Goal: Task Accomplishment & Management: Manage account settings

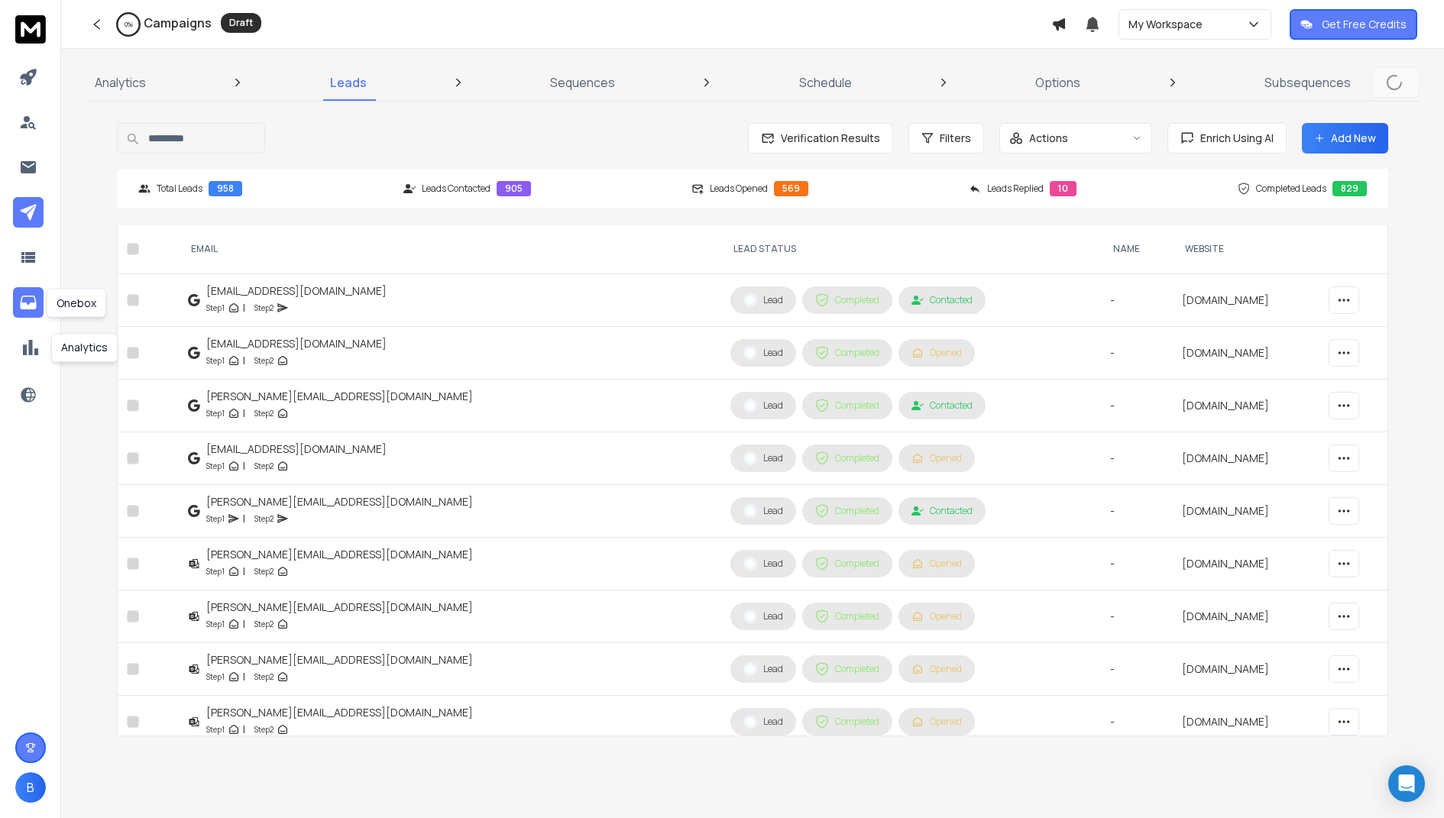
click at [27, 303] on icon at bounding box center [28, 302] width 18 height 18
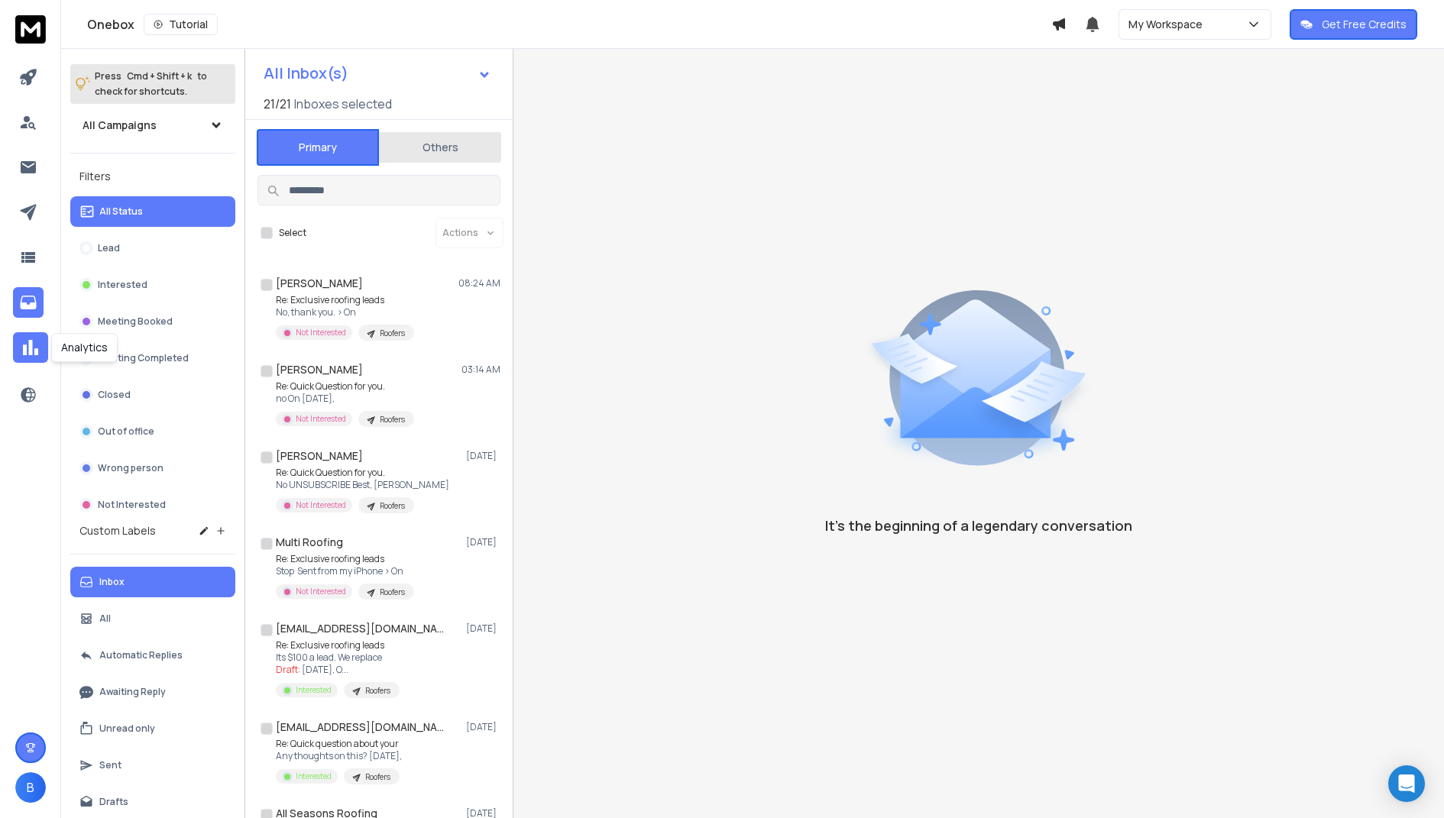
click at [27, 348] on icon at bounding box center [30, 347] width 23 height 23
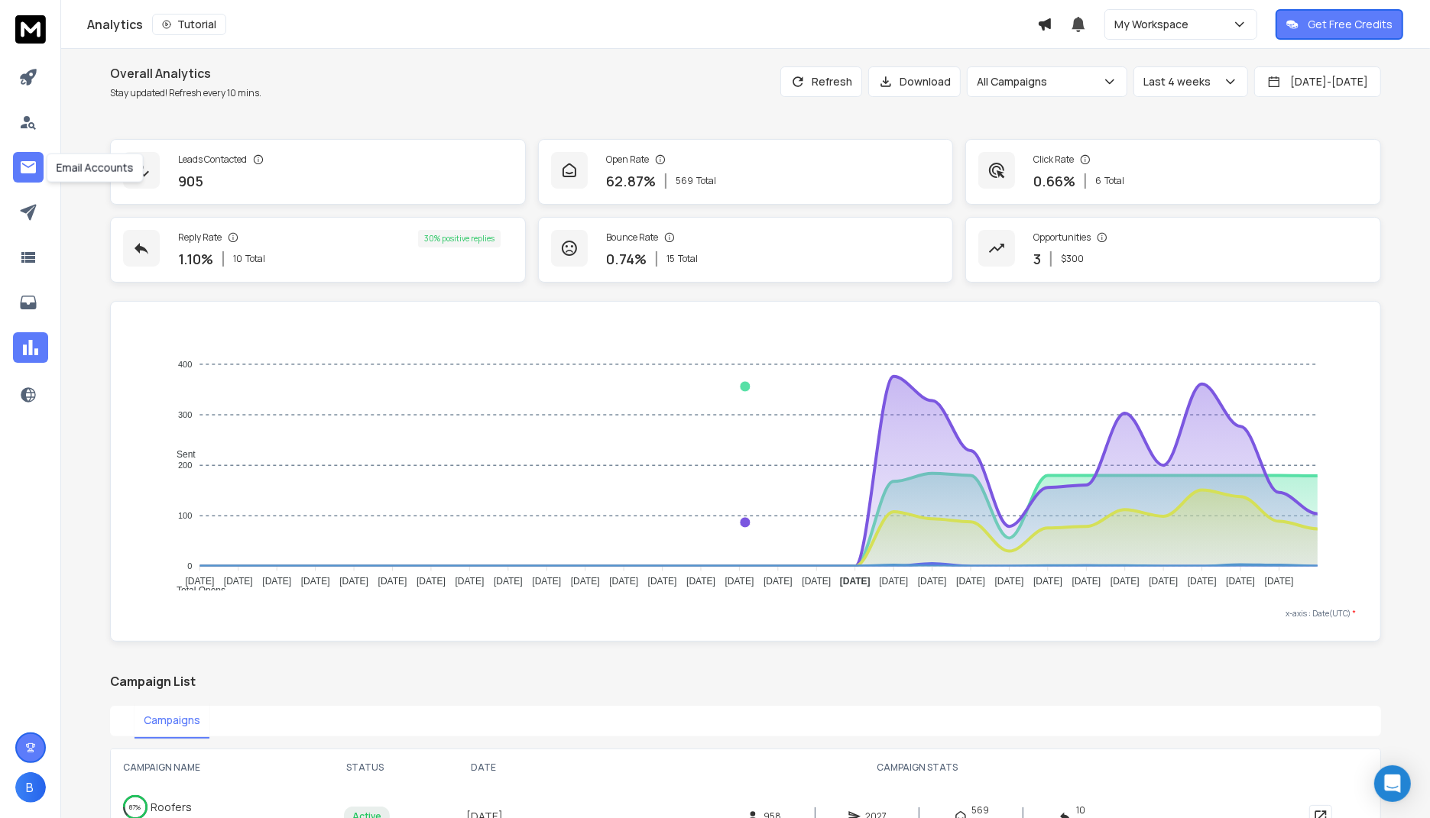
click at [19, 168] on icon at bounding box center [28, 167] width 18 height 18
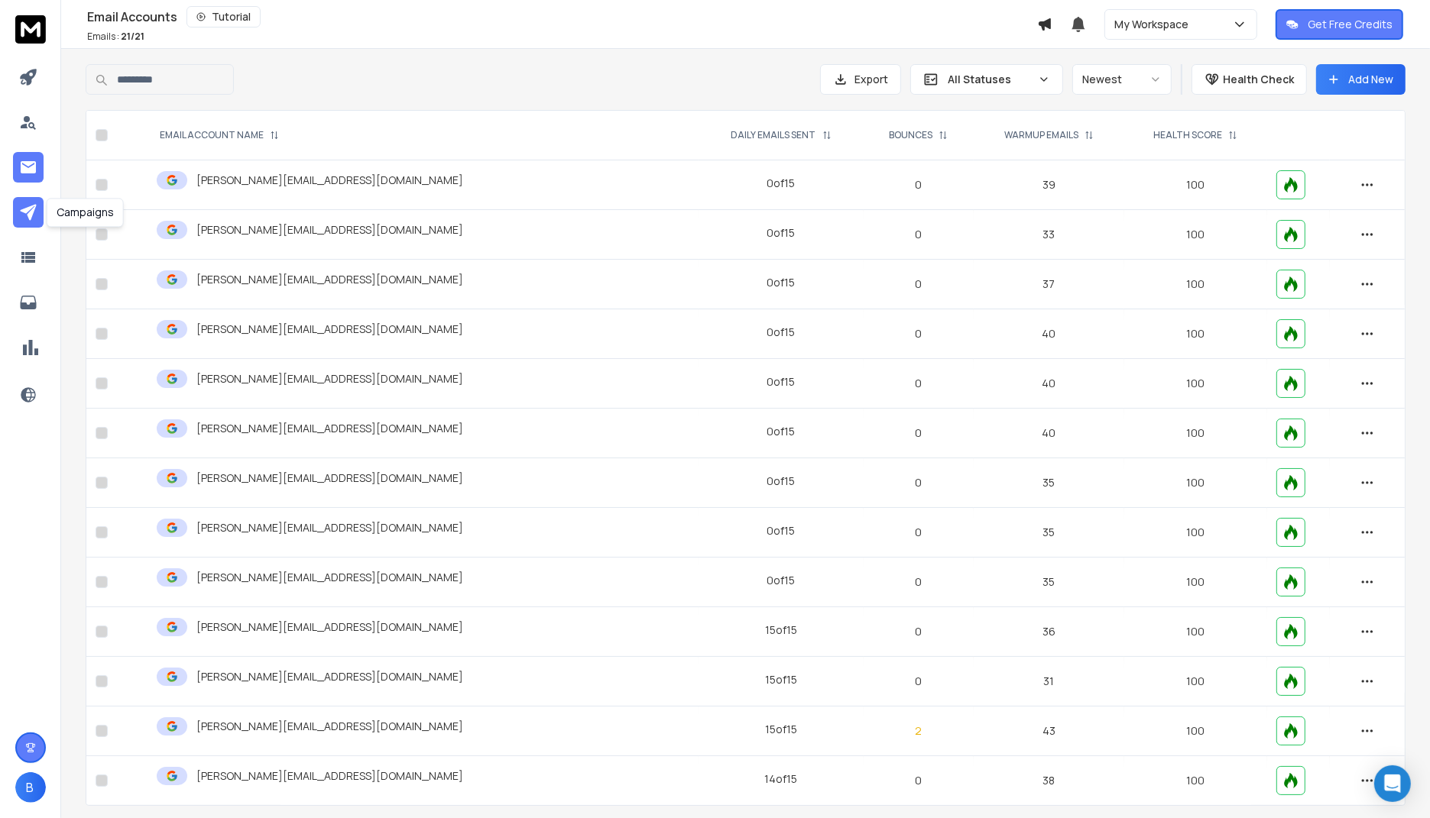
click at [26, 224] on link at bounding box center [28, 212] width 31 height 31
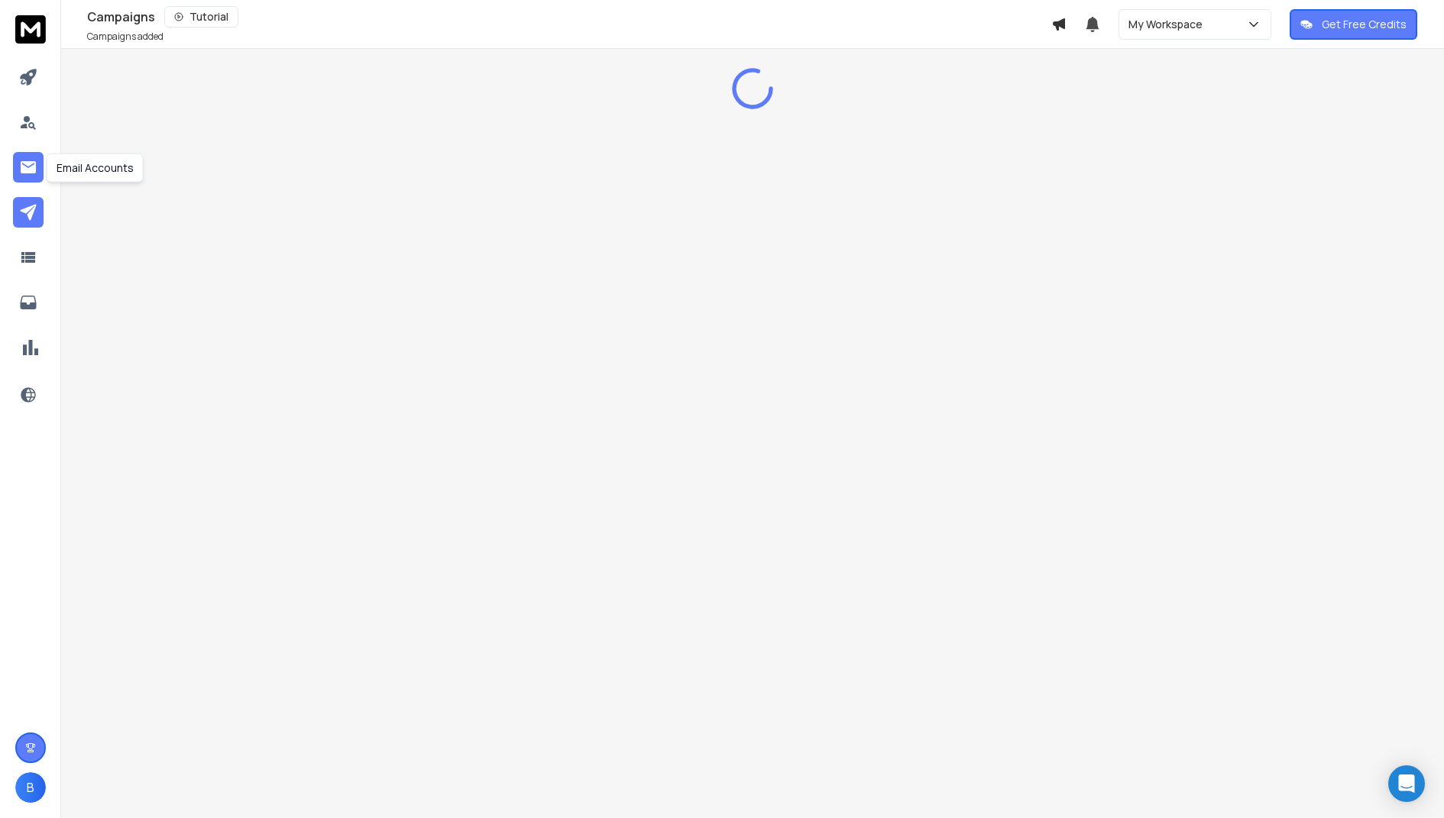
click at [29, 164] on icon at bounding box center [28, 167] width 15 height 12
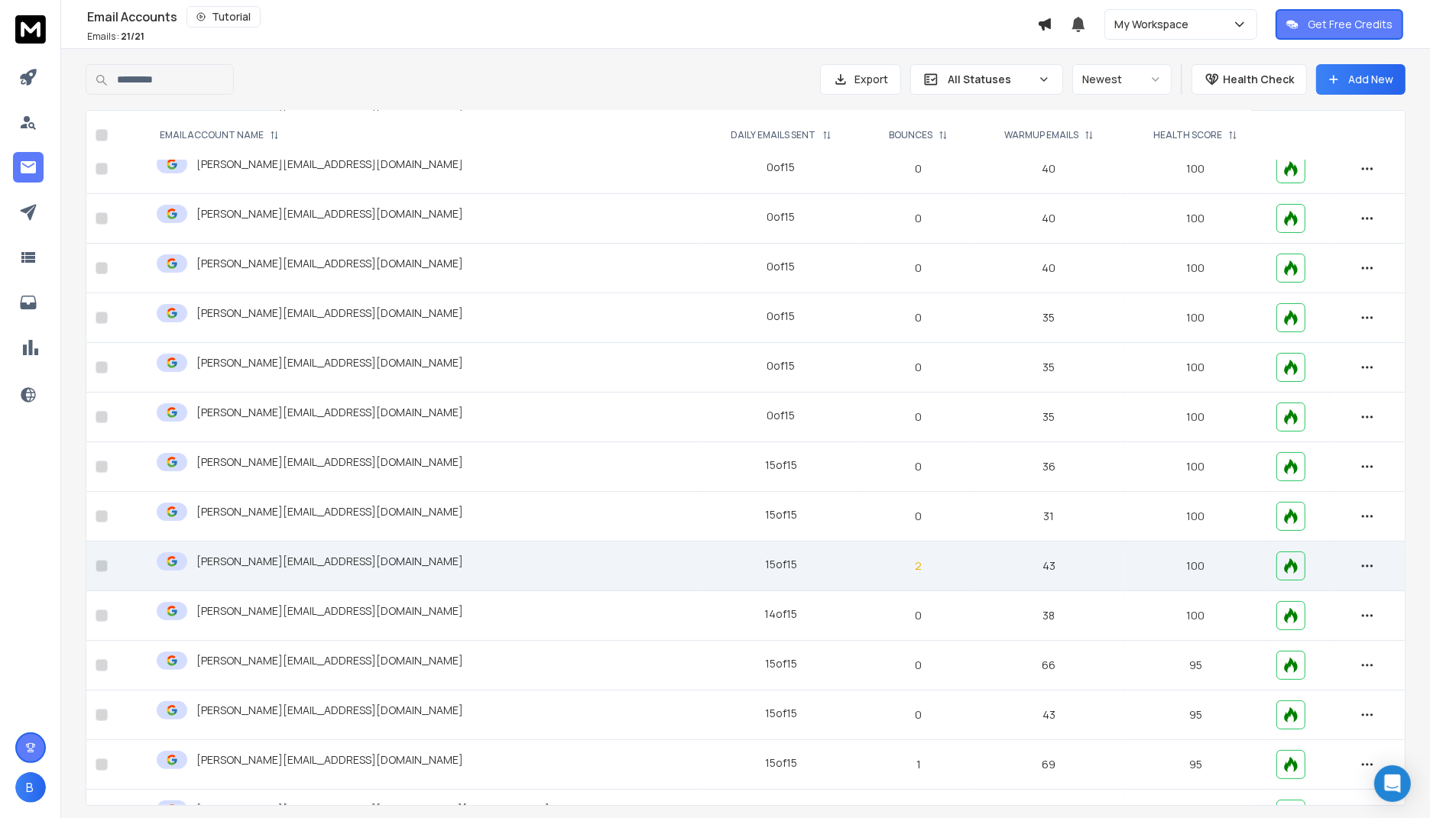
scroll to position [173, 0]
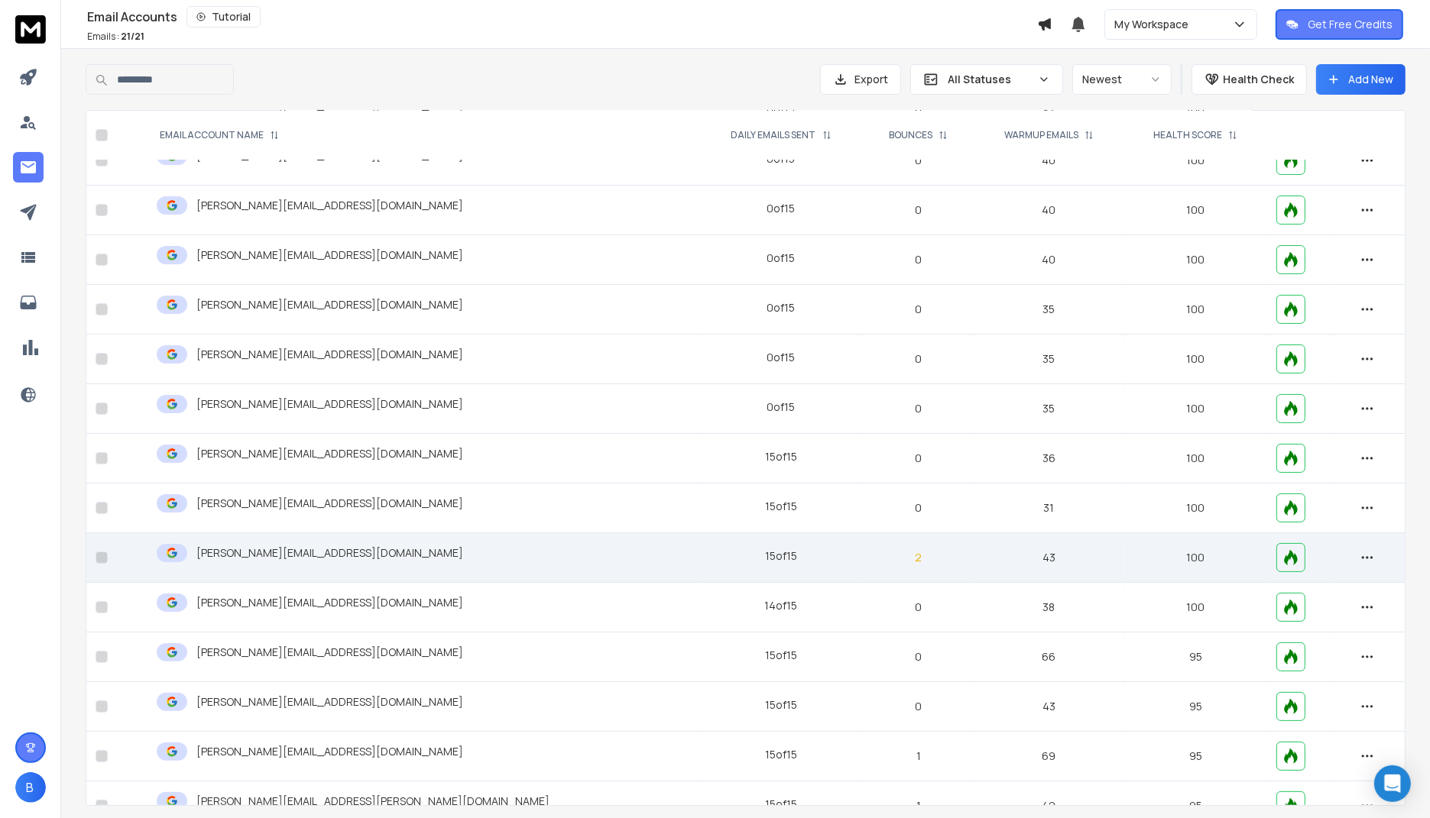
click at [1040, 568] on td "43" at bounding box center [1048, 558] width 151 height 50
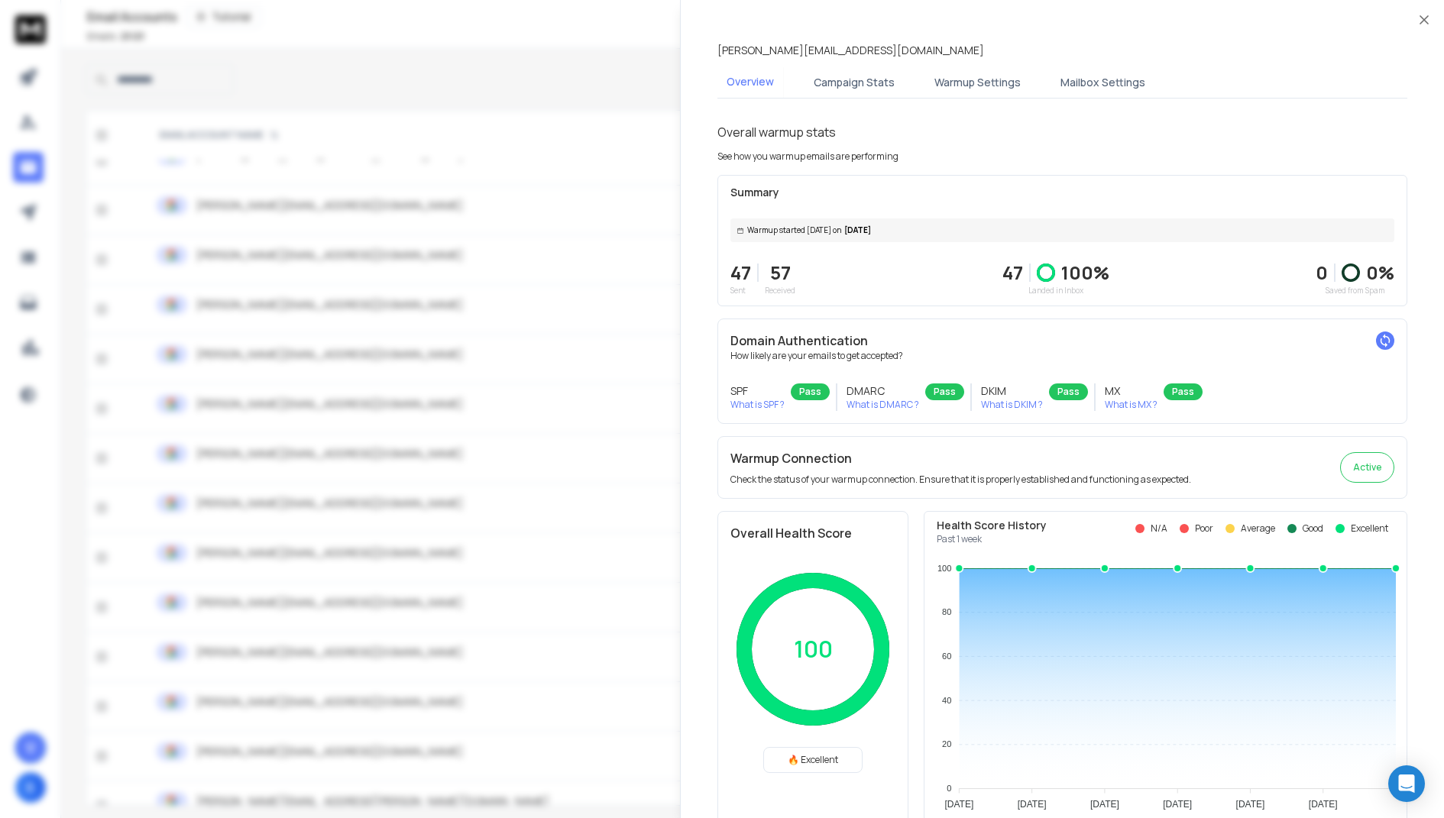
click at [465, 340] on div at bounding box center [722, 409] width 1444 height 818
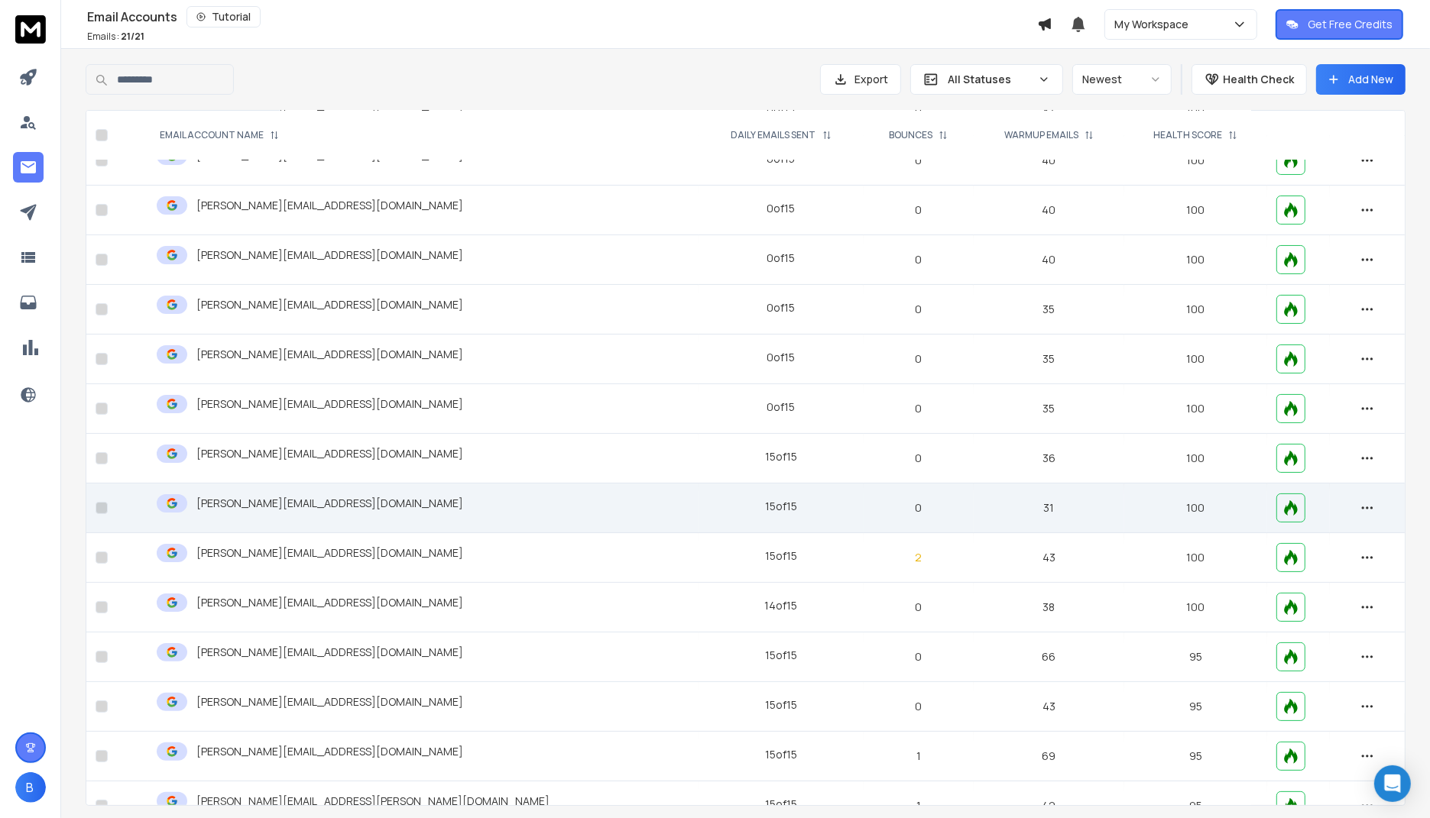
click at [1034, 497] on td "31" at bounding box center [1048, 509] width 151 height 50
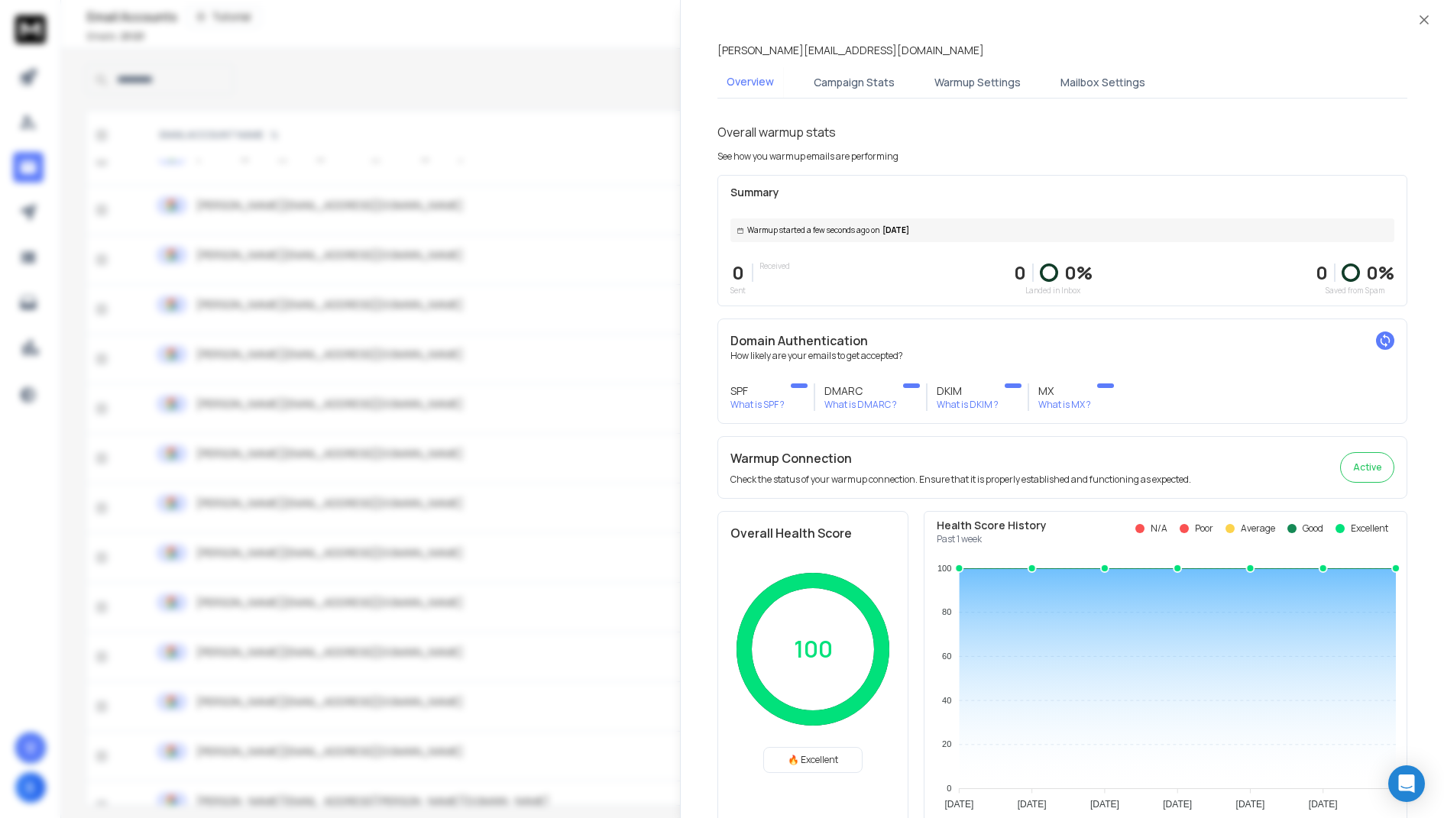
click at [436, 358] on div at bounding box center [722, 409] width 1444 height 818
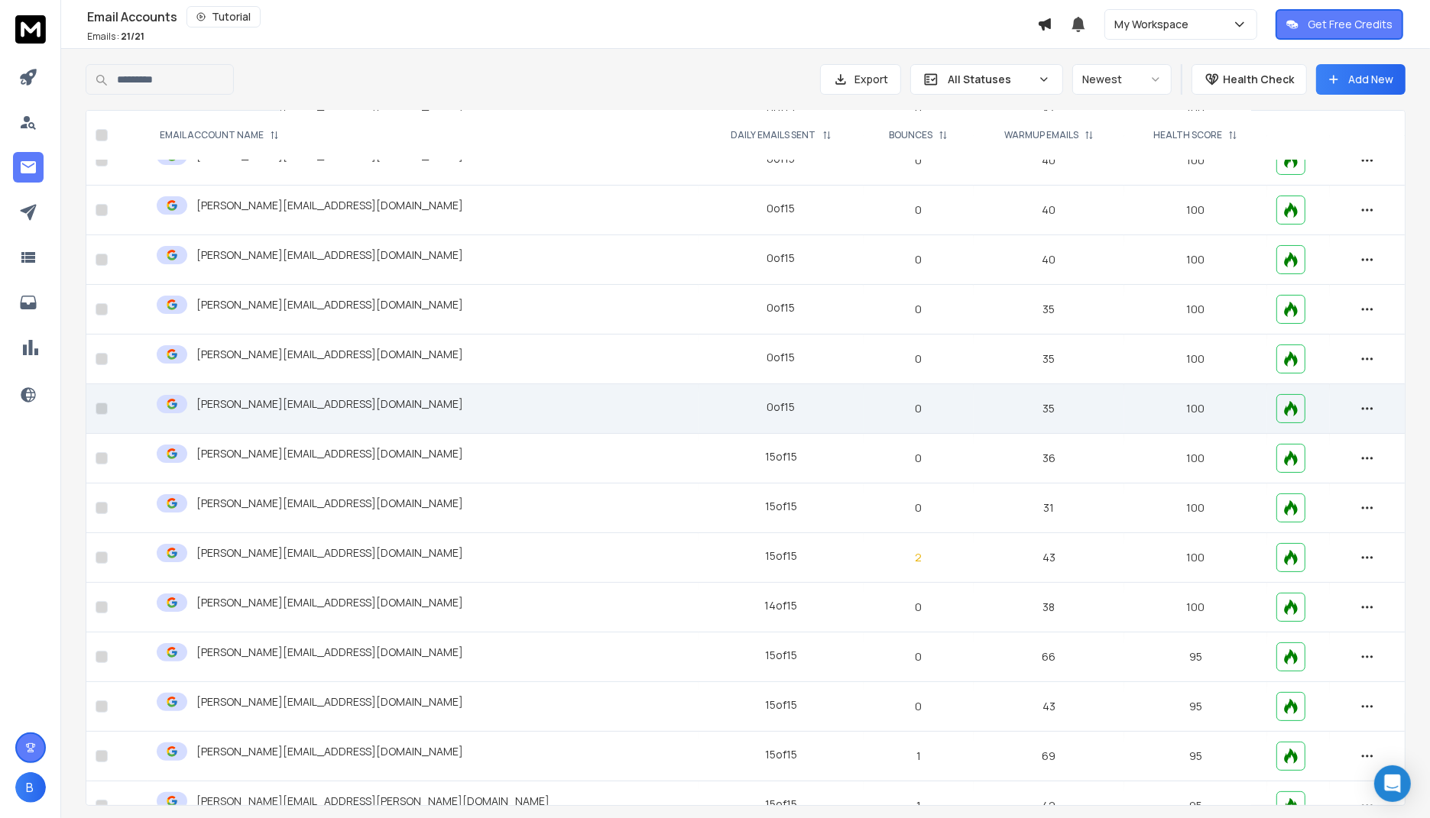
click at [1124, 406] on td "100" at bounding box center [1196, 409] width 144 height 50
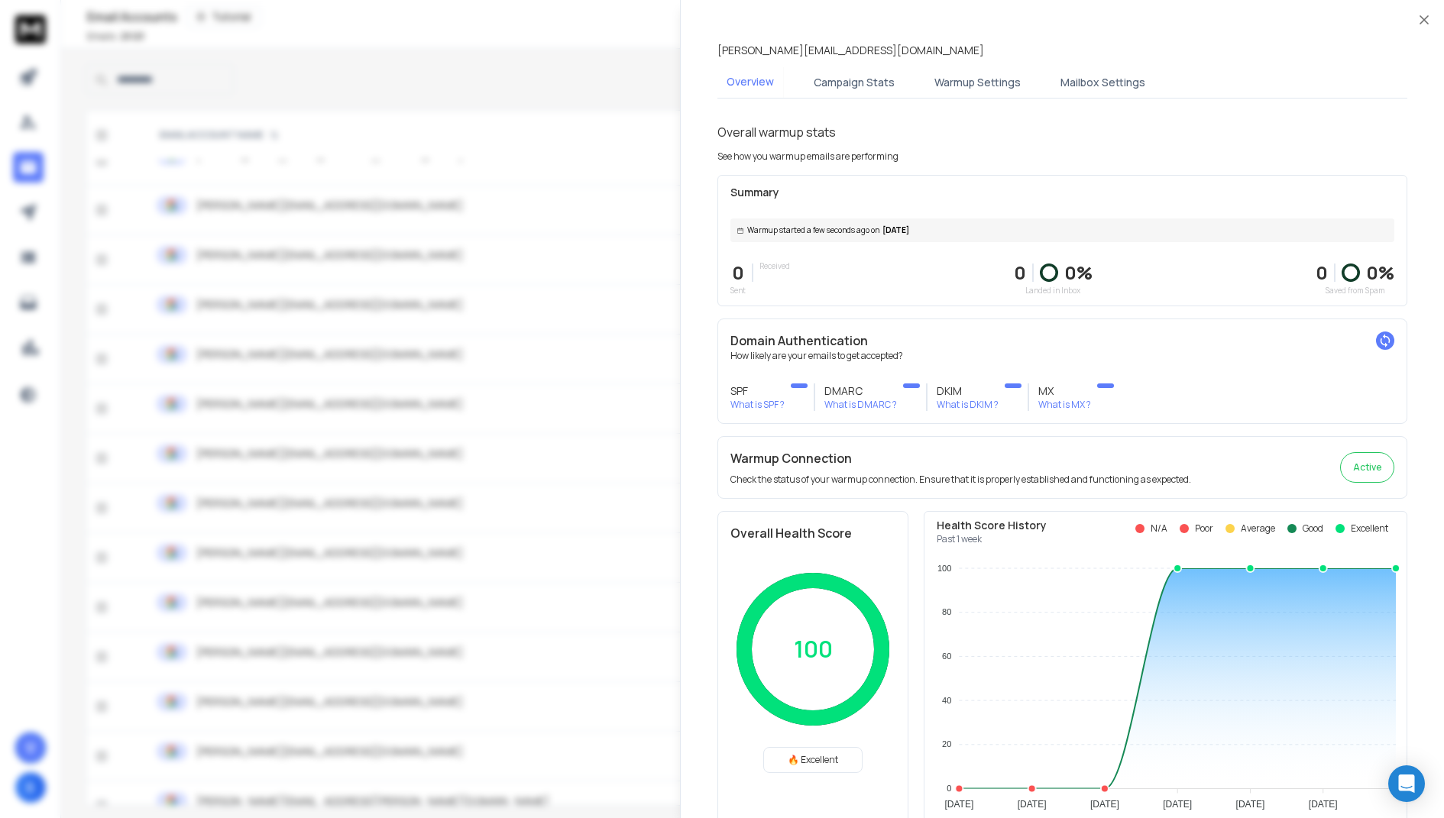
click at [523, 351] on div at bounding box center [722, 409] width 1444 height 818
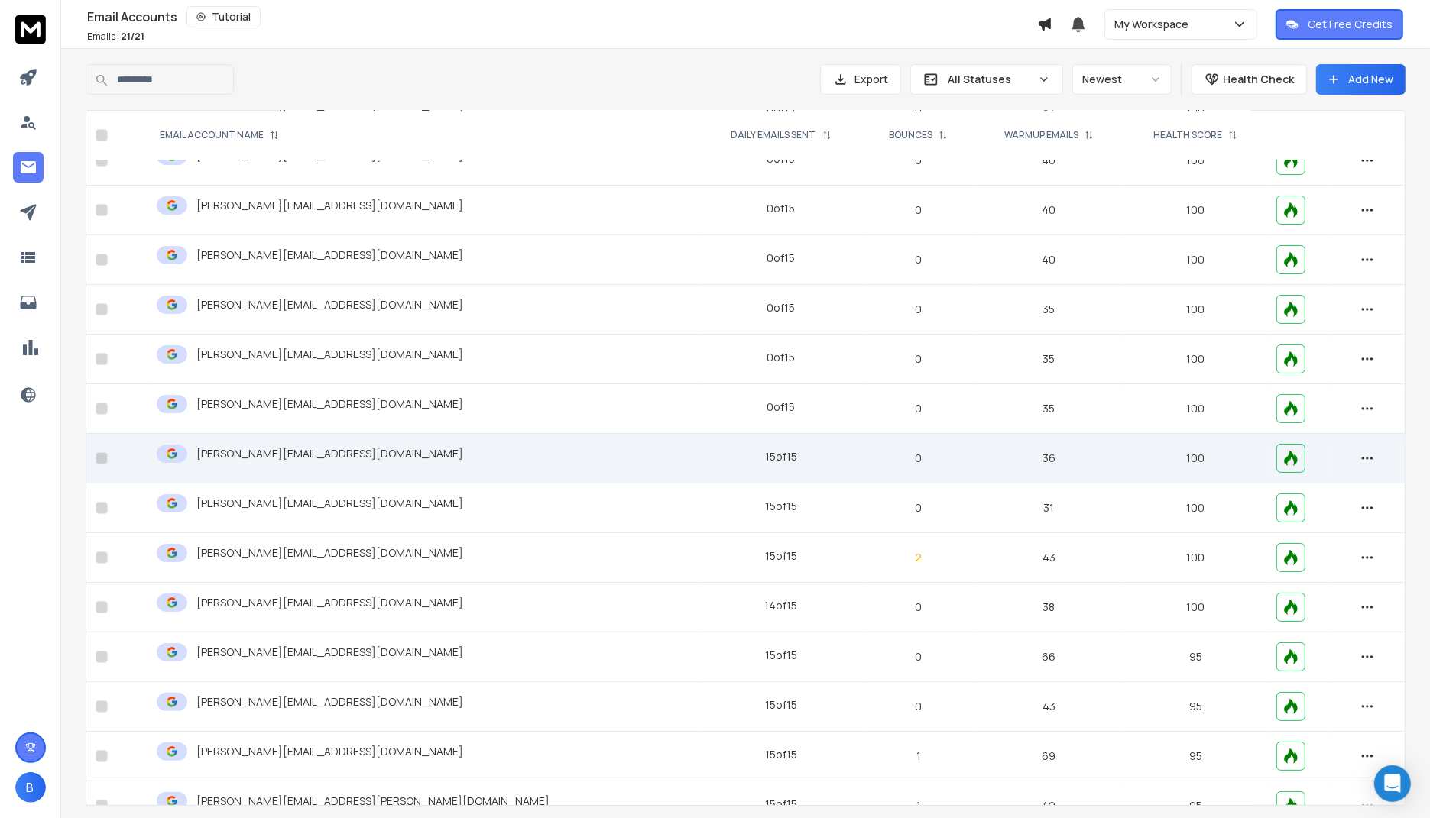
click at [1033, 459] on td "36" at bounding box center [1048, 459] width 151 height 50
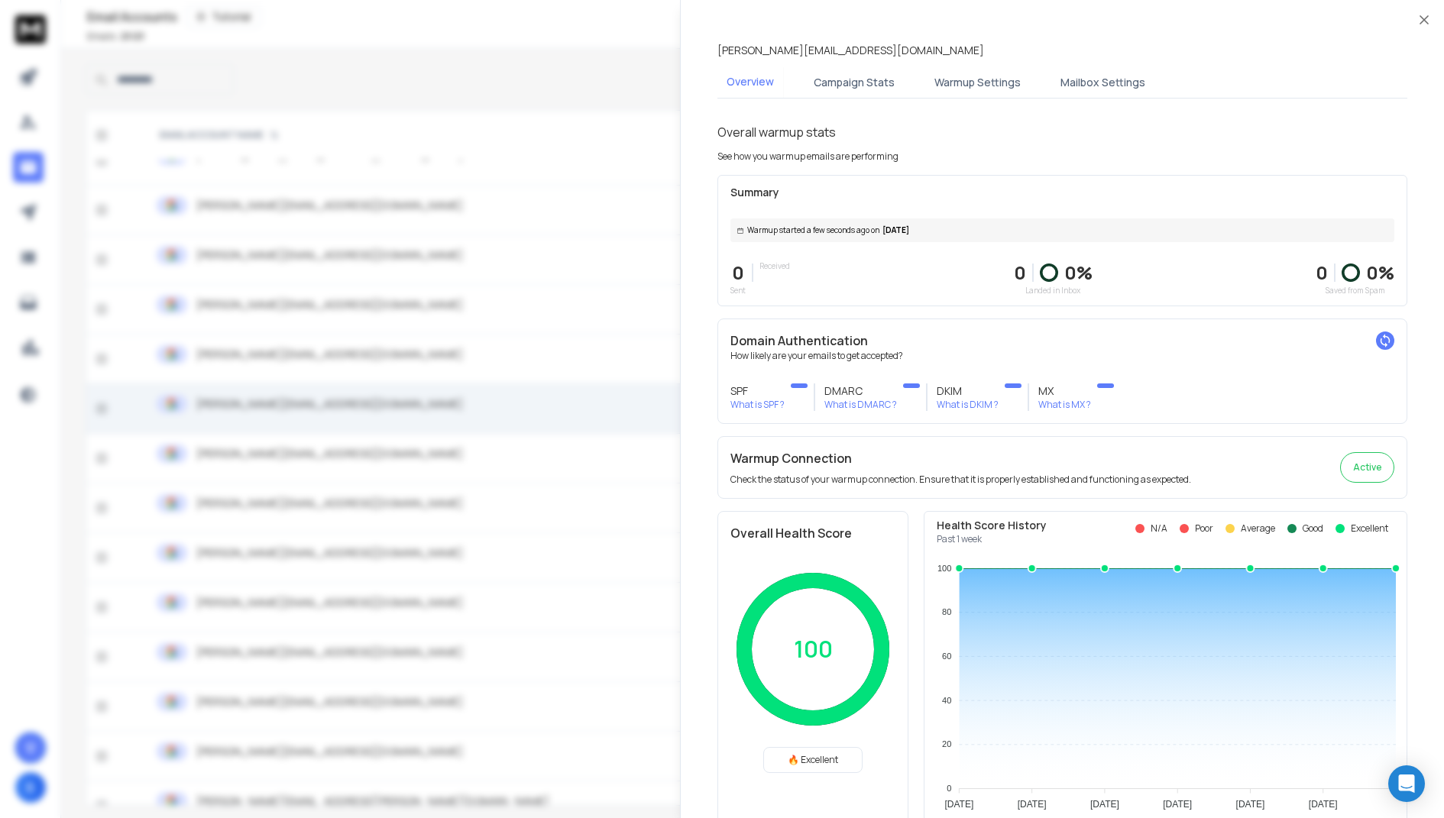
drag, startPoint x: 521, startPoint y: 407, endPoint x: 542, endPoint y: 410, distance: 20.9
click at [521, 407] on div at bounding box center [722, 409] width 1444 height 818
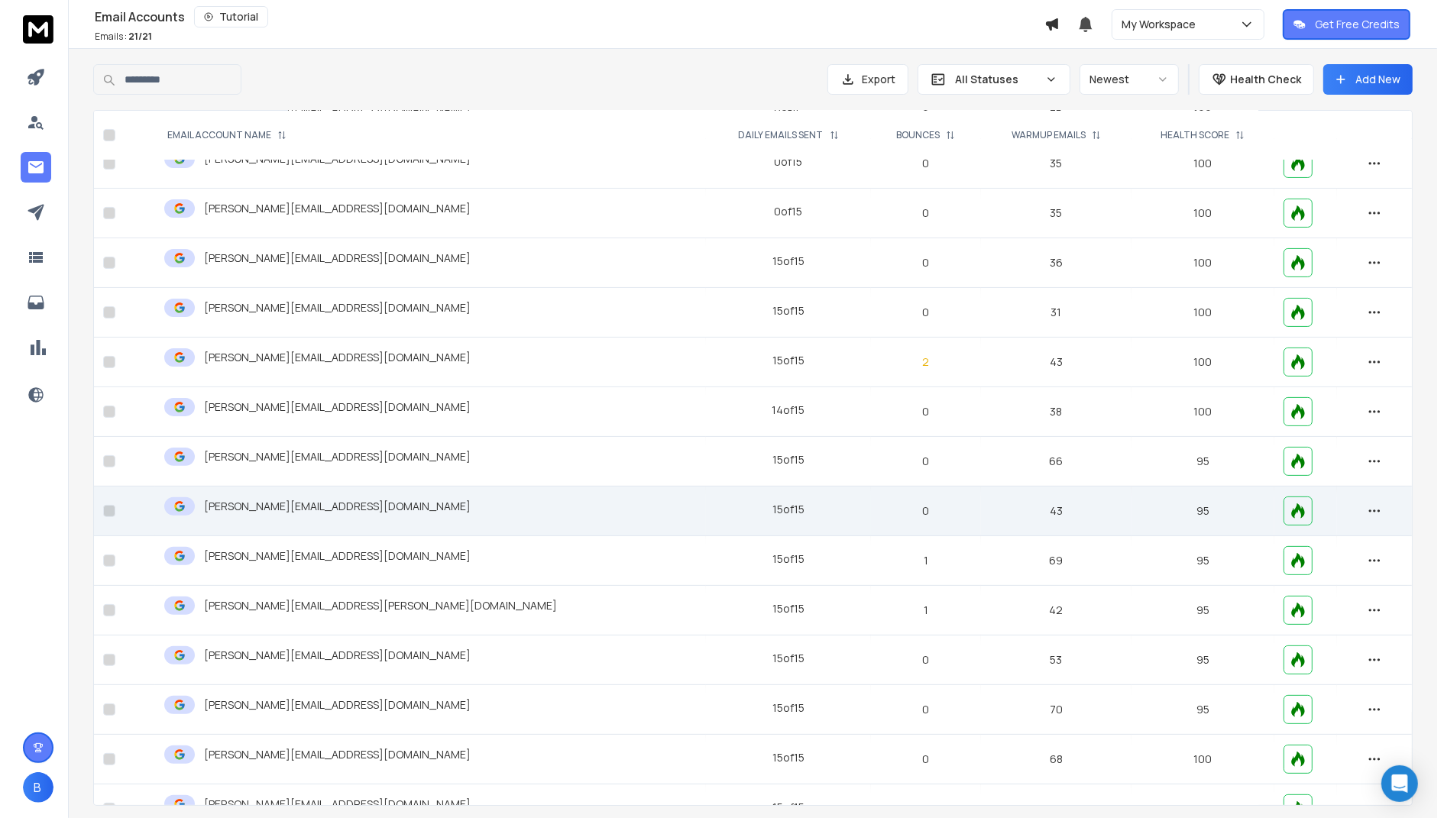
scroll to position [402, 0]
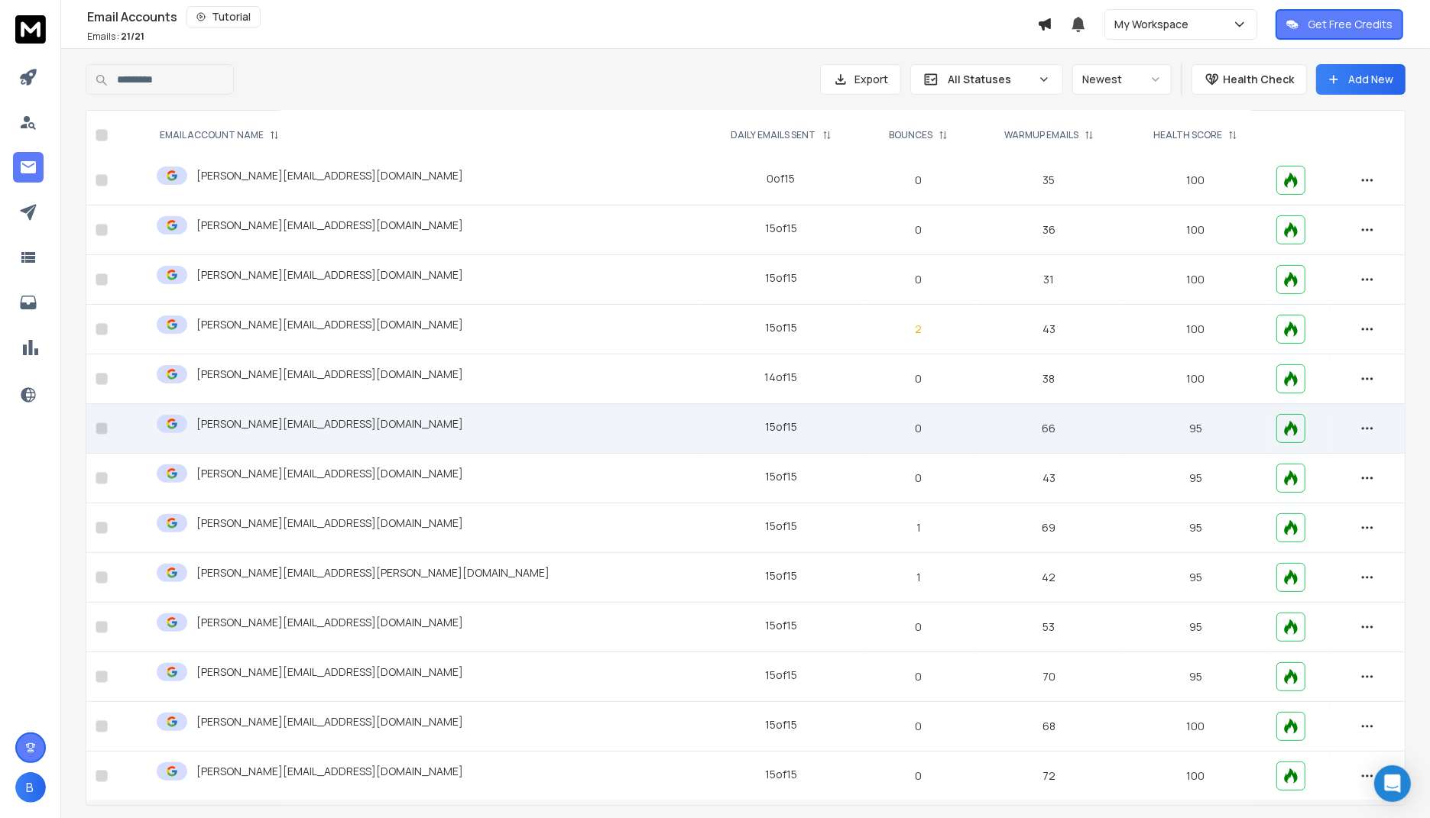
click at [1051, 415] on td "66" at bounding box center [1048, 429] width 151 height 50
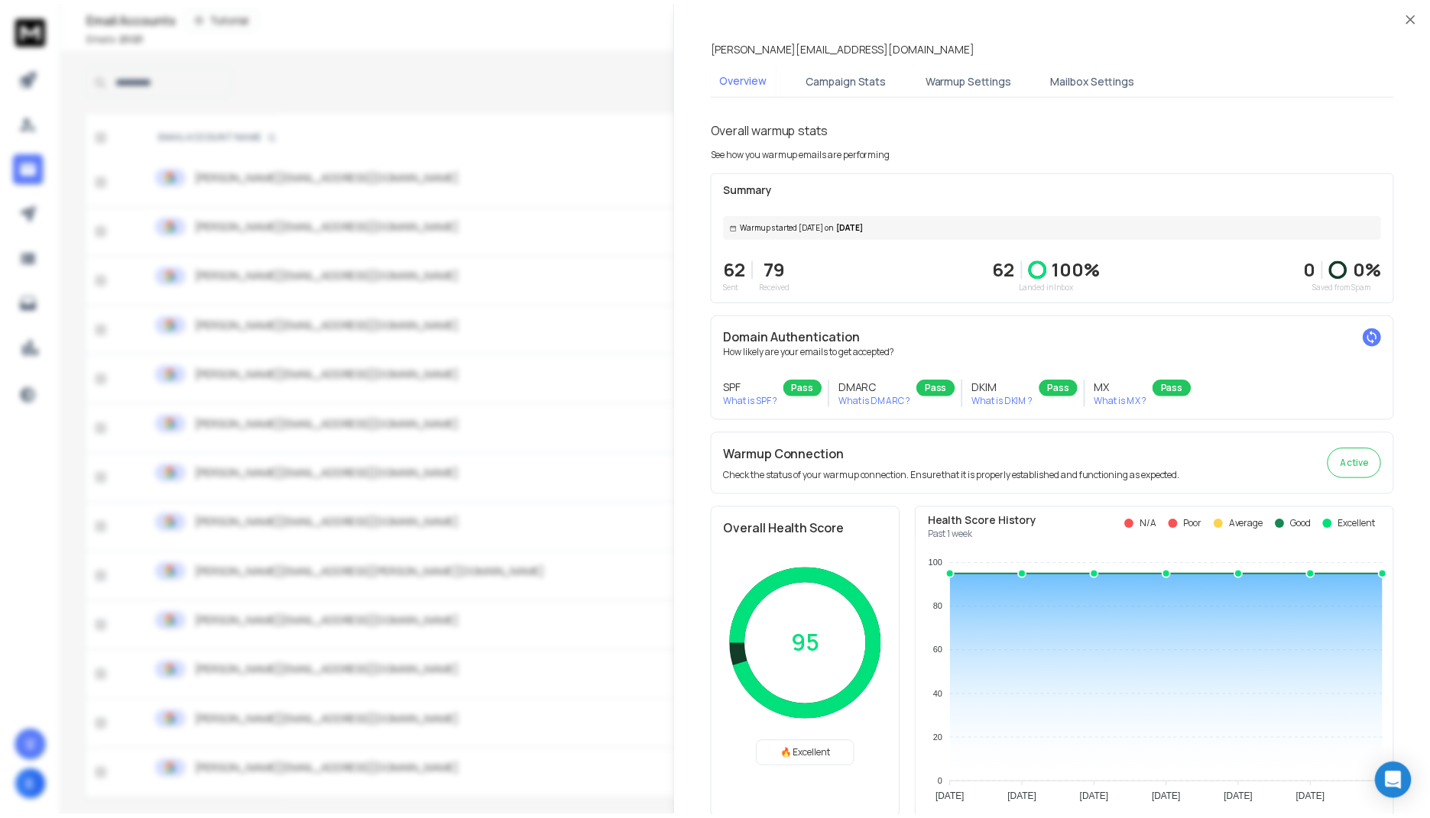
scroll to position [0, 0]
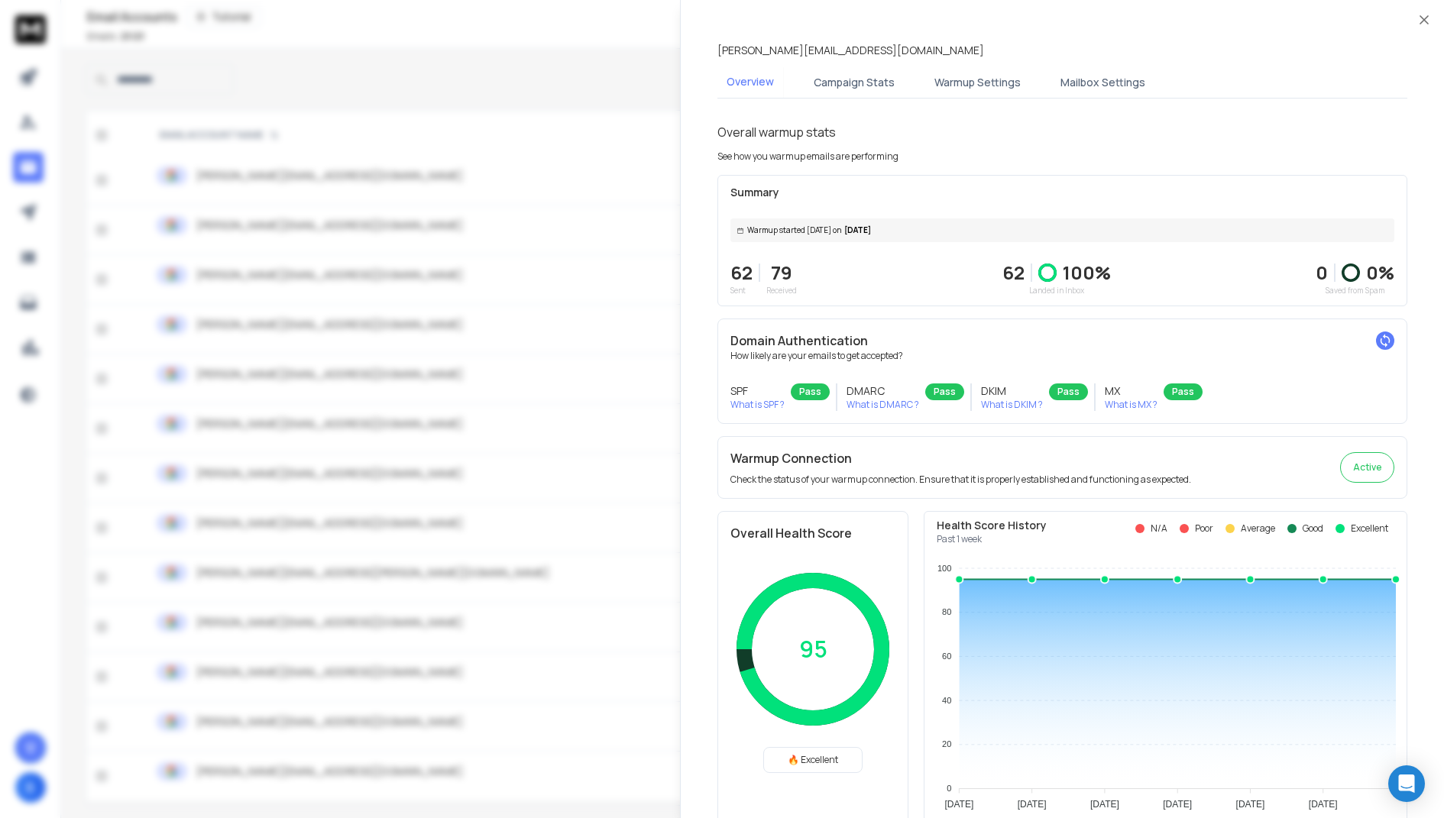
click at [847, 78] on button "Campaign Stats" at bounding box center [854, 83] width 99 height 34
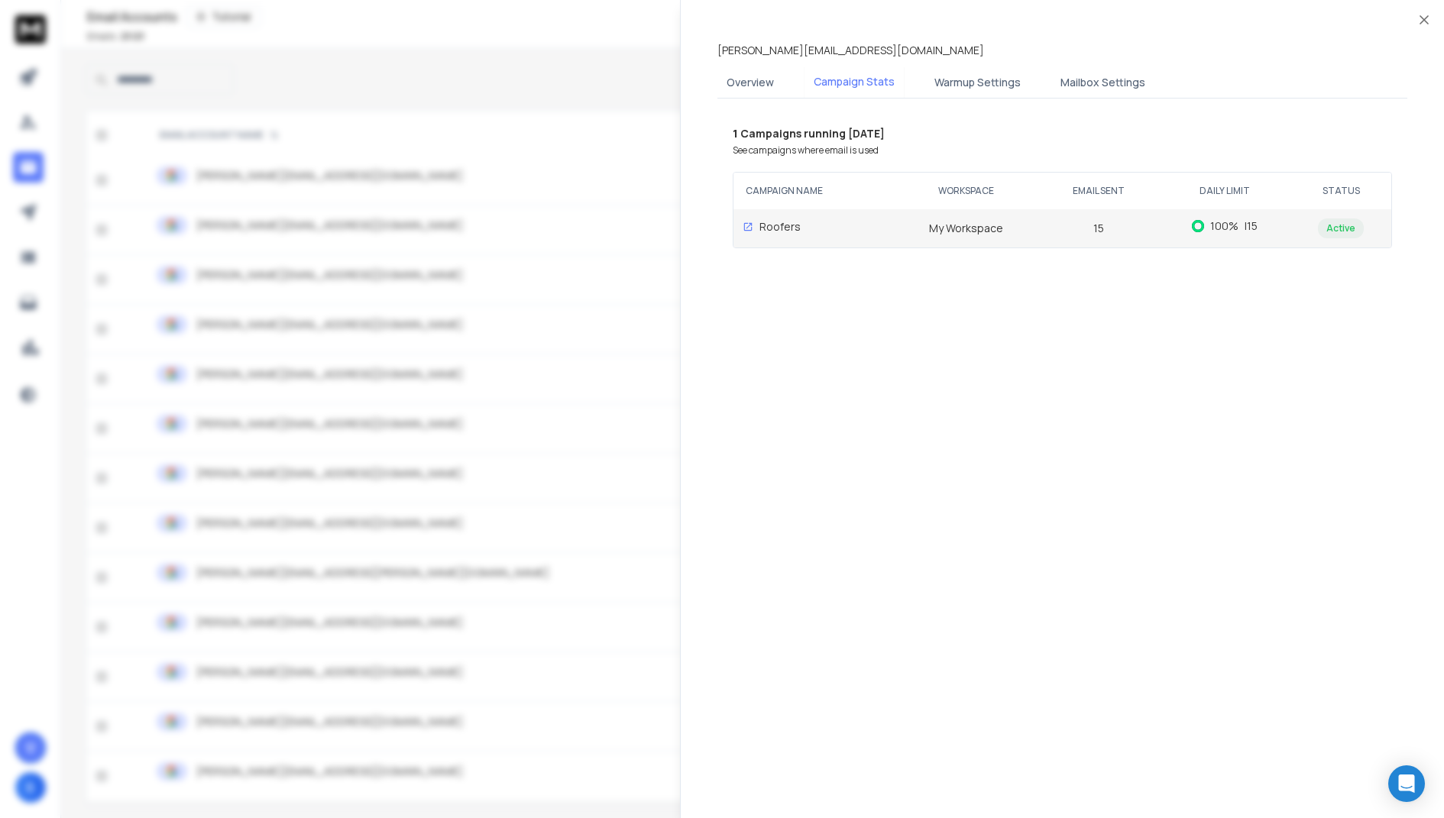
click at [968, 70] on button "Warmup Settings" at bounding box center [977, 83] width 105 height 34
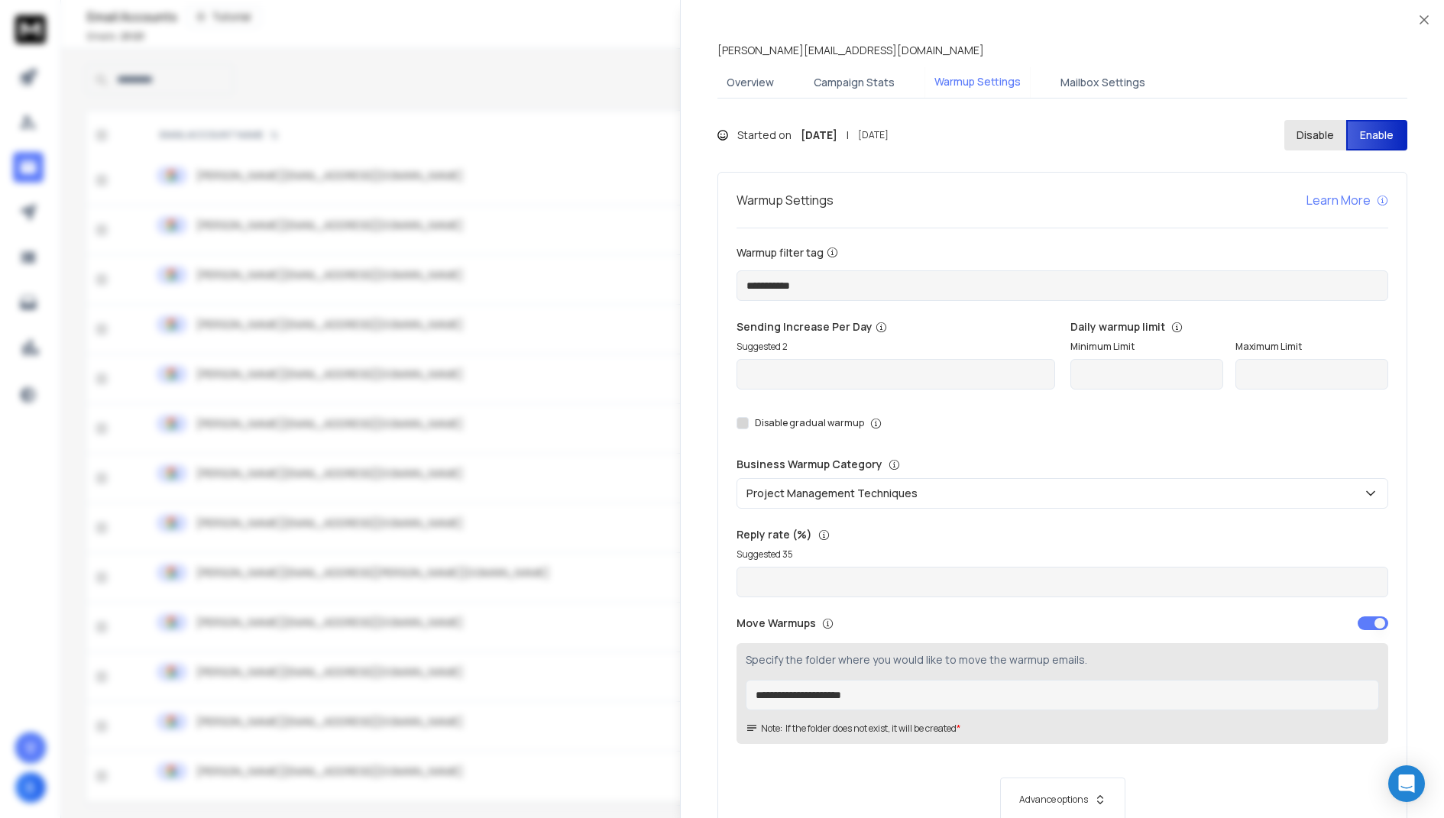
click at [1086, 75] on button "Mailbox Settings" at bounding box center [1102, 83] width 103 height 34
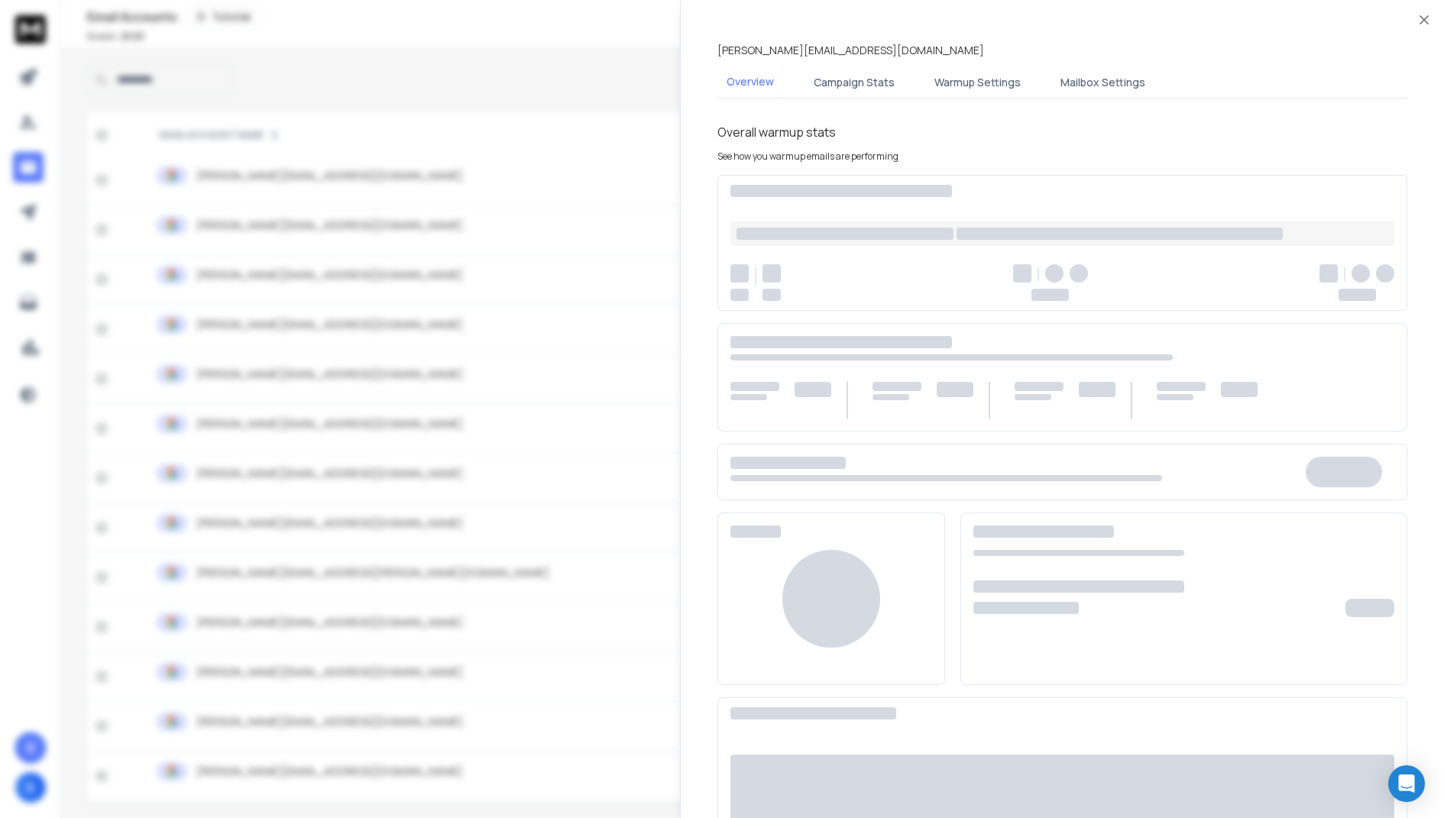
click at [438, 296] on div at bounding box center [722, 409] width 1444 height 818
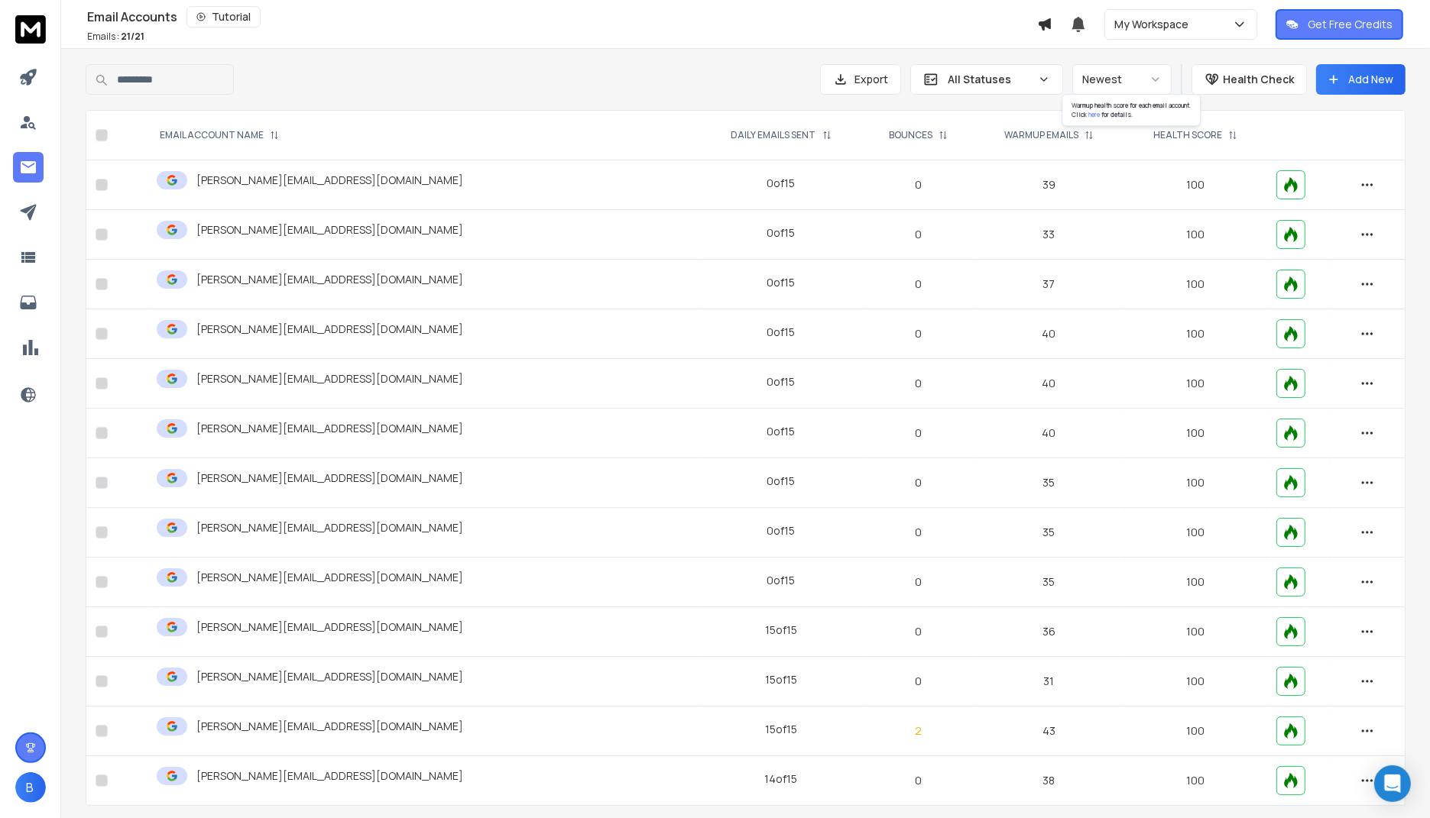
click at [1088, 114] on link "here" at bounding box center [1093, 114] width 11 height 8
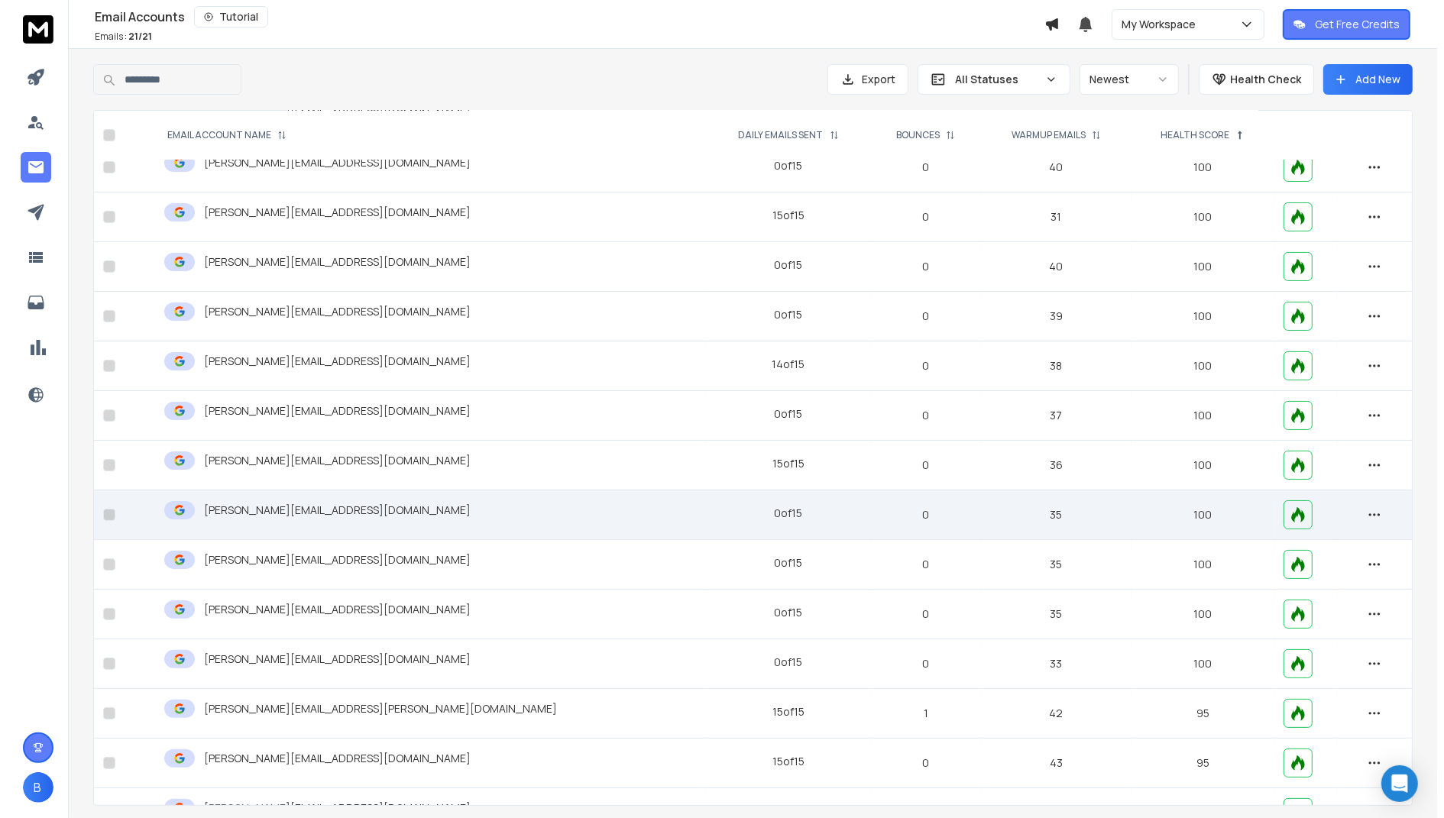
scroll to position [402, 0]
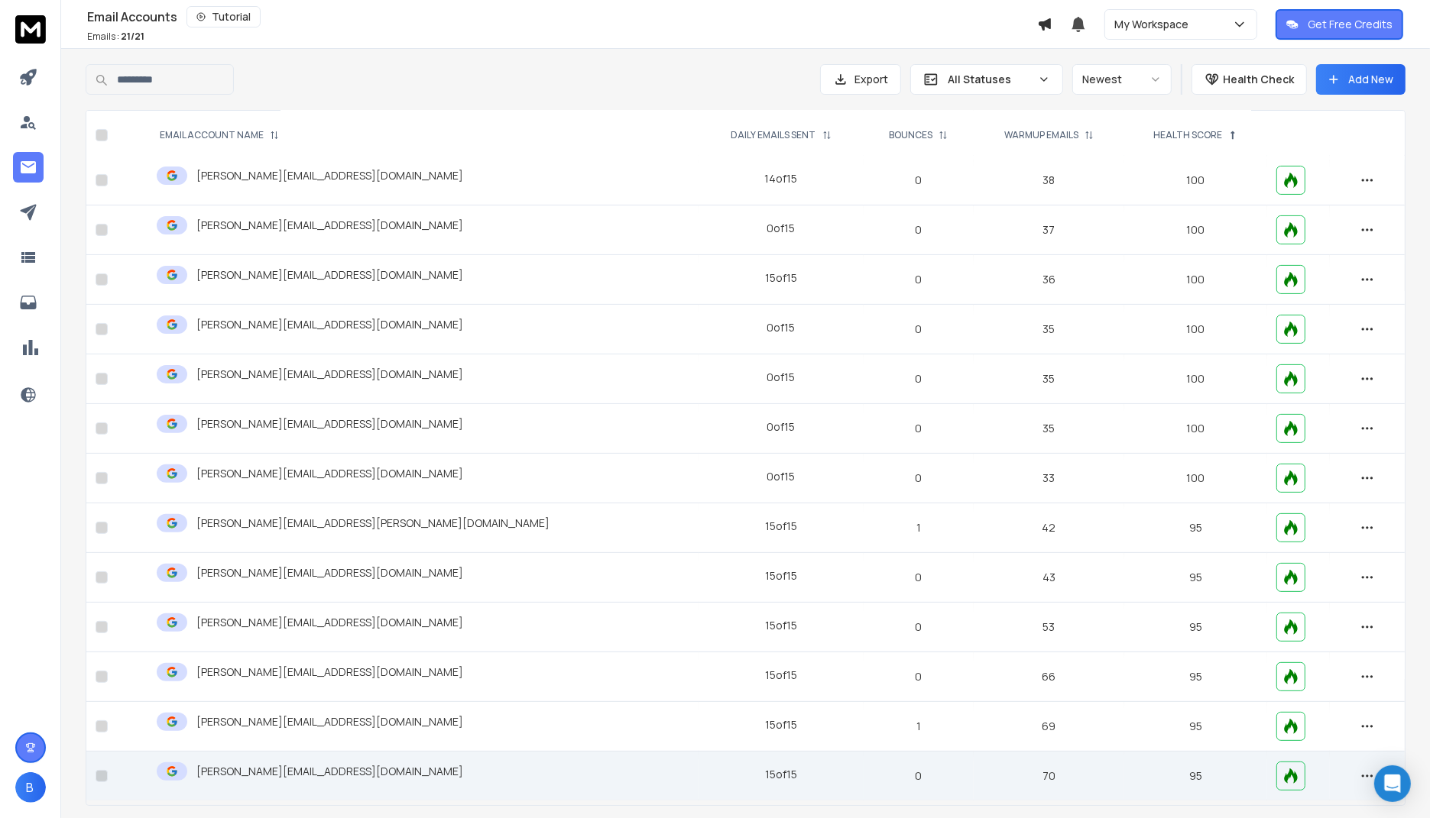
click at [730, 768] on td "15 of 15" at bounding box center [780, 772] width 164 height 40
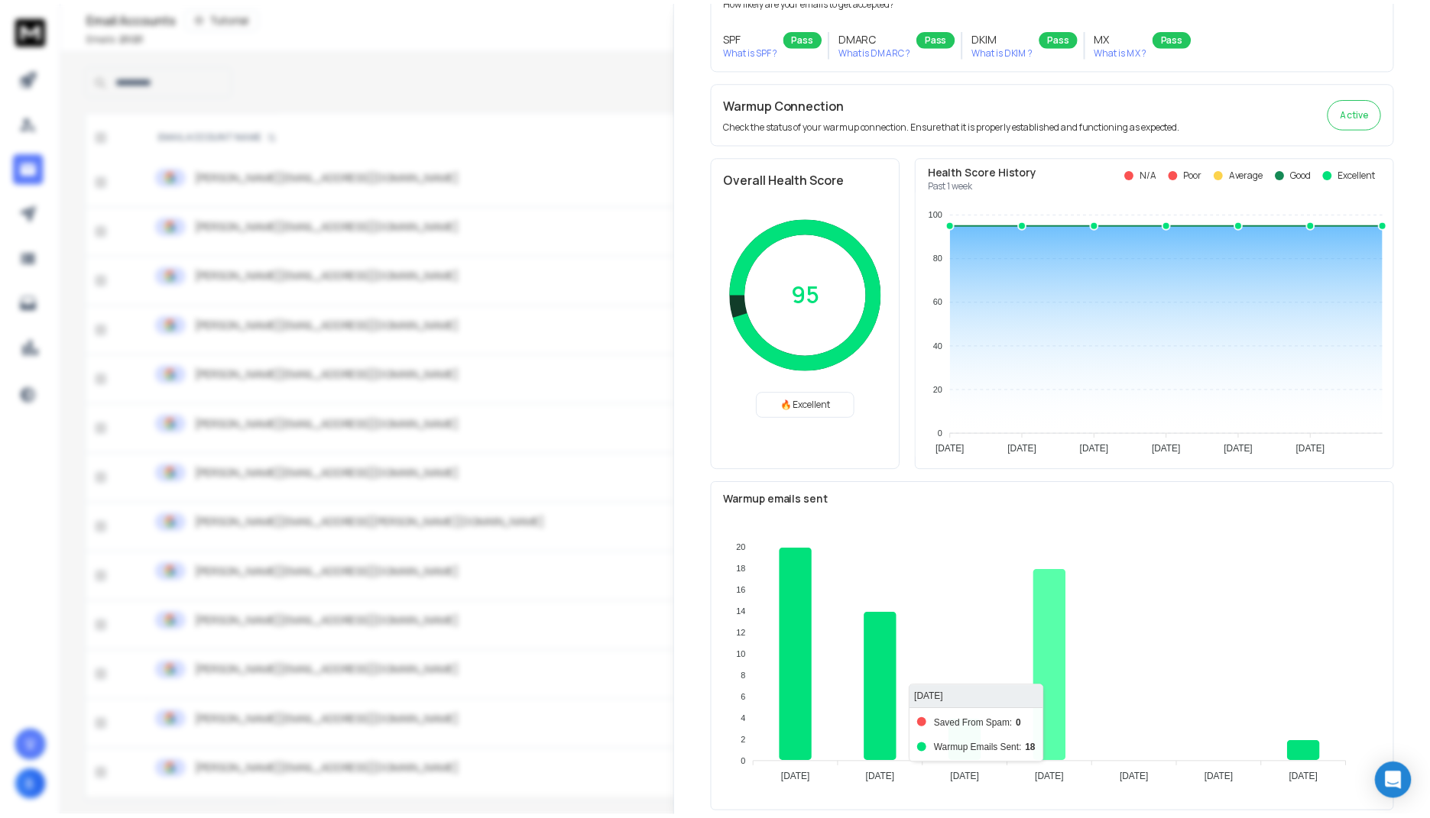
scroll to position [0, 0]
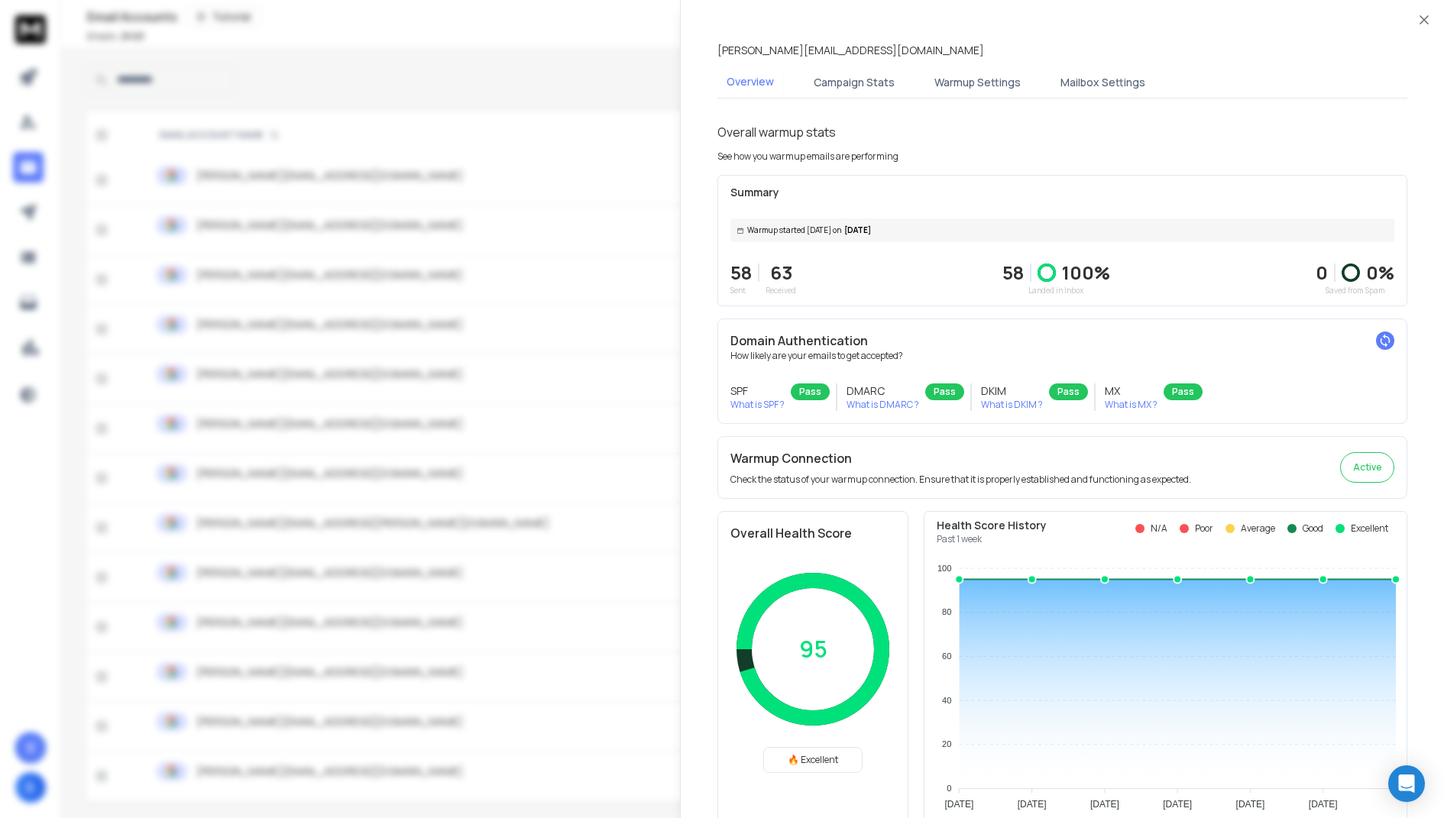
click at [847, 81] on button "Campaign Stats" at bounding box center [854, 83] width 99 height 34
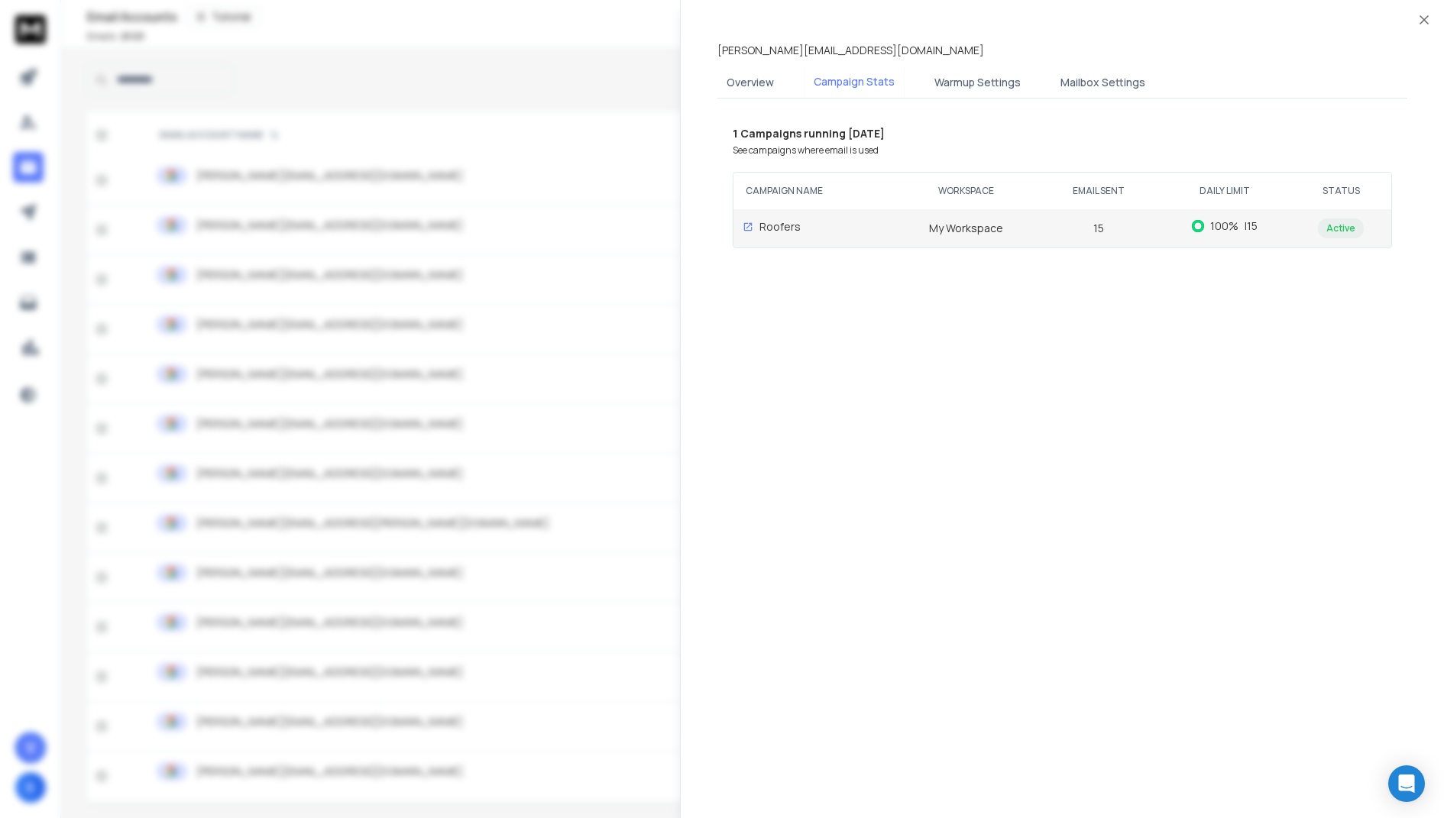
click at [956, 78] on button "Warmup Settings" at bounding box center [977, 83] width 105 height 34
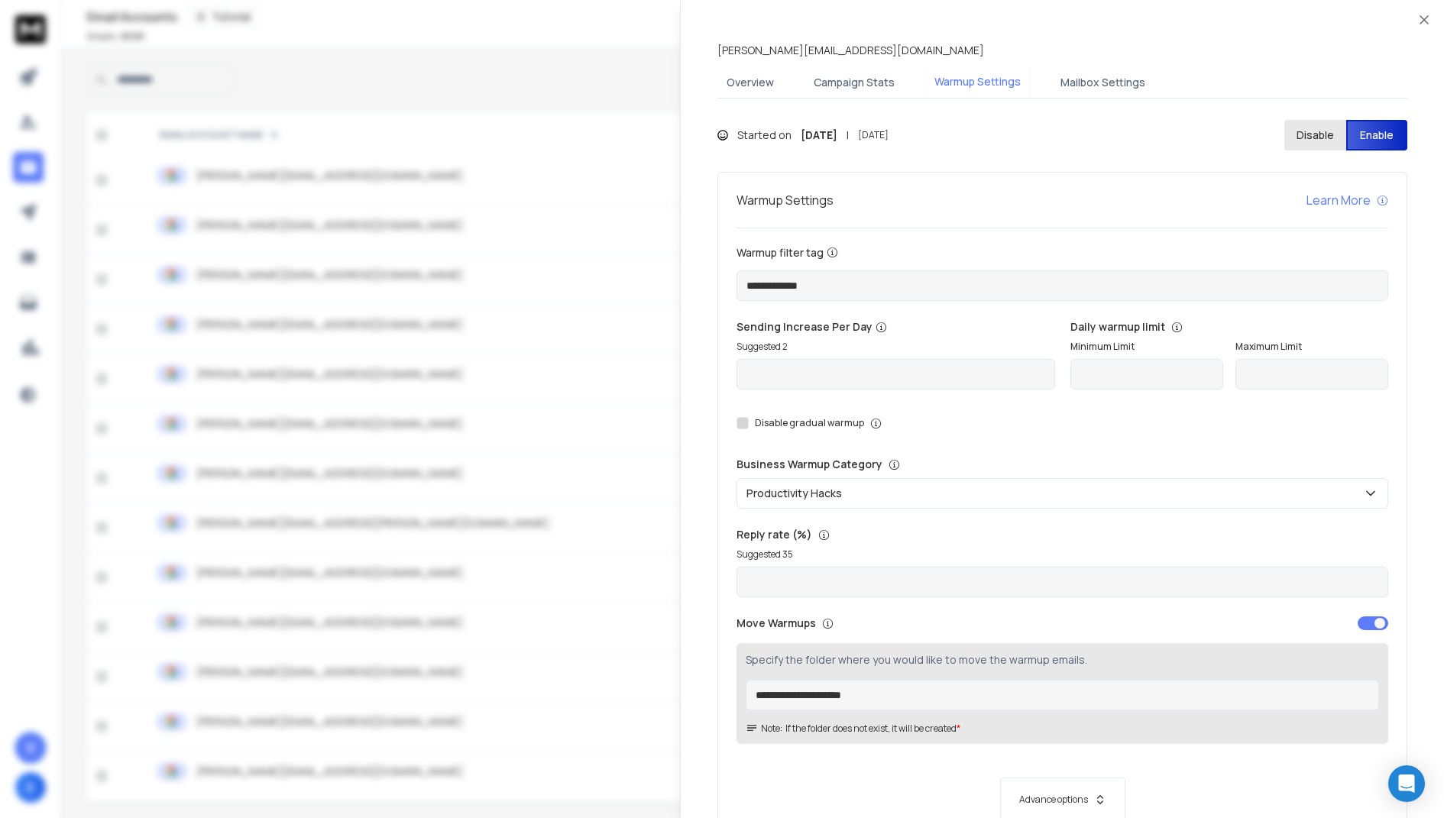
click at [1092, 78] on button "Mailbox Settings" at bounding box center [1102, 83] width 103 height 34
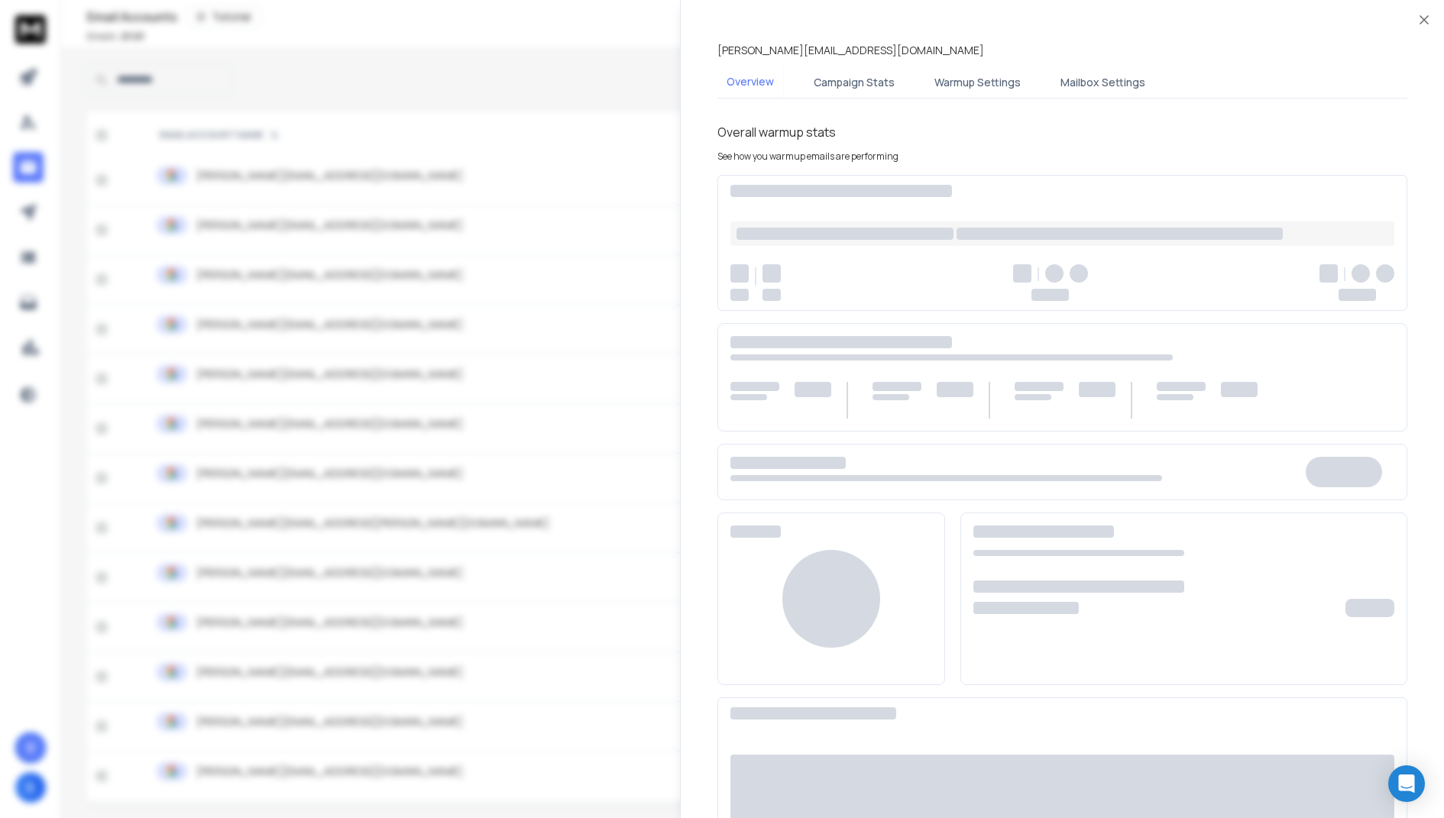
click at [508, 261] on div at bounding box center [722, 409] width 1444 height 818
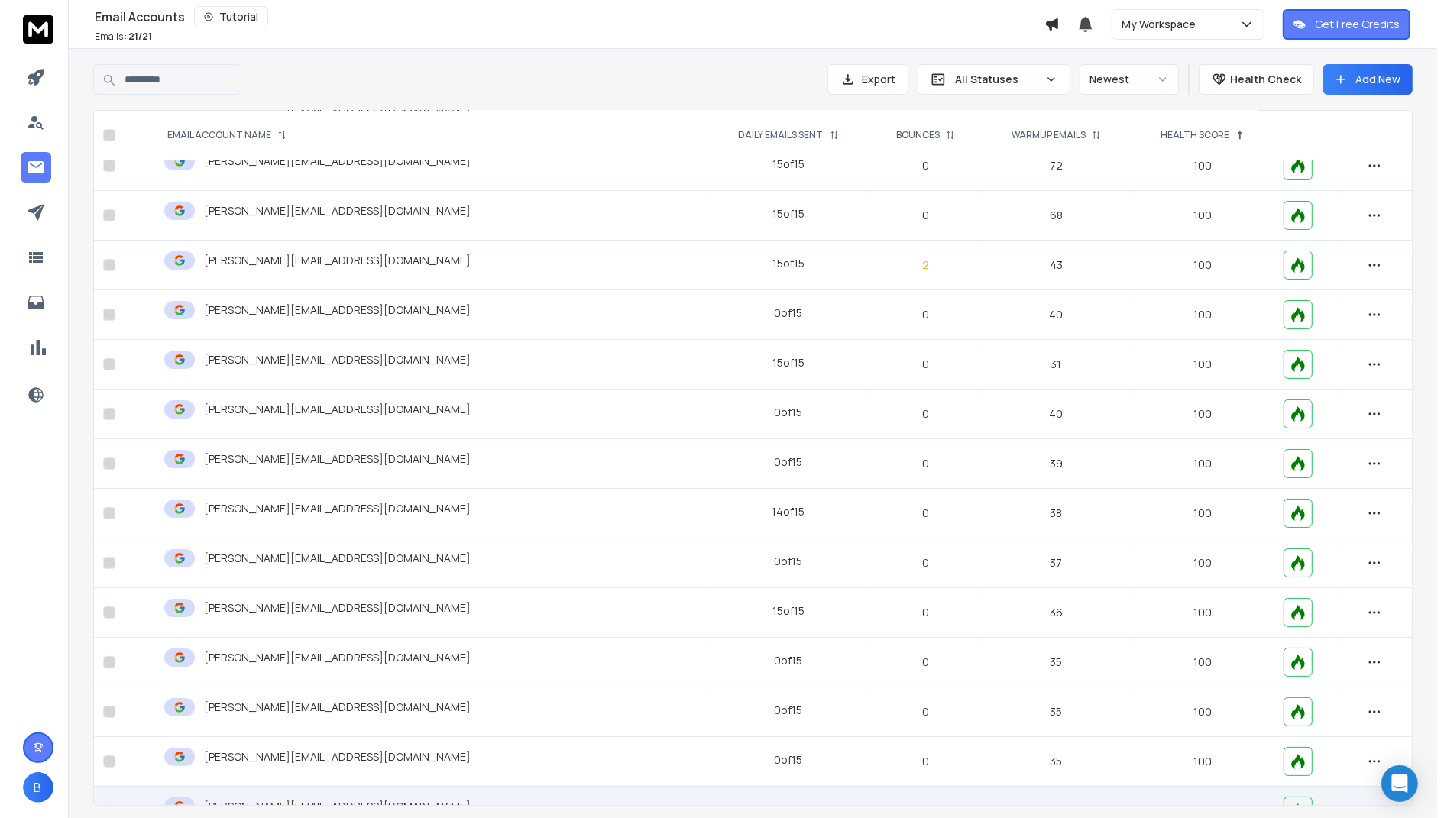
scroll to position [402, 0]
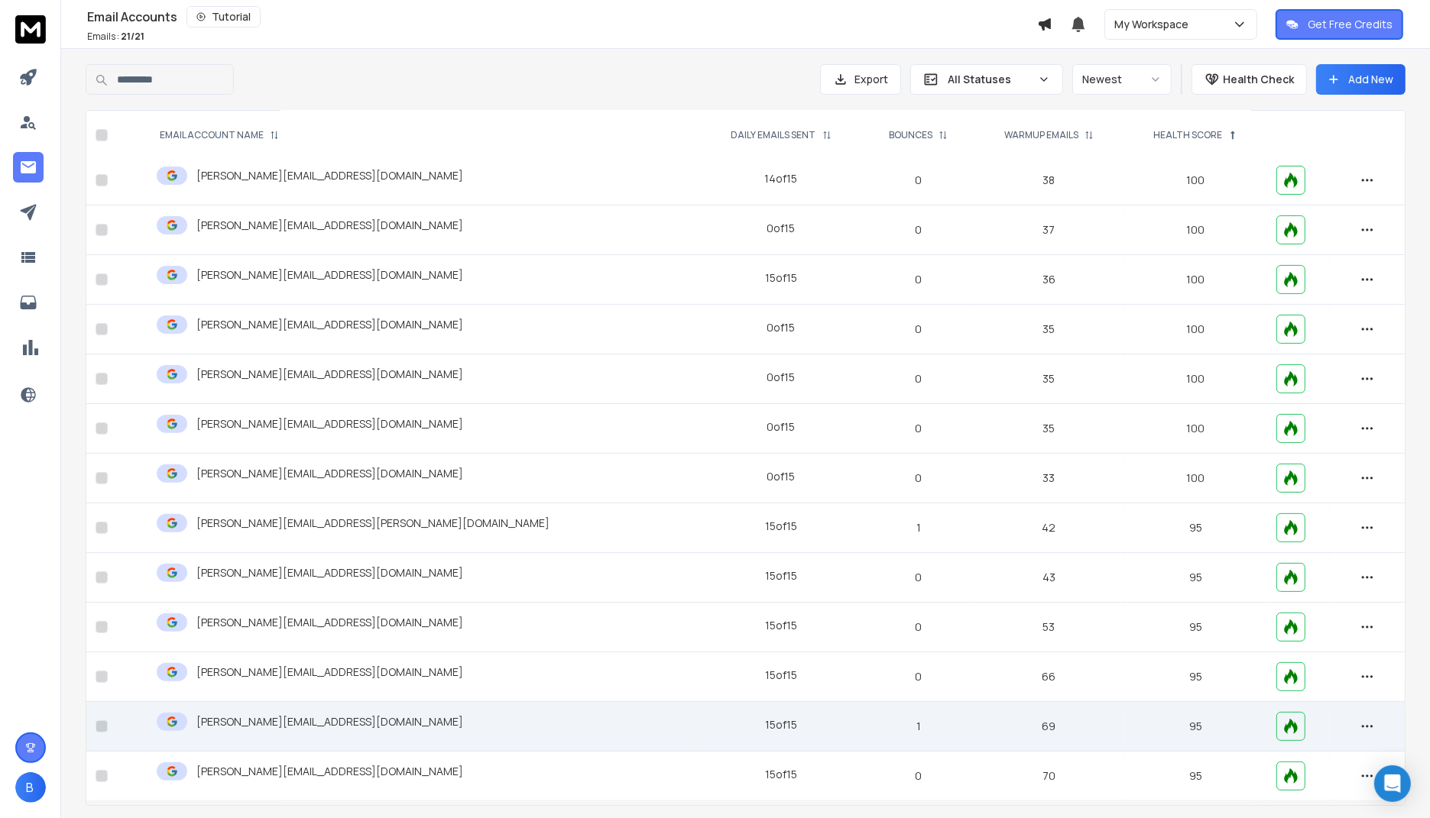
click at [983, 711] on td "69" at bounding box center [1048, 727] width 151 height 50
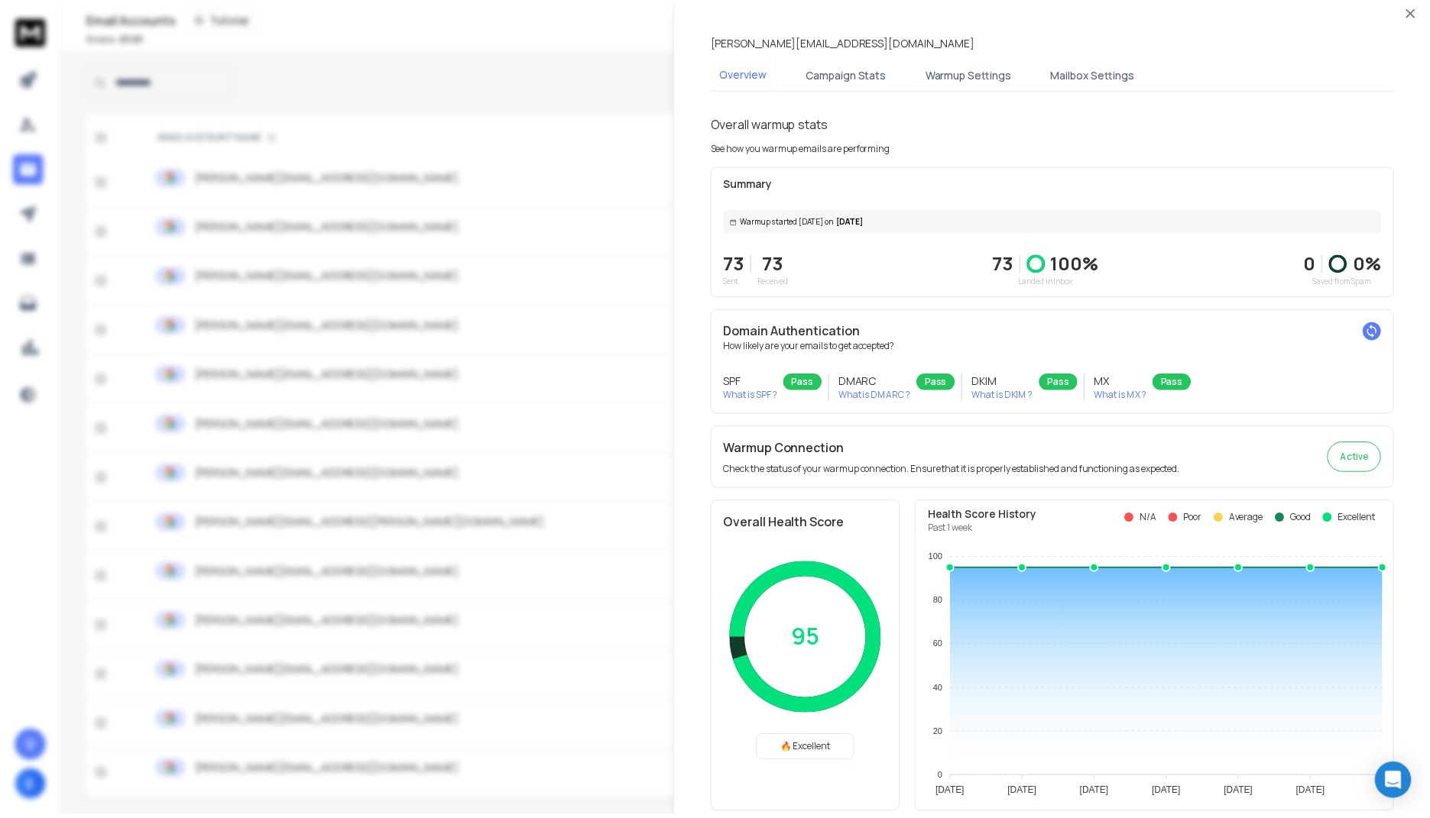
scroll to position [0, 0]
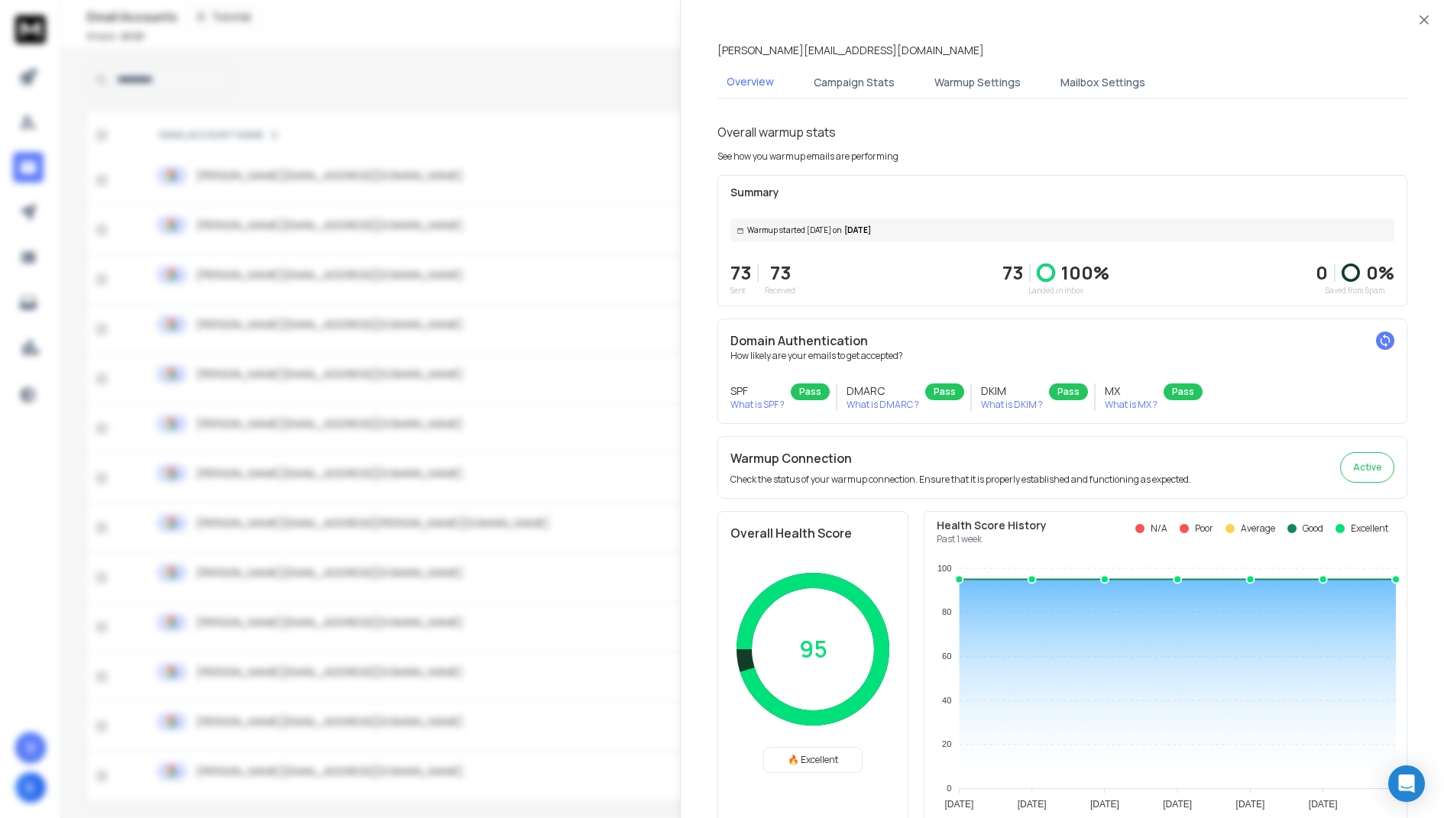
click at [596, 437] on div at bounding box center [722, 409] width 1444 height 818
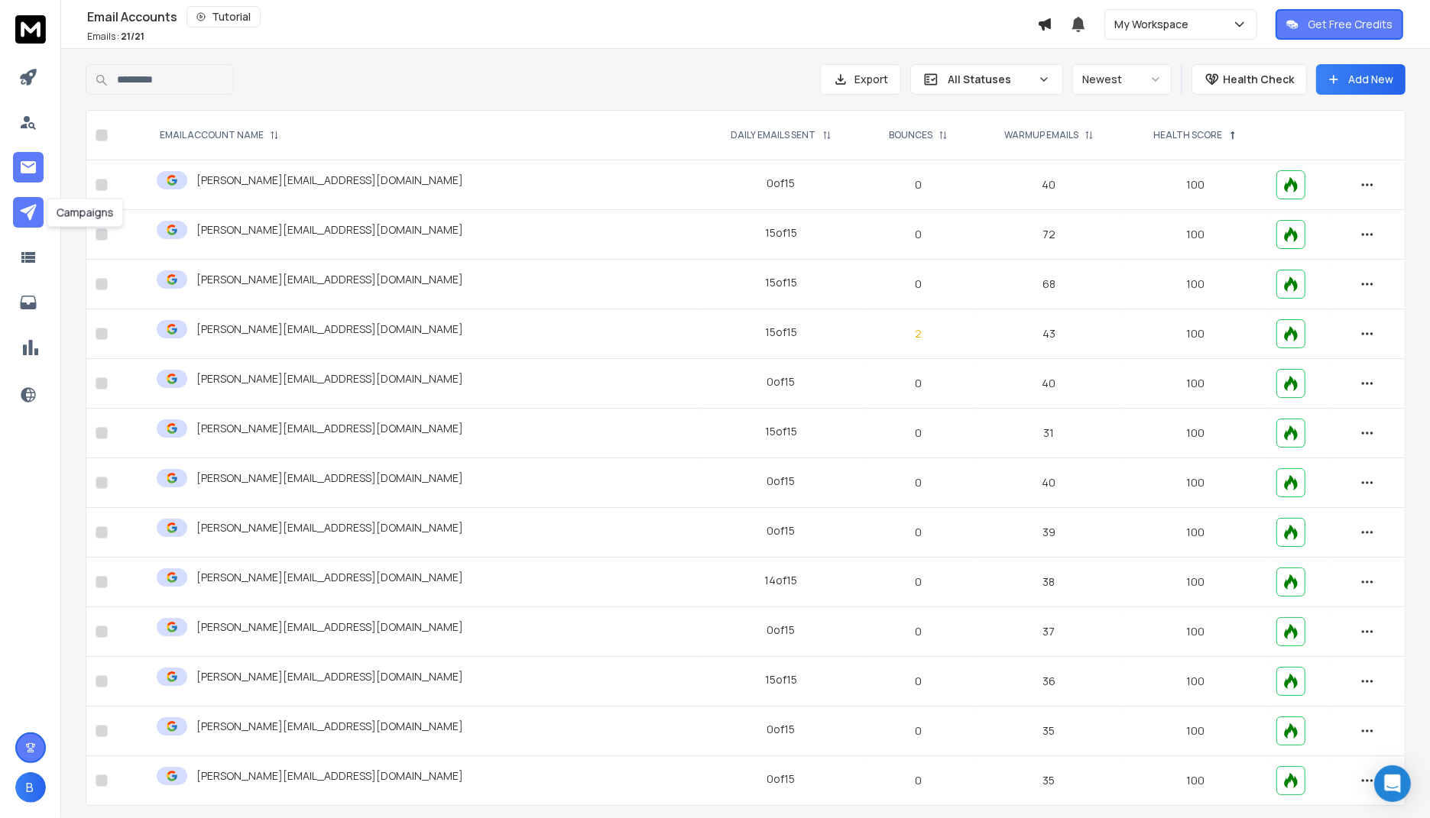
click at [26, 202] on link at bounding box center [28, 212] width 31 height 31
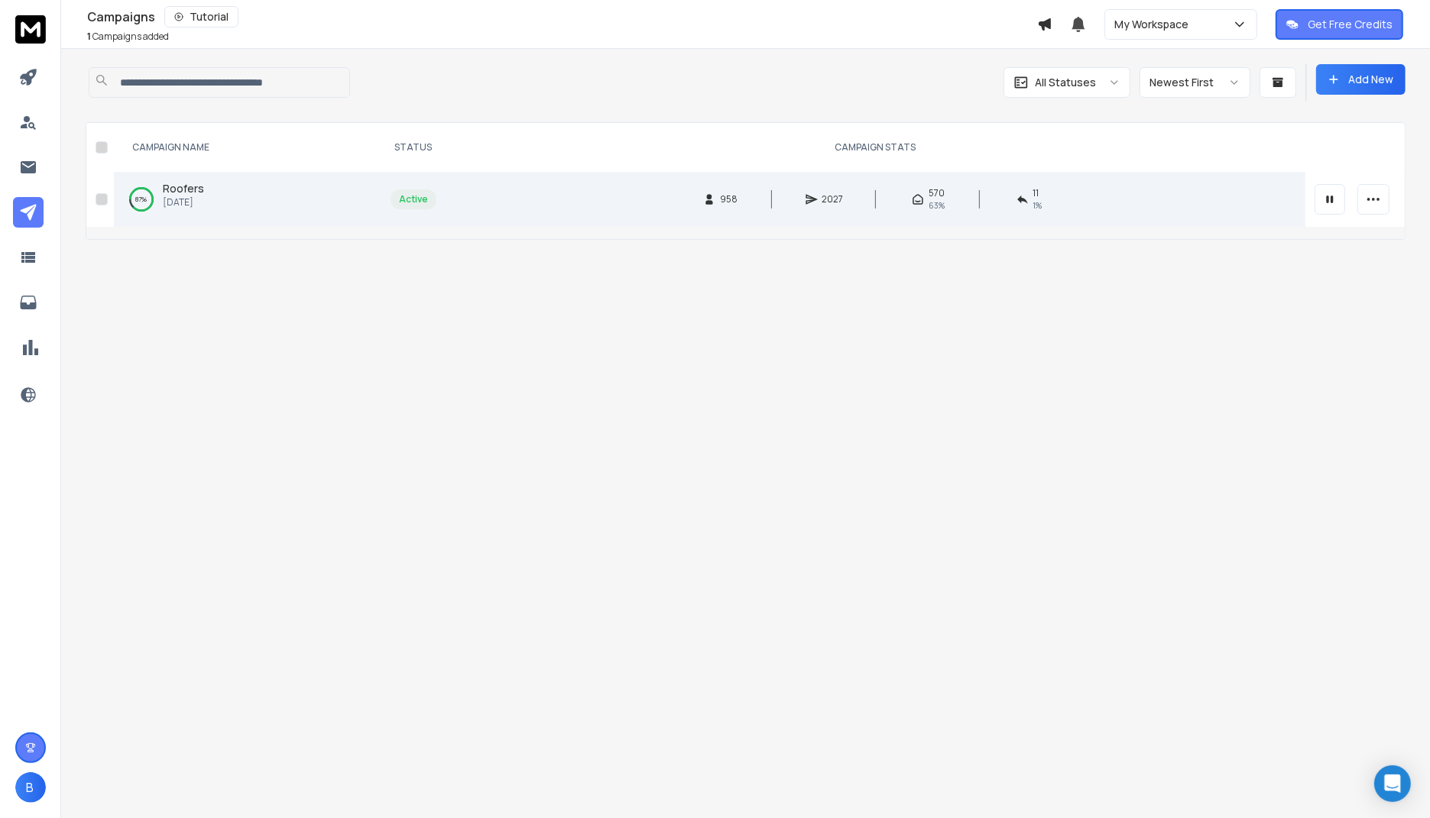
click at [1366, 194] on icon "button" at bounding box center [1372, 199] width 15 height 15
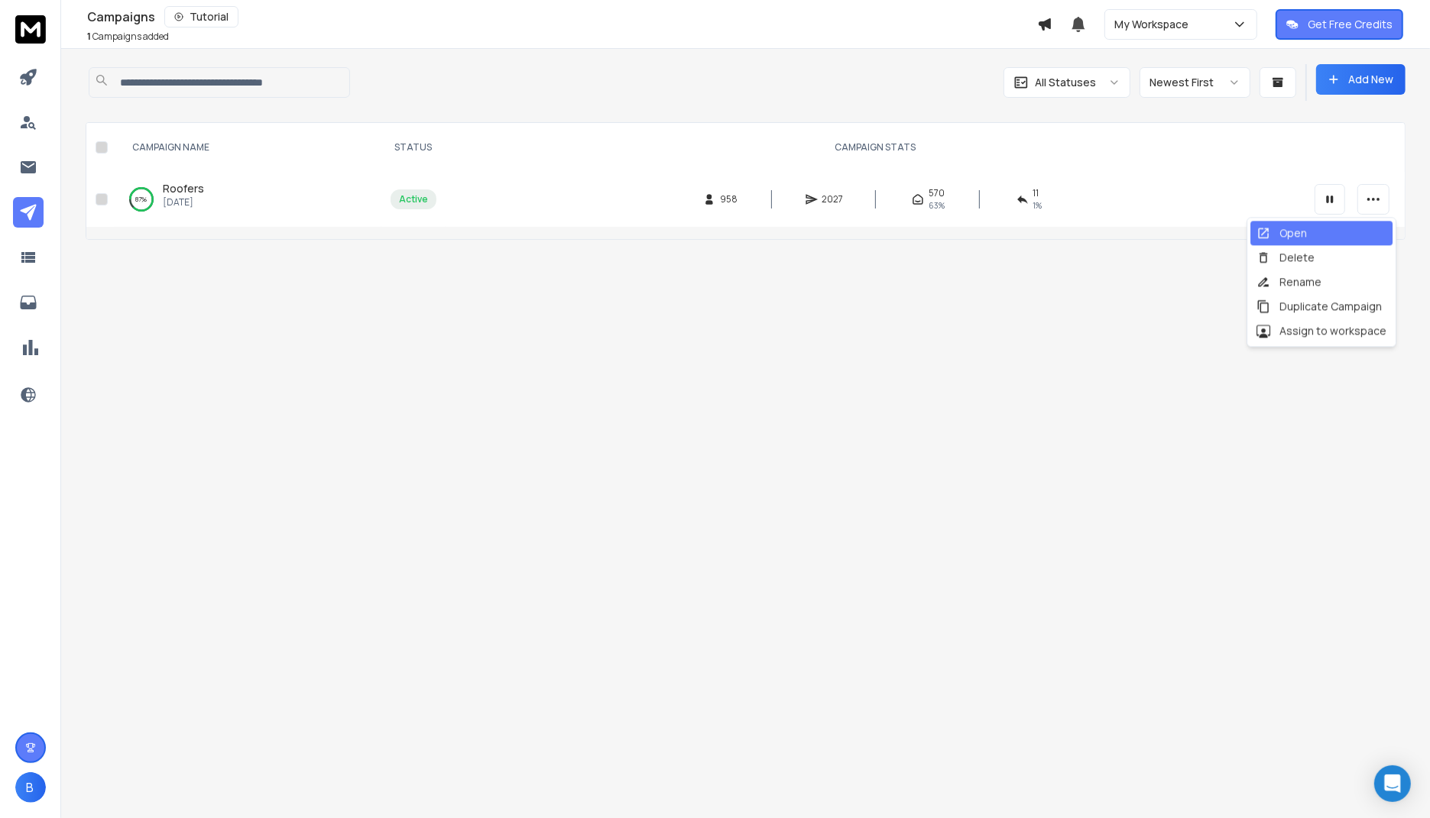
click at [1096, 314] on div "Campaigns 1 Campaigns Added All Statuses Newest First Add New CAMPAIGN NAME STA…" at bounding box center [746, 473] width 1320 height 818
click at [1384, 93] on button "Add New" at bounding box center [1360, 79] width 89 height 31
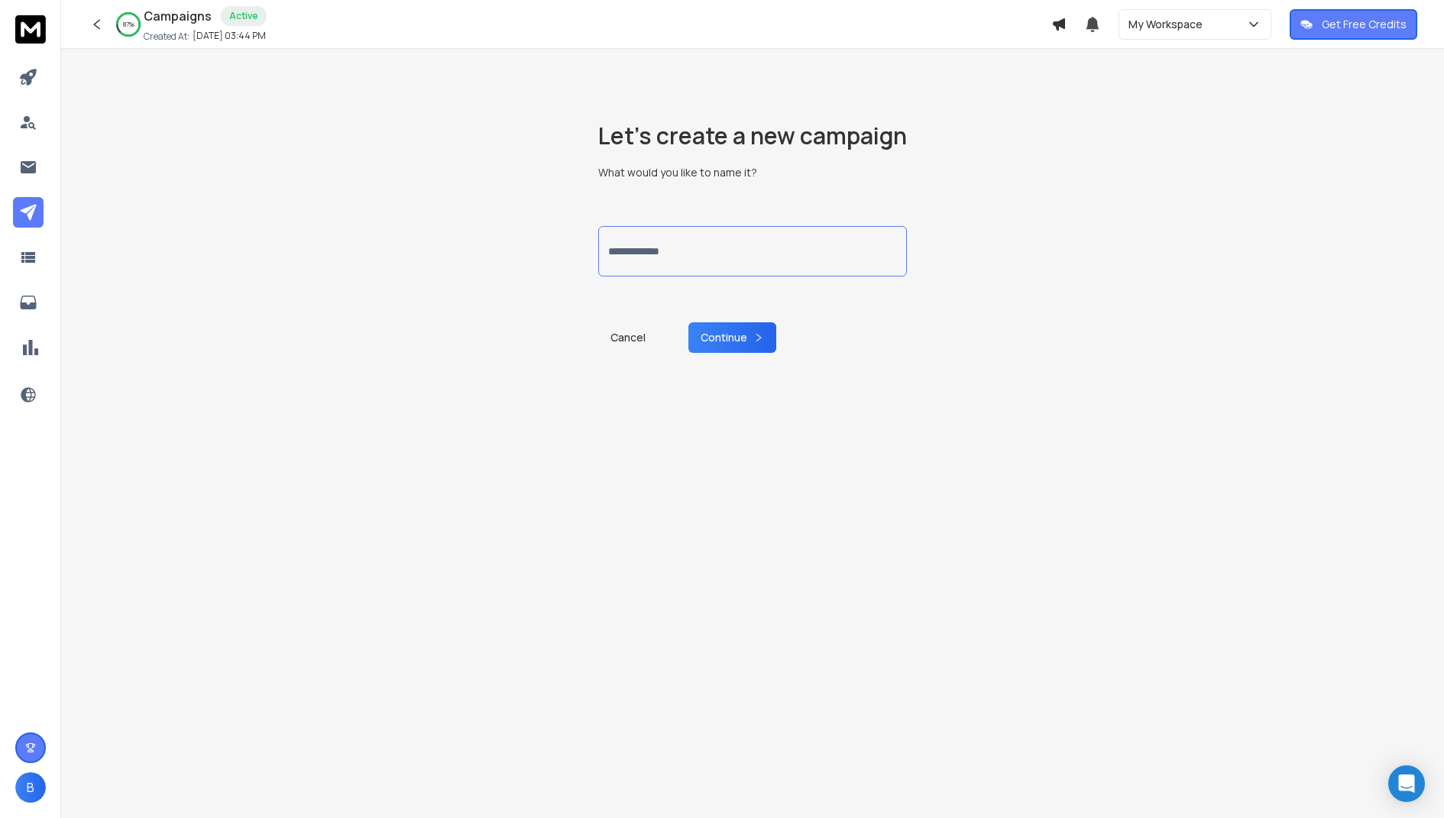
click at [764, 262] on input at bounding box center [752, 251] width 309 height 50
type input "*****"
drag, startPoint x: 641, startPoint y: 393, endPoint x: 656, endPoint y: 381, distance: 19.1
click at [641, 392] on div "ReferralStack Unlock AI-powered affiliate growth Lifetime Deals available! Clai…" at bounding box center [722, 409] width 1444 height 818
click at [735, 332] on button "Continue" at bounding box center [732, 337] width 88 height 31
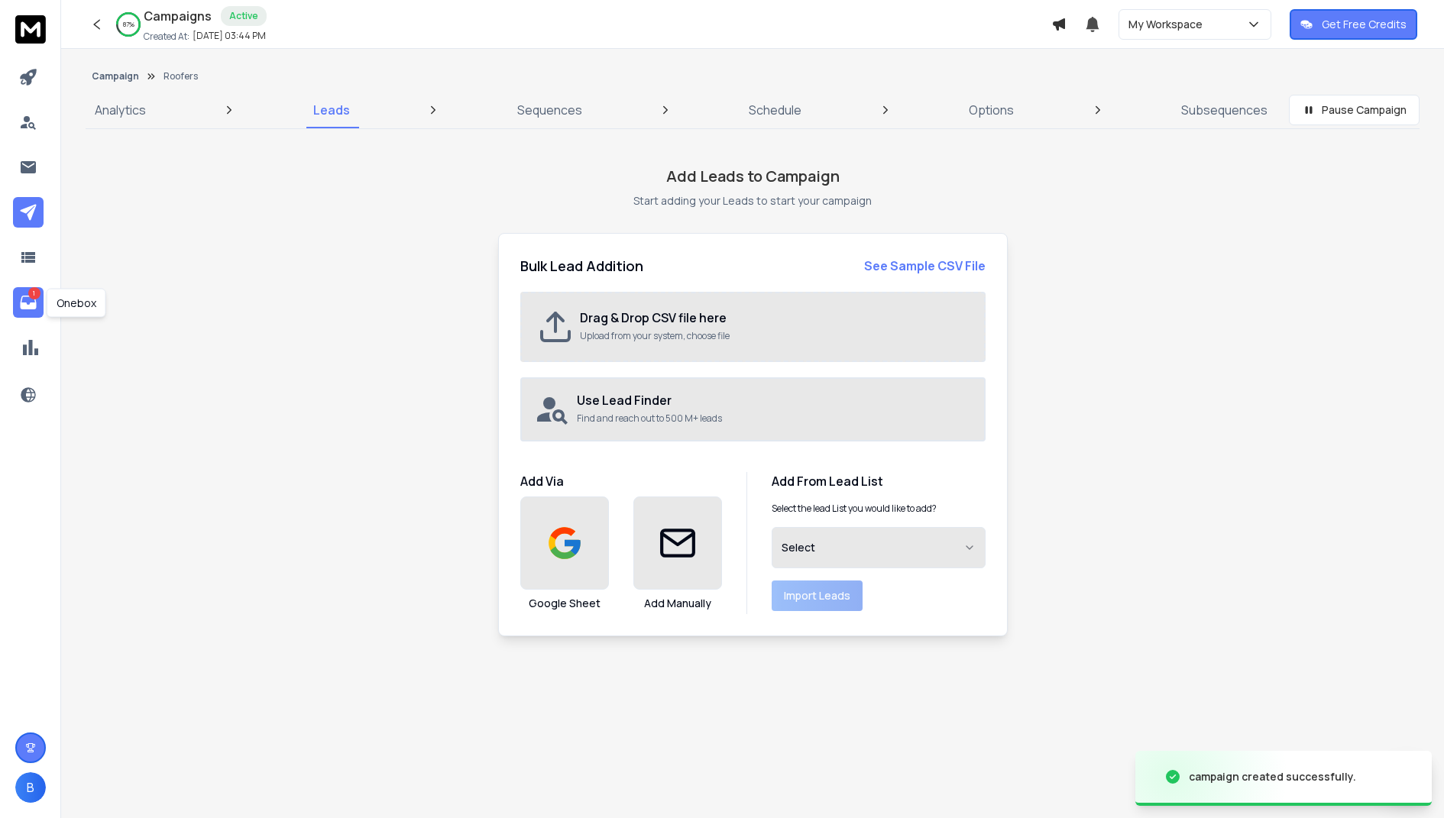
click at [19, 301] on icon at bounding box center [28, 302] width 18 height 18
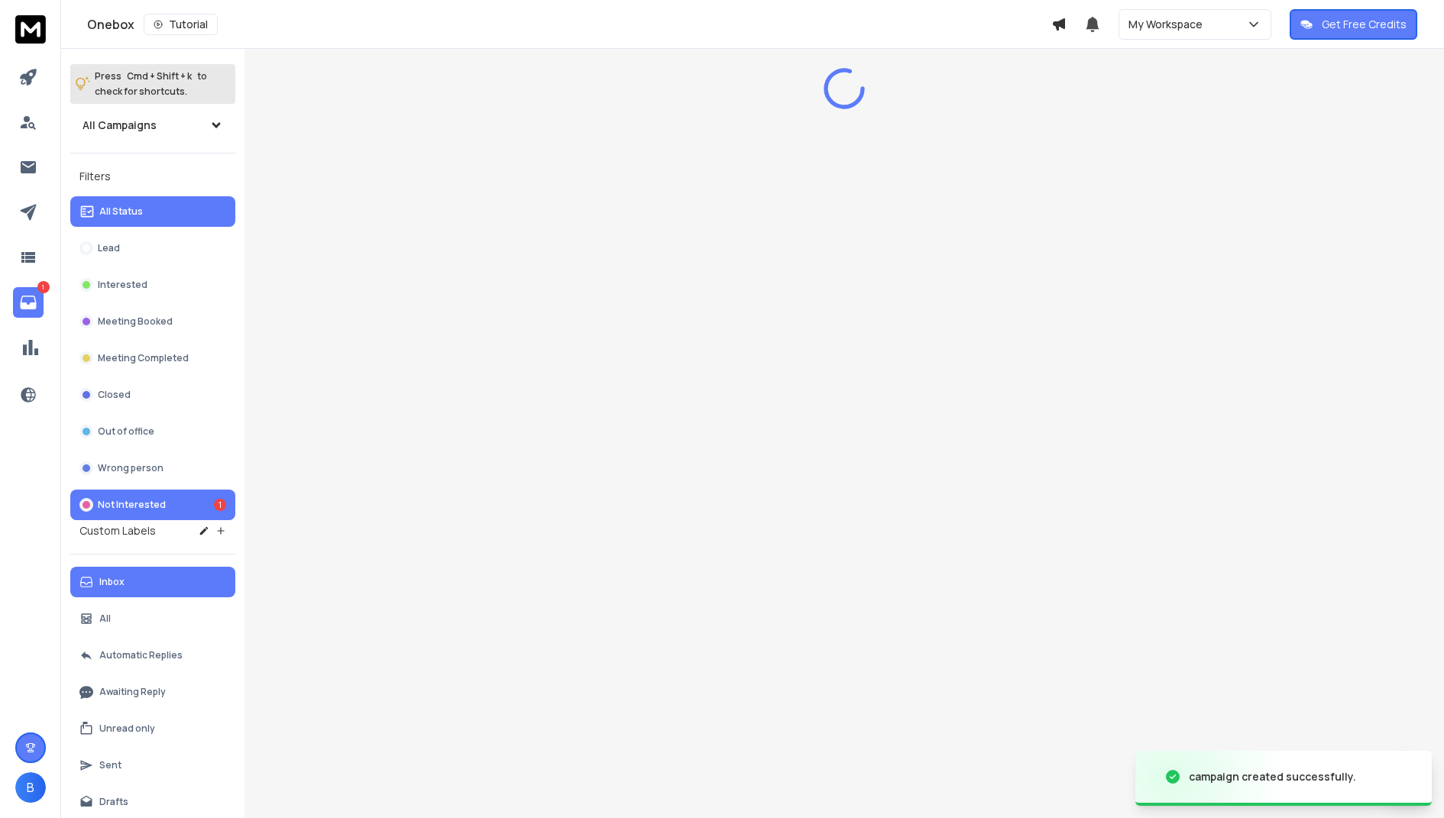
click at [134, 504] on p "Not Interested" at bounding box center [132, 505] width 68 height 12
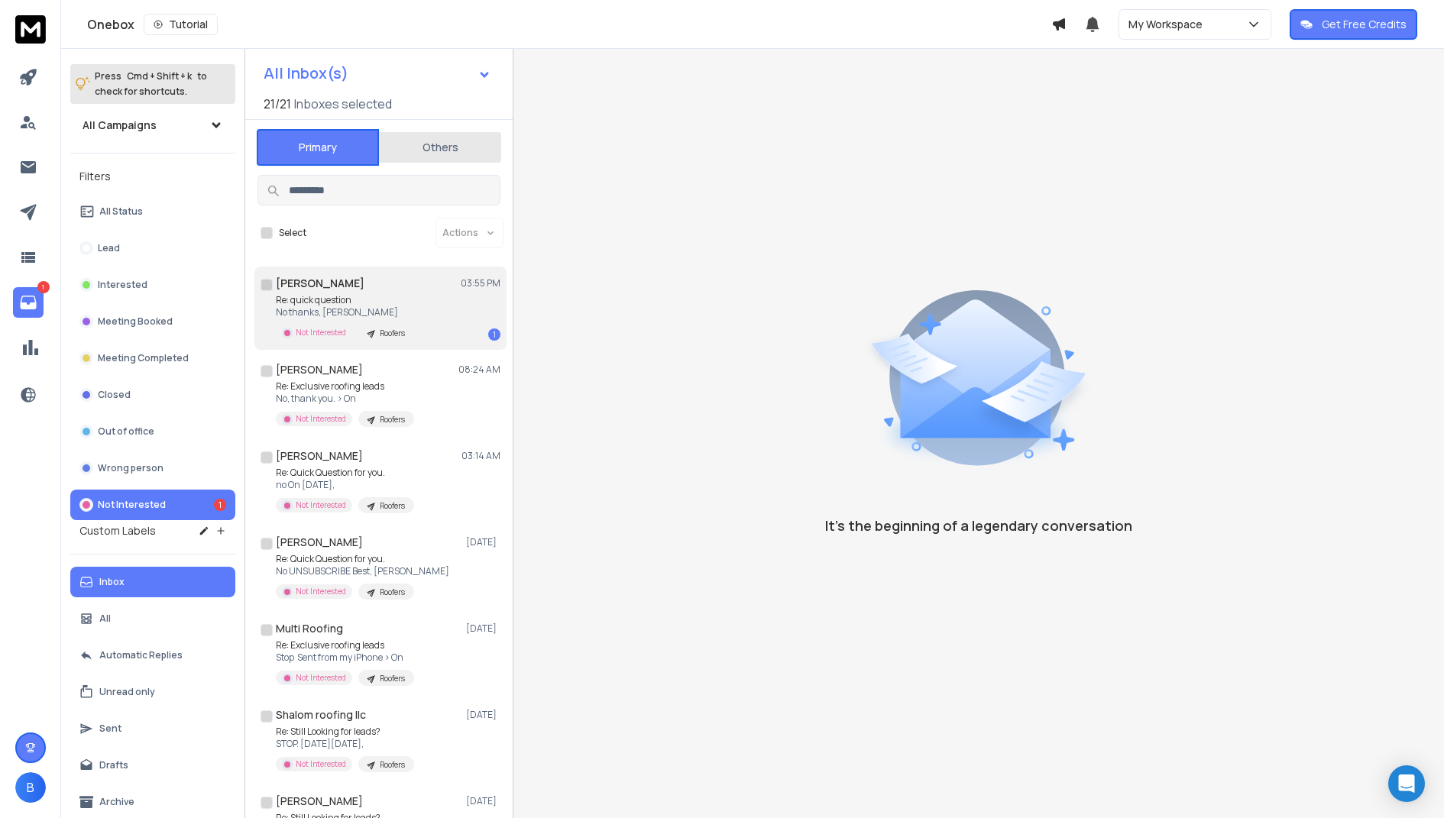
click at [385, 312] on p "No thanks, [PERSON_NAME]" at bounding box center [345, 312] width 138 height 12
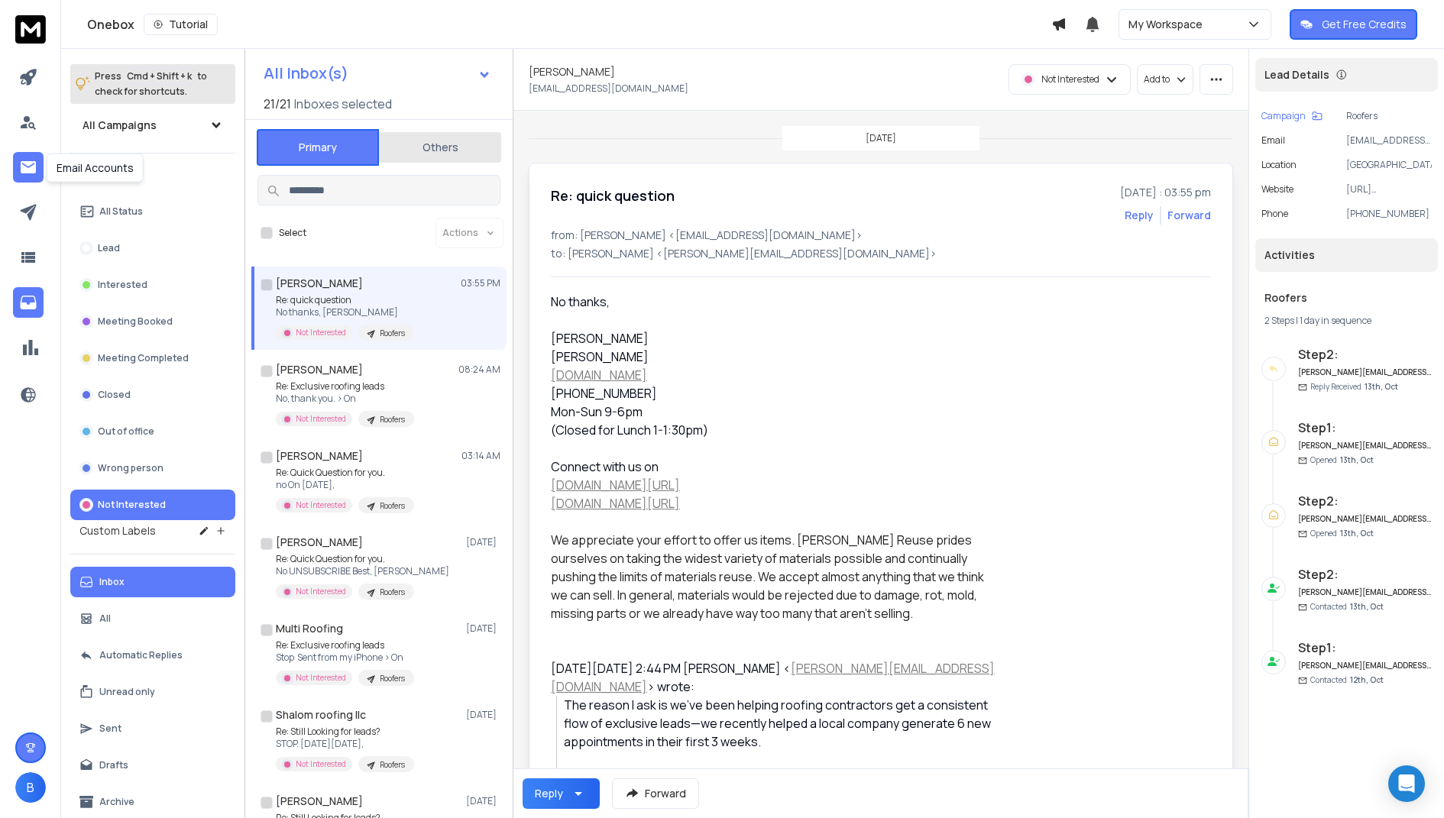
click at [31, 162] on icon at bounding box center [28, 167] width 15 height 12
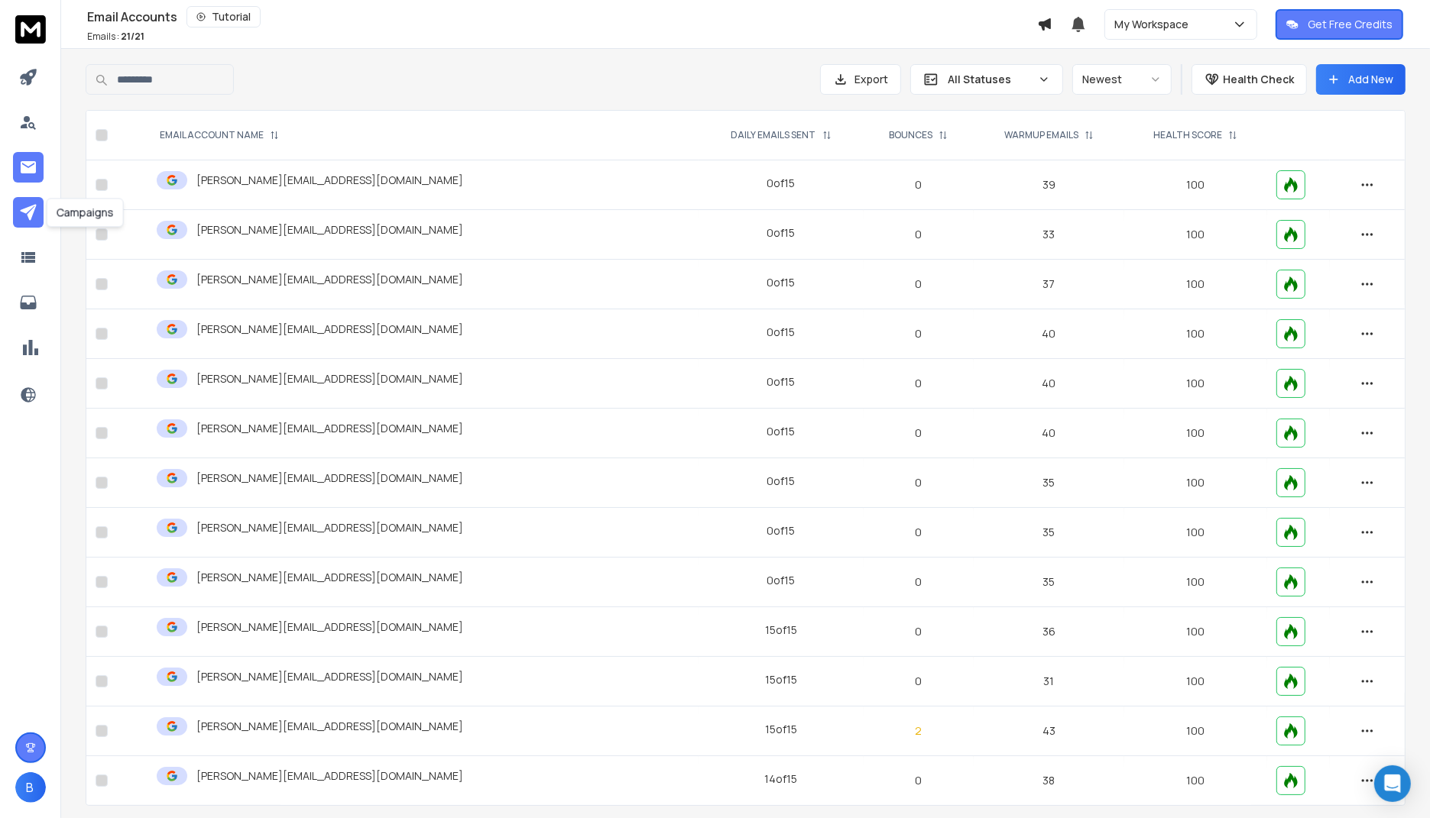
click at [35, 225] on link at bounding box center [28, 212] width 31 height 31
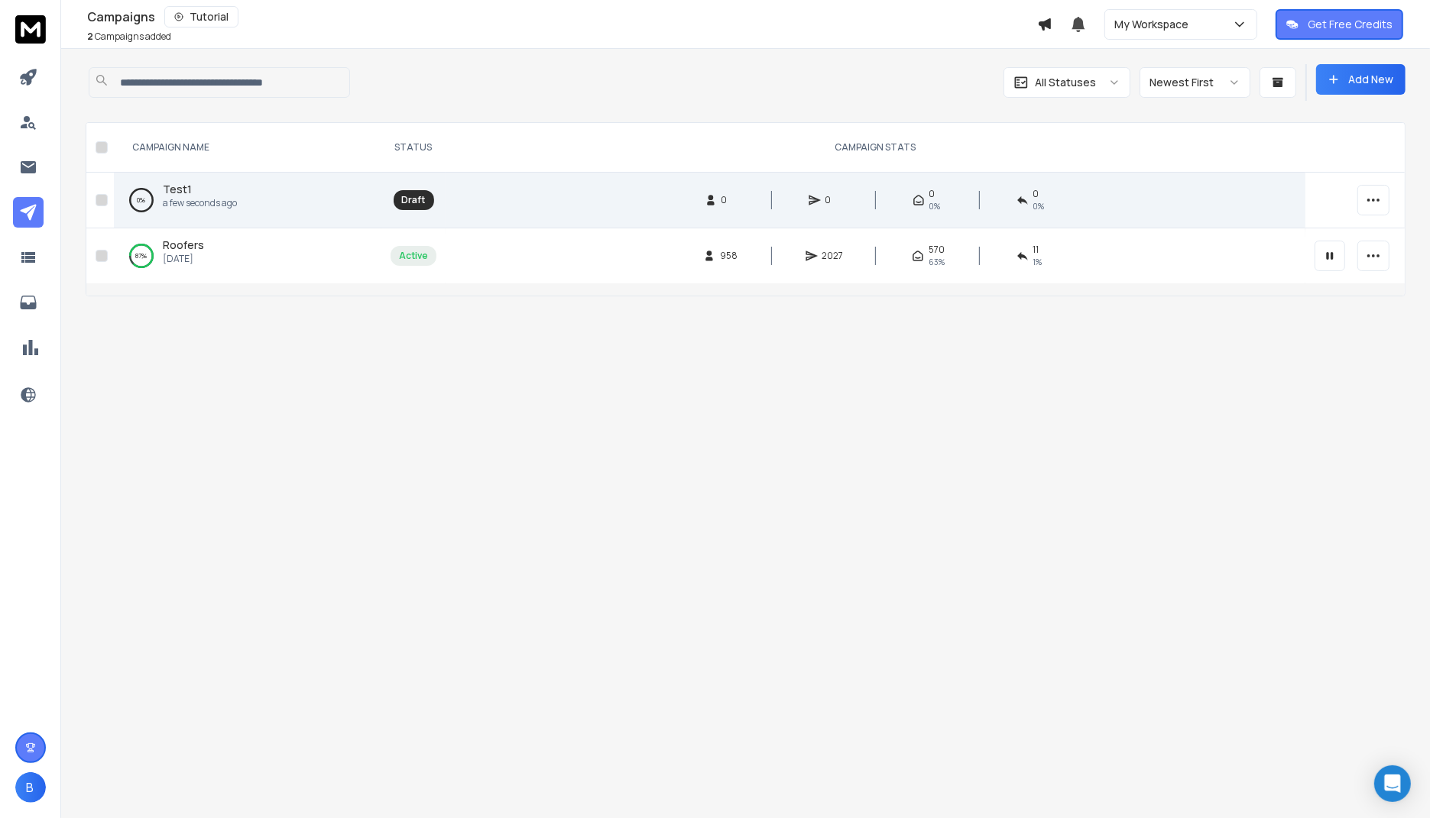
click at [280, 195] on div "0 % Test1 a few seconds ago" at bounding box center [247, 200] width 237 height 37
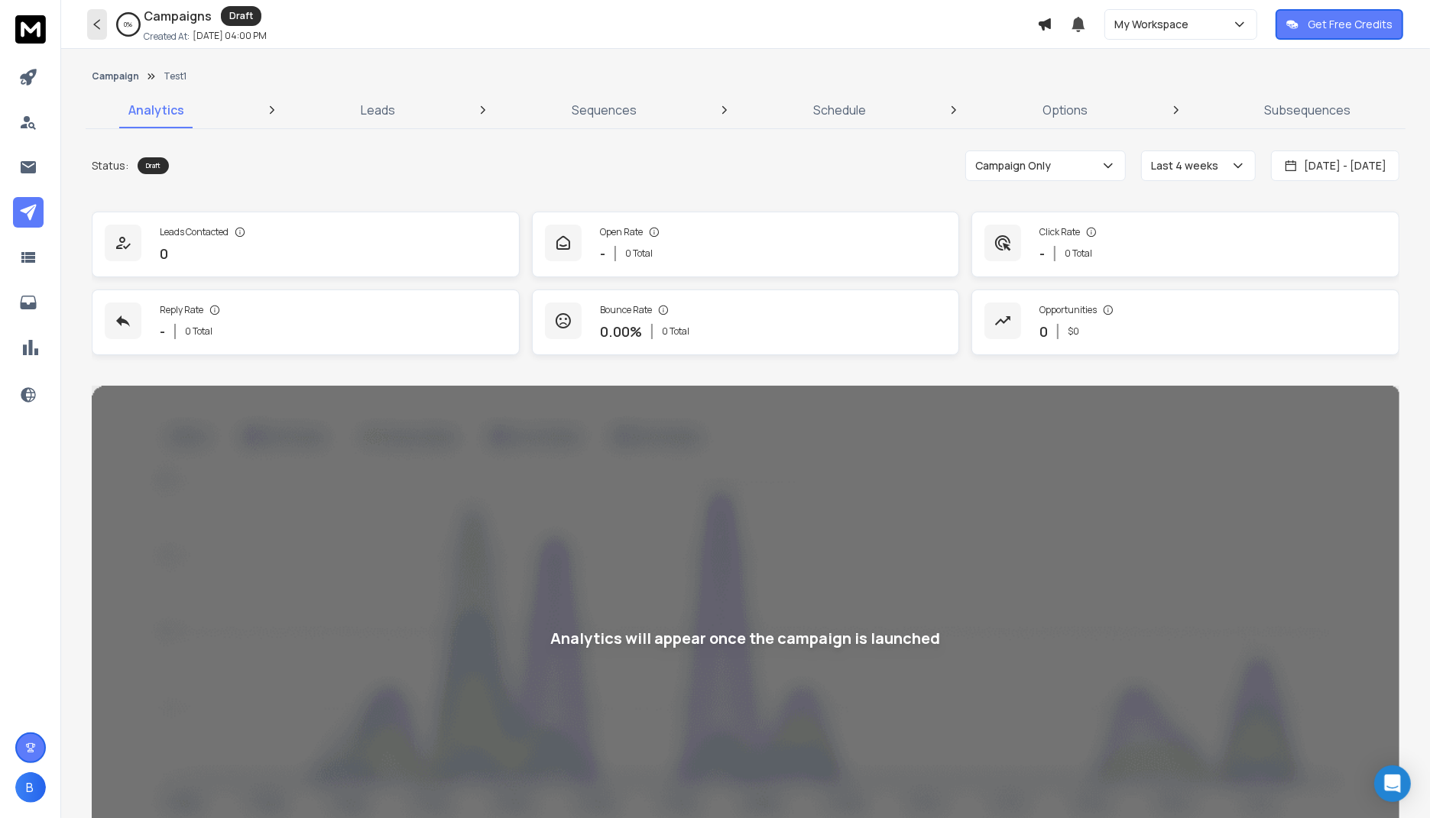
click at [91, 21] on icon at bounding box center [97, 25] width 14 height 14
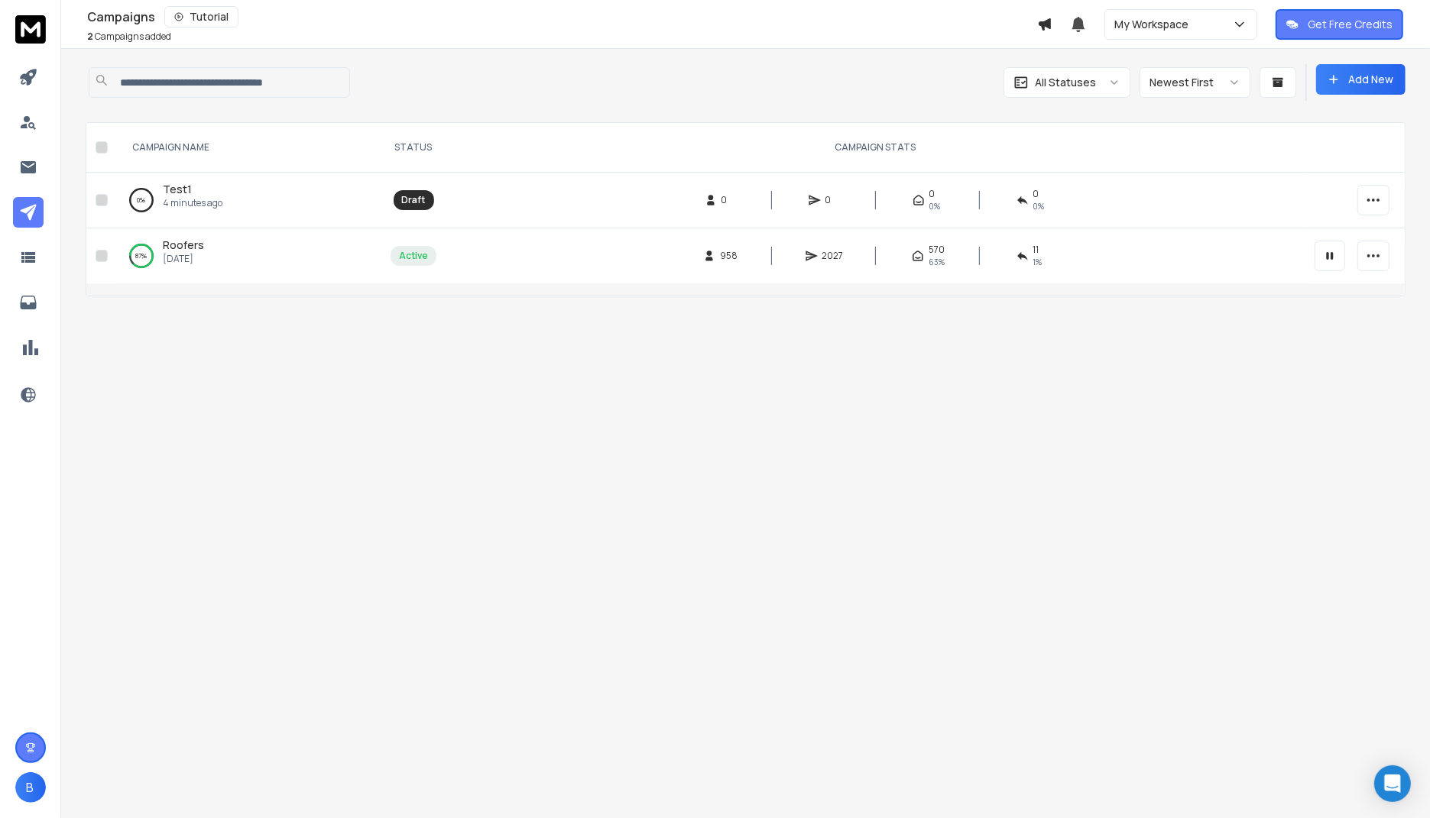
click at [1362, 54] on div "Campaigns 2 Campaigns Added All Statuses Newest First Add New CAMPAIGN NAME STA…" at bounding box center [745, 473] width 1368 height 849
click at [1357, 73] on button "Add New" at bounding box center [1360, 79] width 89 height 31
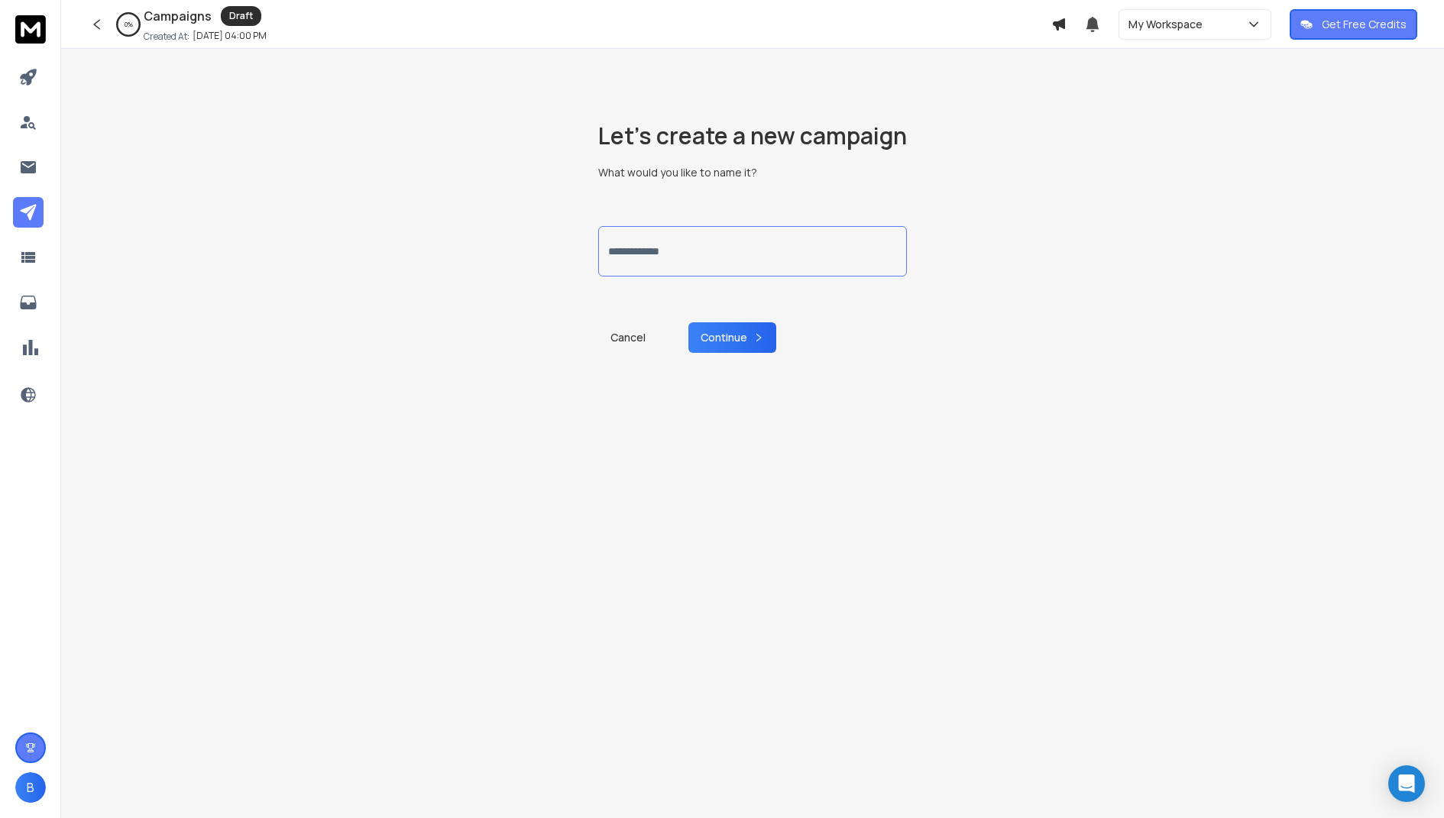
click at [720, 263] on input at bounding box center [752, 251] width 309 height 50
type input "*****"
click at [1089, 353] on div "ReferralStack Unlock AI-powered affiliate growth Lifetime Deals available! Clai…" at bounding box center [722, 409] width 1444 height 818
click at [738, 342] on button "Continue" at bounding box center [732, 337] width 88 height 31
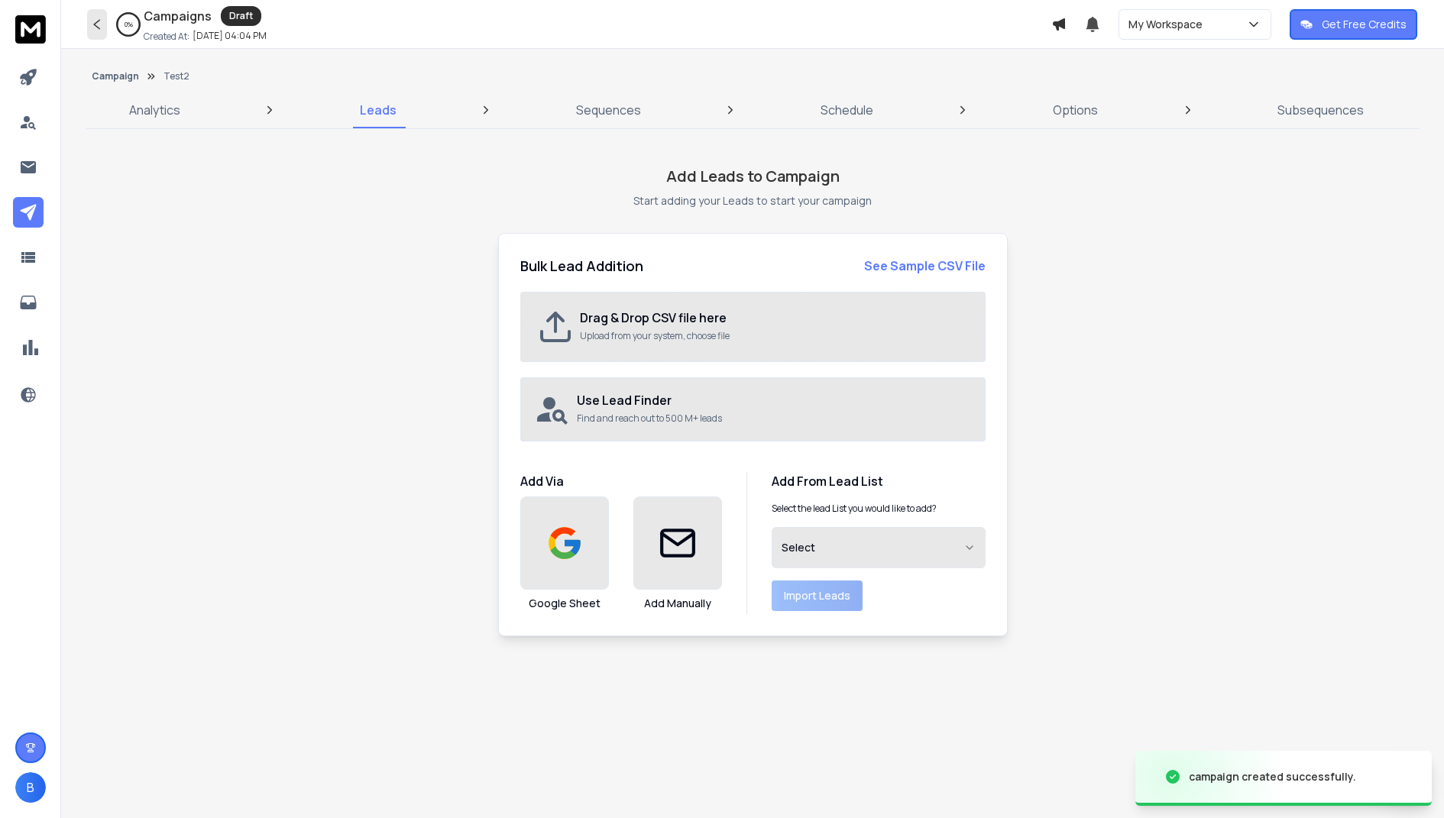
click at [102, 27] on icon at bounding box center [97, 25] width 14 height 14
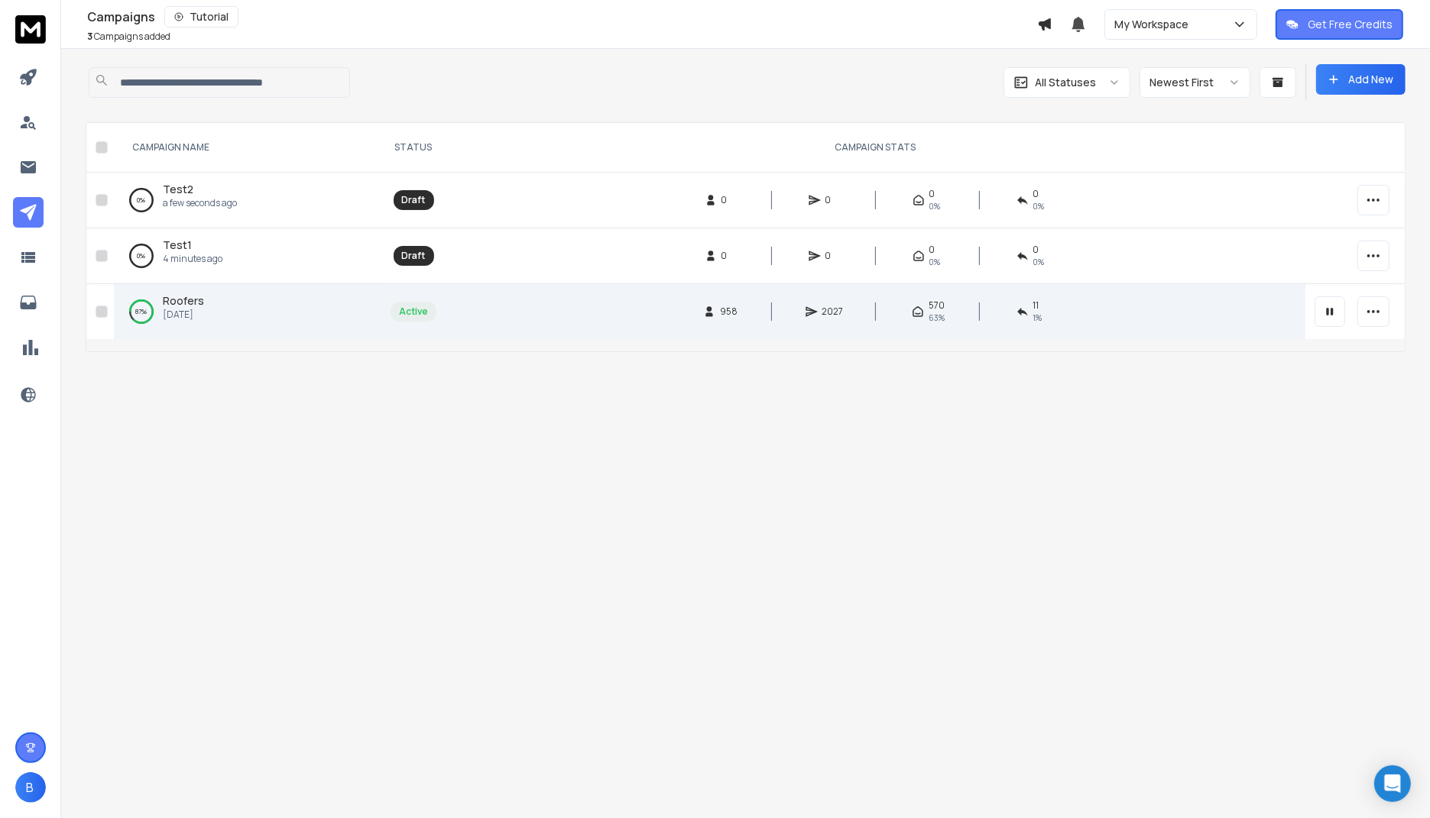
click at [572, 315] on div "958 2027 570 63 % 11 1 %" at bounding box center [875, 312] width 841 height 24
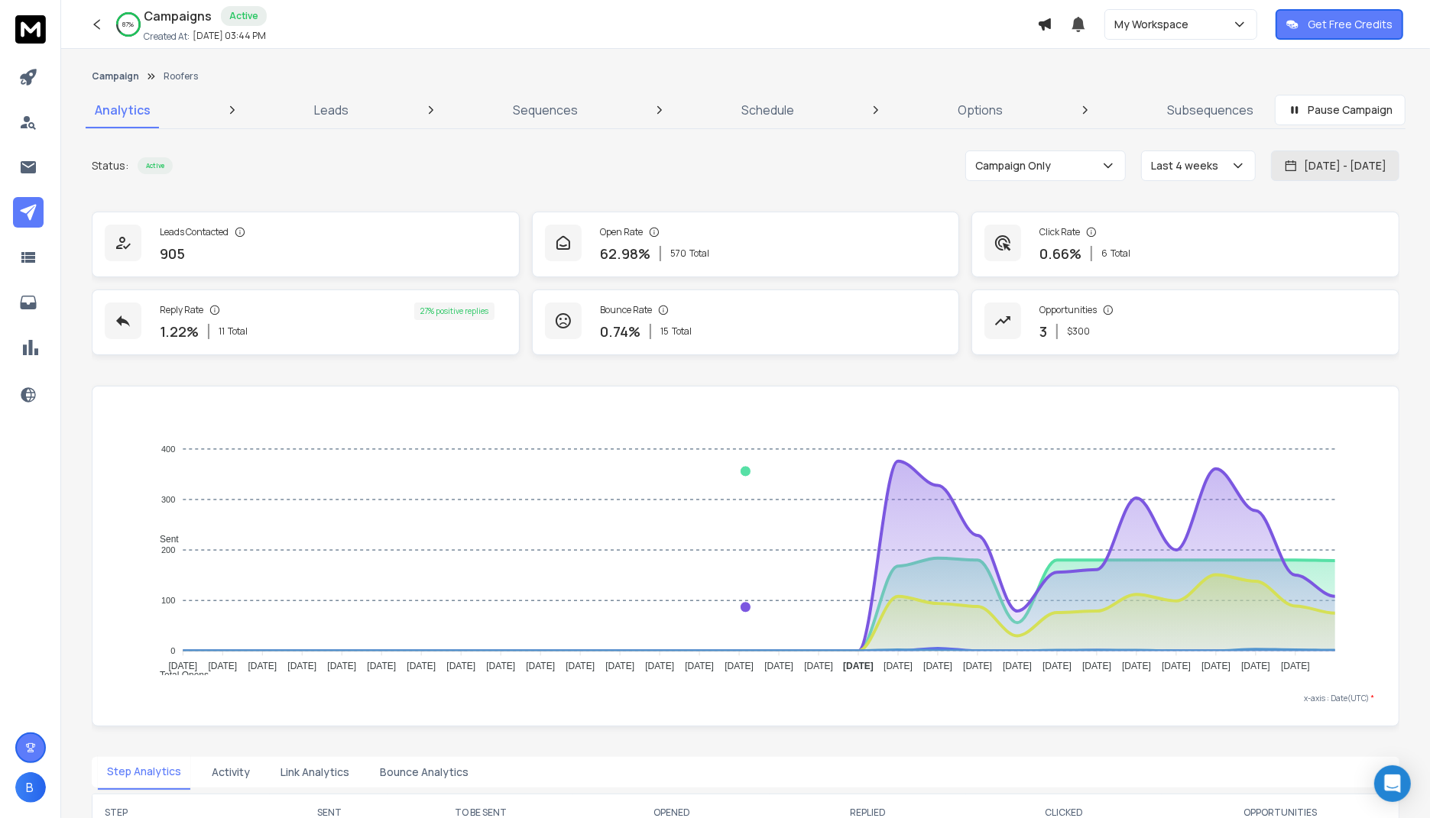
click at [1320, 165] on button "[DATE] - [DATE]" at bounding box center [1335, 166] width 128 height 31
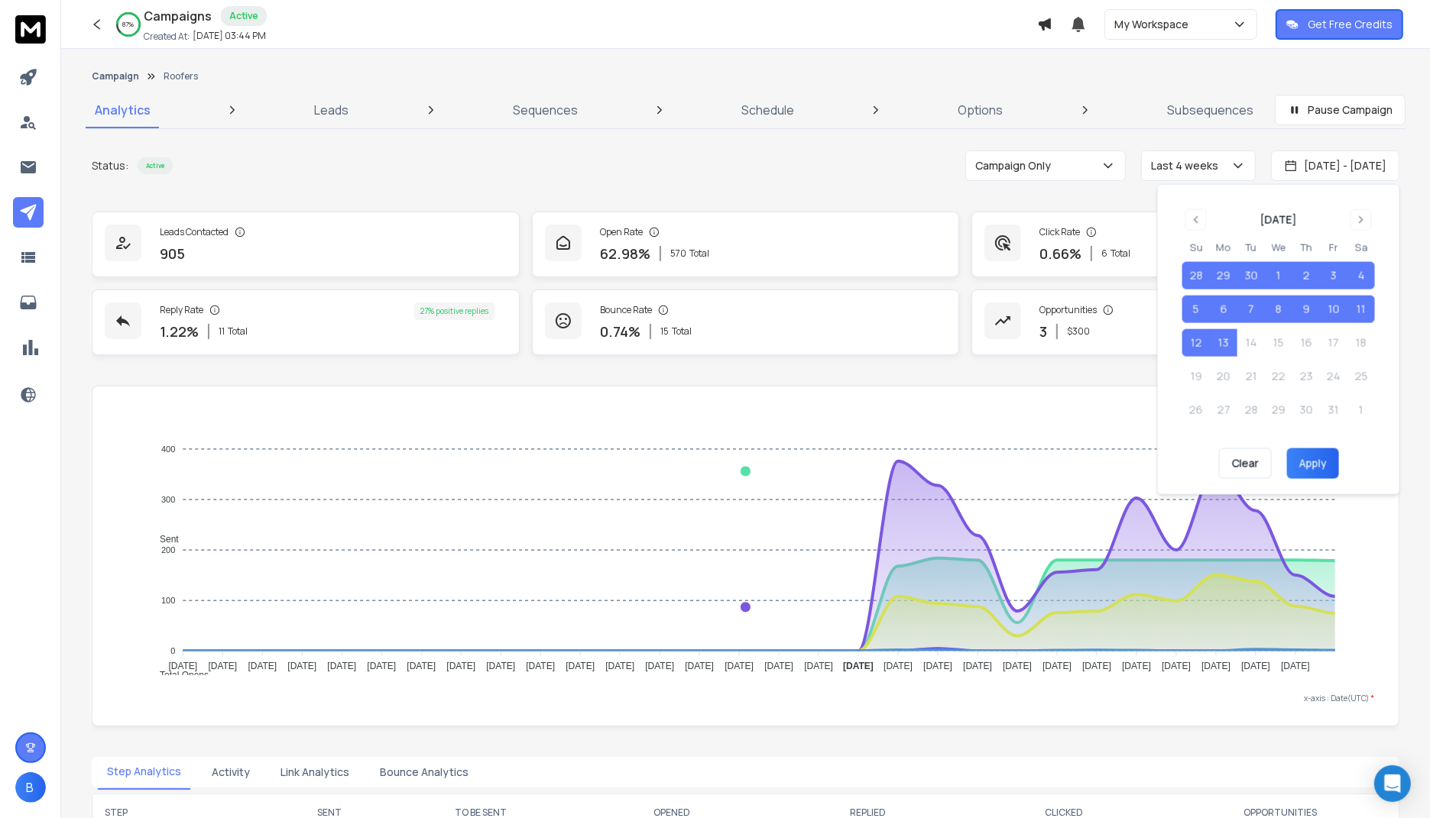
click at [1358, 314] on button "11" at bounding box center [1361, 310] width 28 height 28
click at [1223, 344] on button "13" at bounding box center [1223, 343] width 28 height 28
click at [1228, 342] on button "13" at bounding box center [1223, 343] width 28 height 28
click at [1357, 311] on button "11" at bounding box center [1361, 310] width 28 height 28
click at [1319, 461] on button "Apply" at bounding box center [1312, 463] width 52 height 31
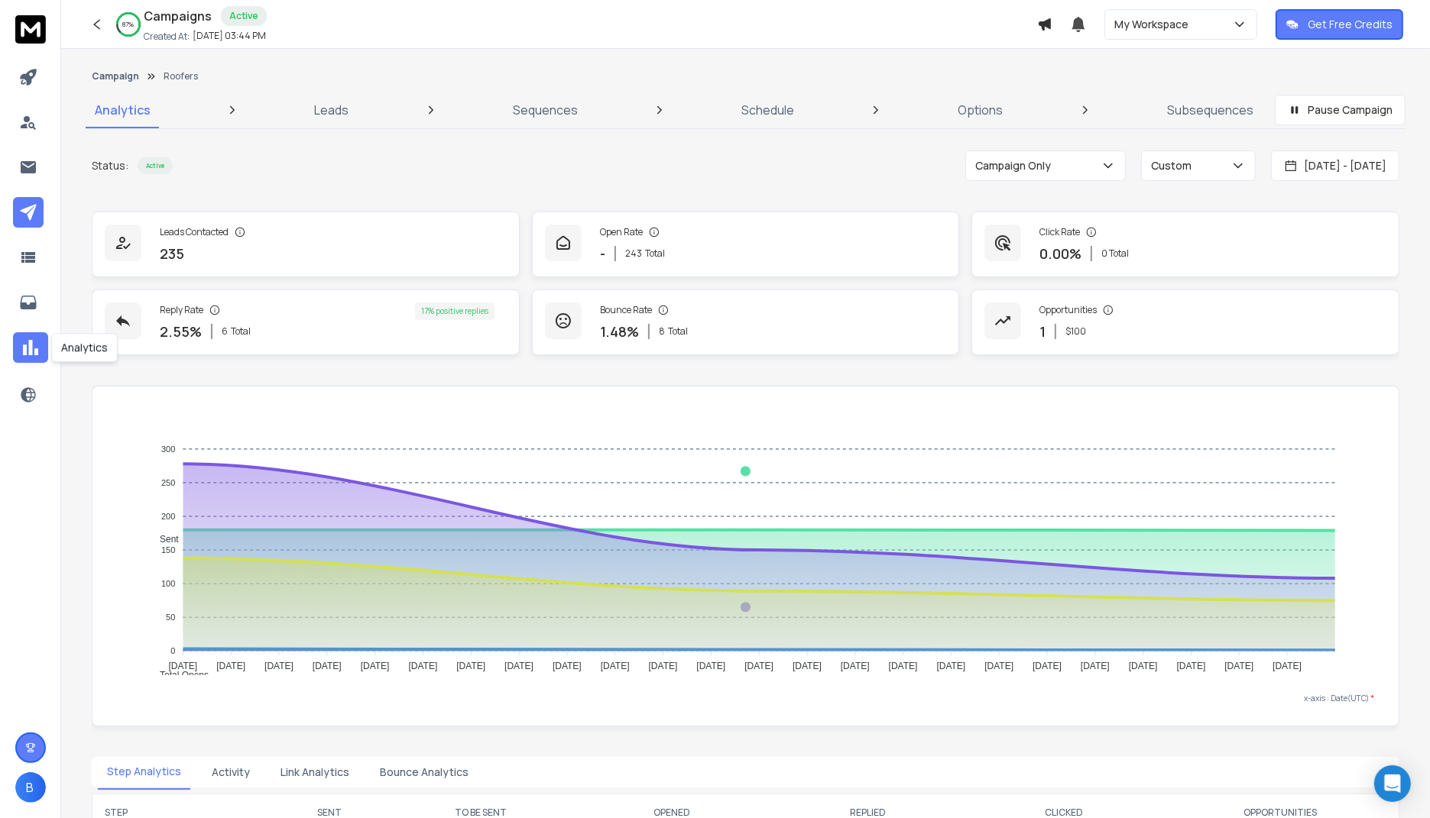
click at [22, 339] on icon at bounding box center [30, 347] width 23 height 23
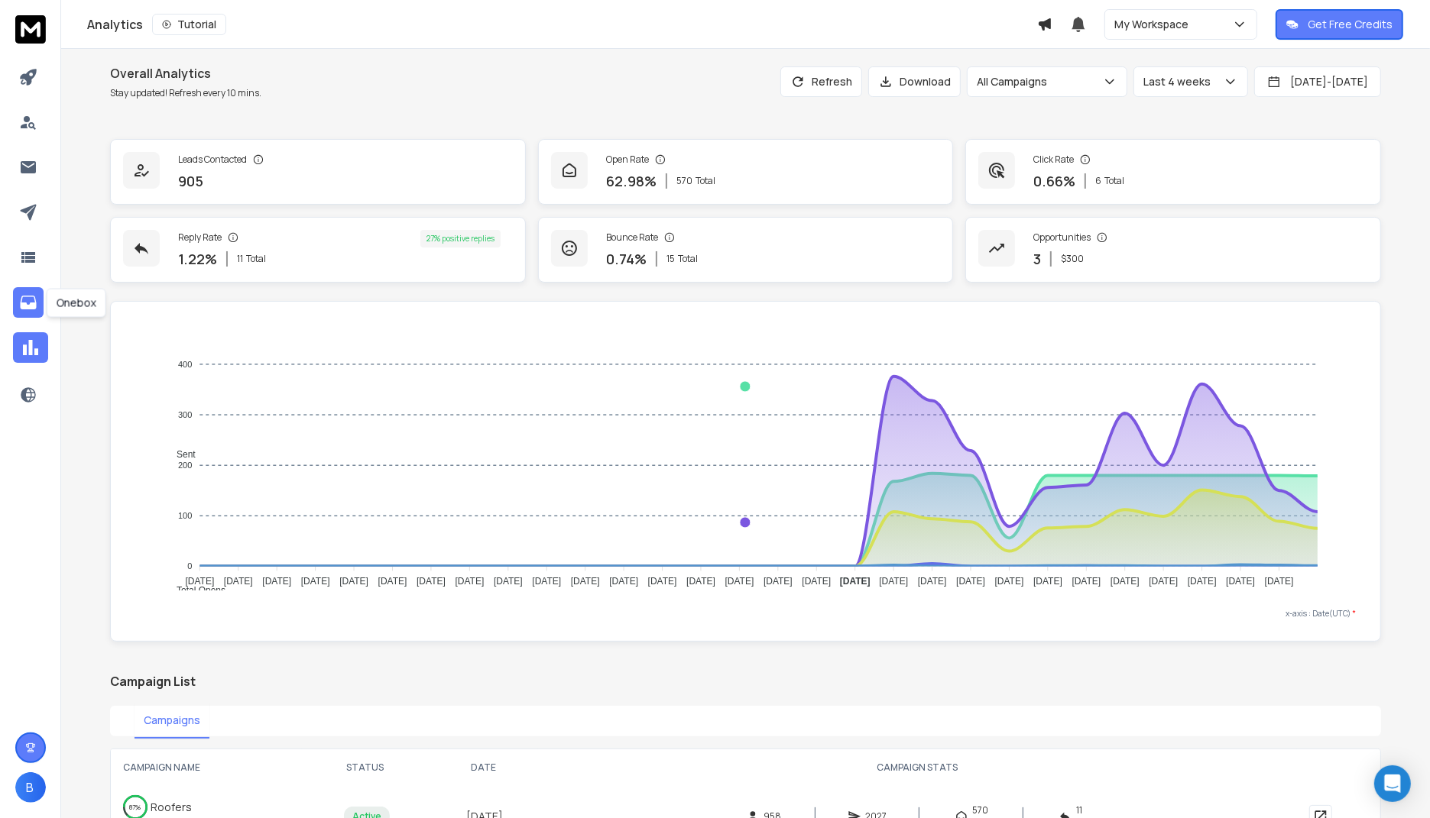
click at [36, 307] on icon at bounding box center [28, 302] width 18 height 18
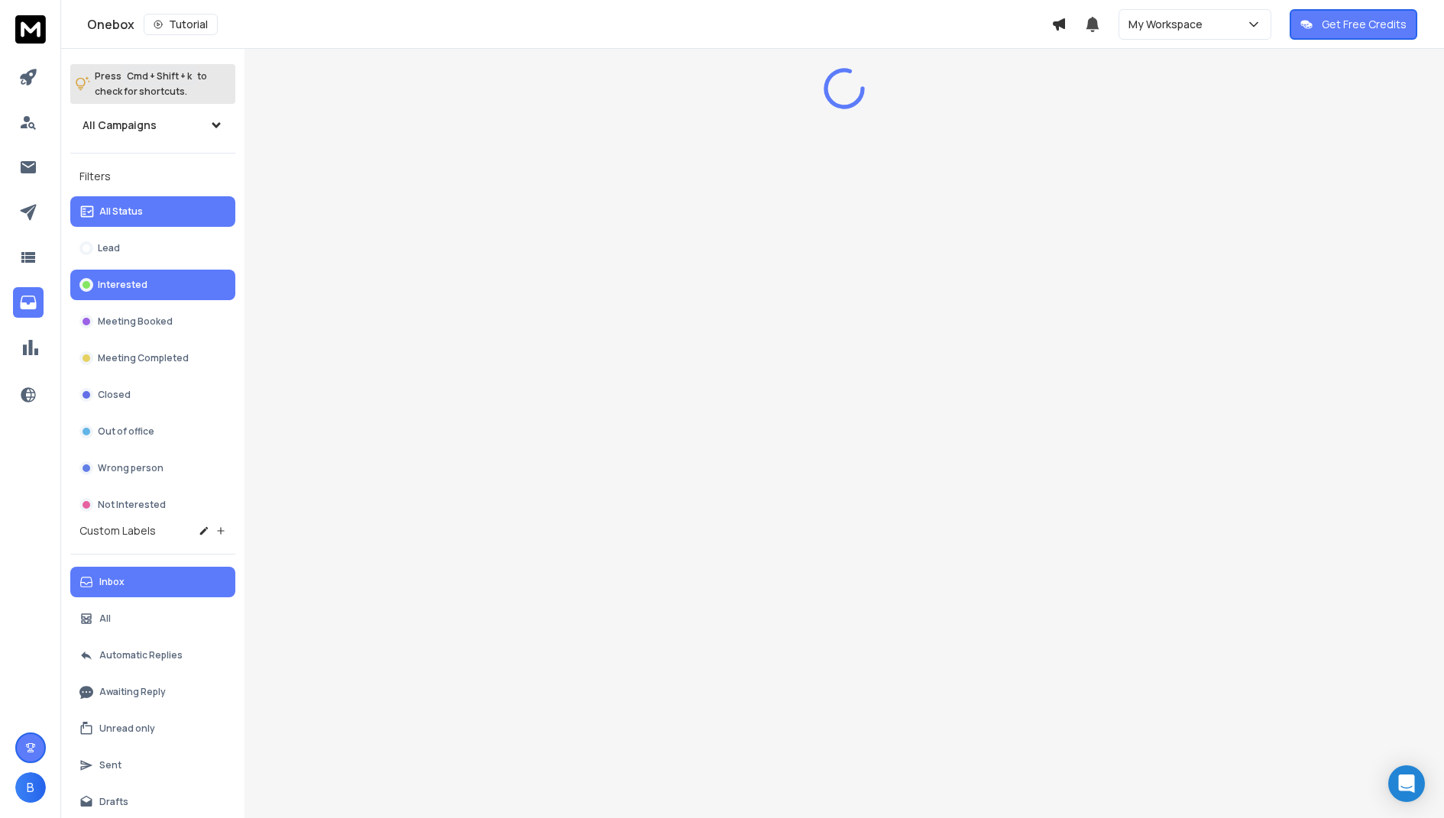
click at [143, 276] on button "Interested" at bounding box center [152, 285] width 165 height 31
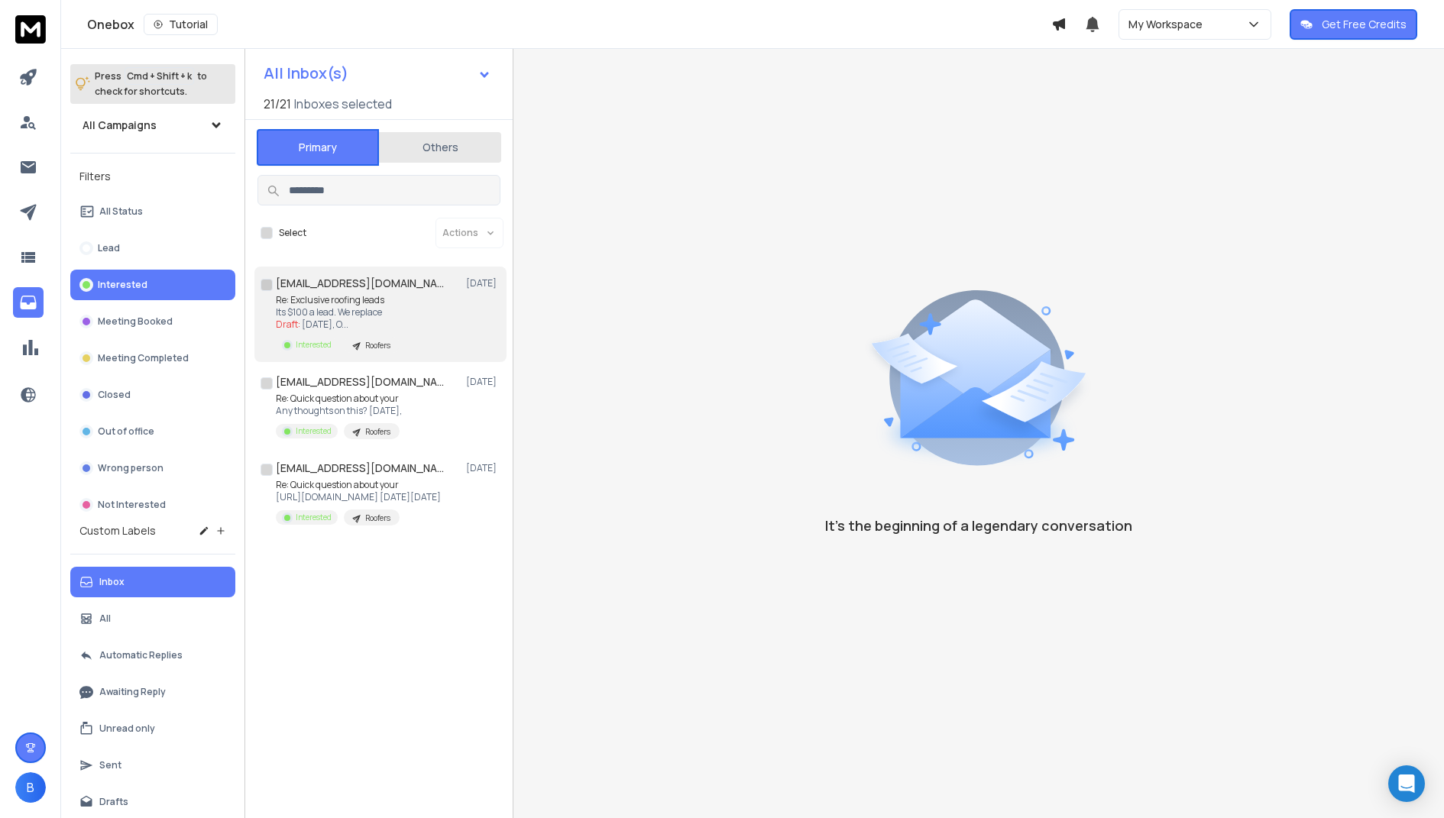
click at [437, 323] on div "Re: Exclusive roofing leads Its $100 a lead. We replace Draft: [DATE], O ... In…" at bounding box center [388, 323] width 225 height 59
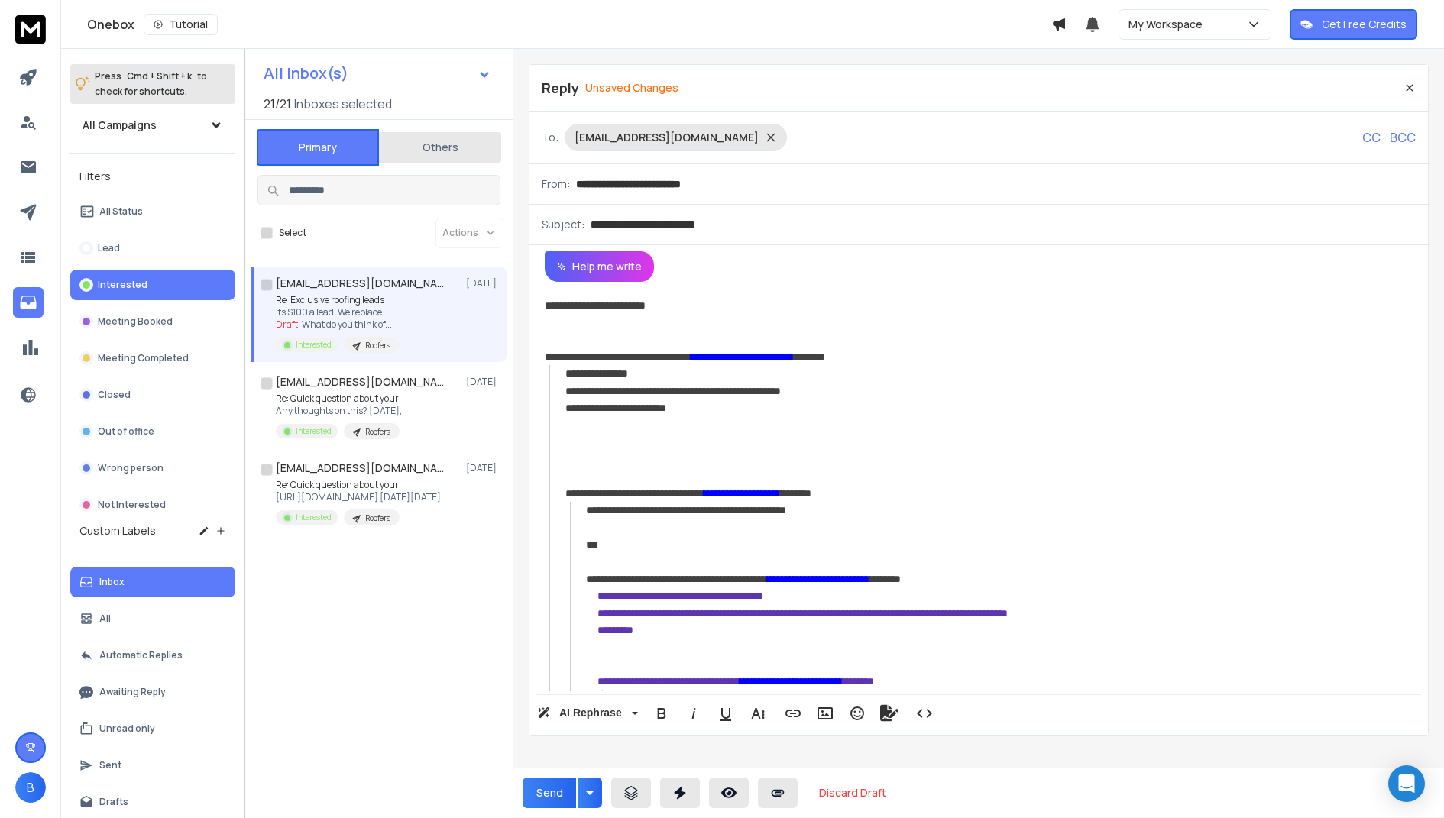
scroll to position [4, 0]
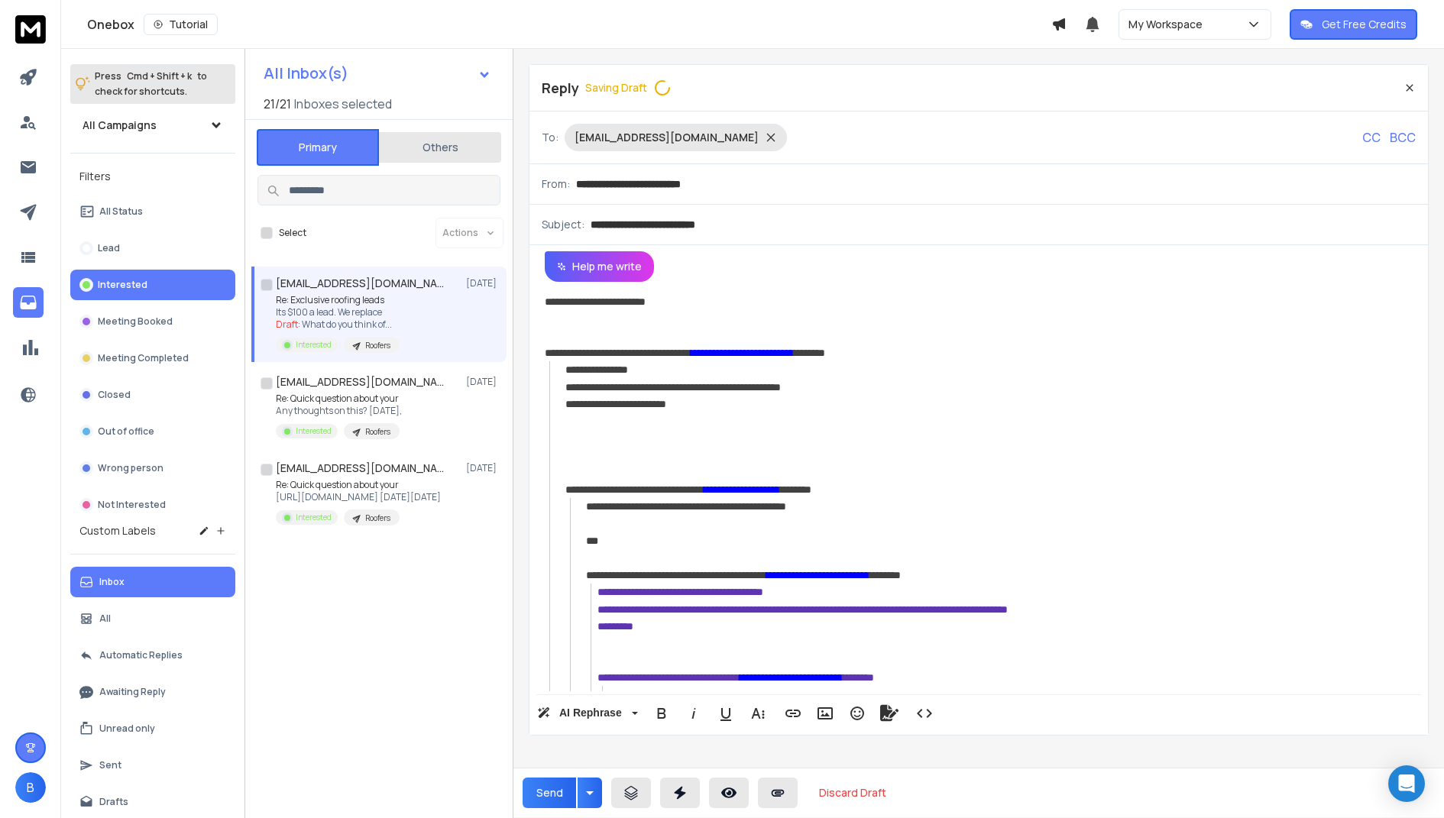
click at [543, 787] on button "Send" at bounding box center [549, 793] width 53 height 31
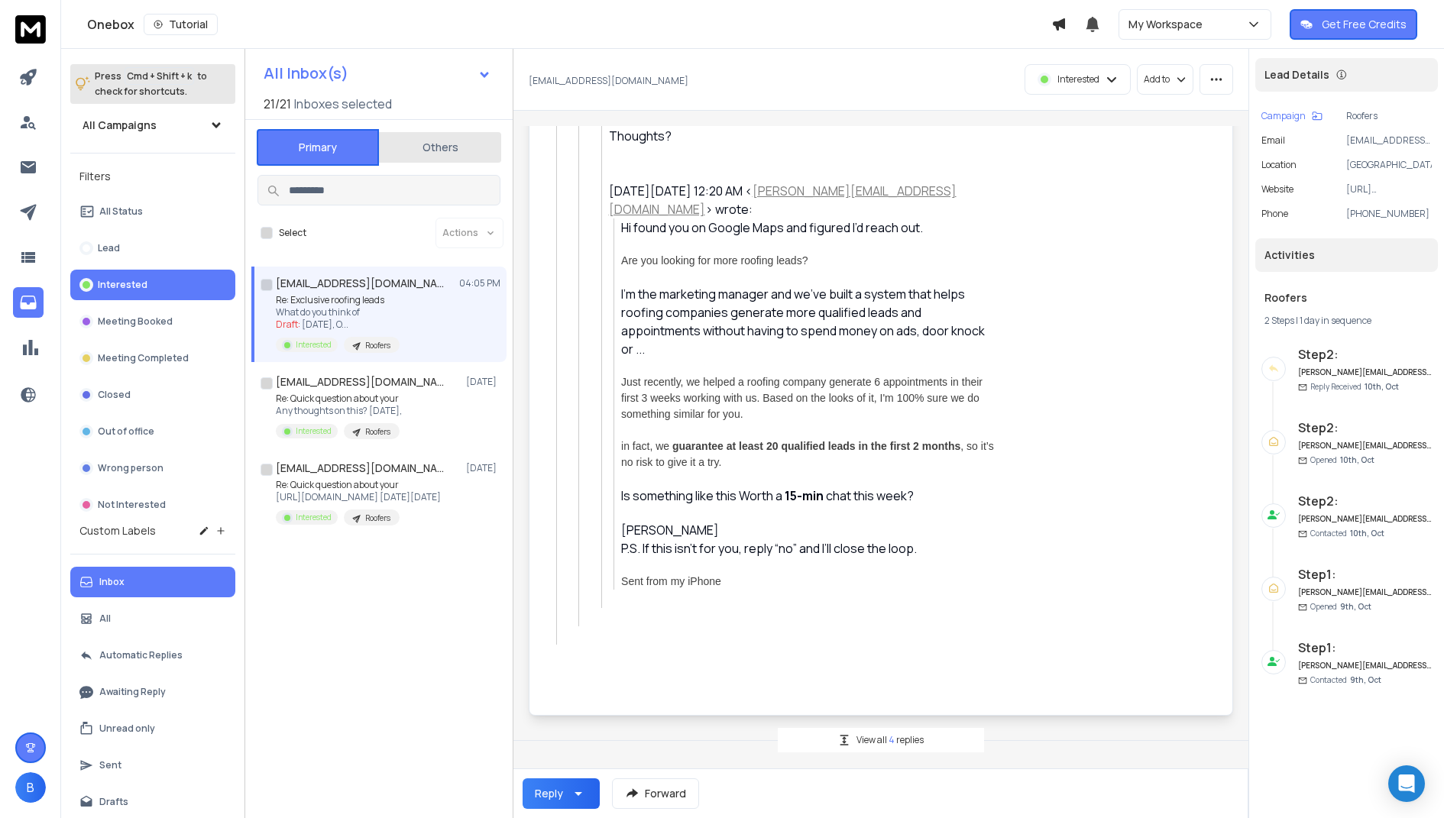
scroll to position [0, 0]
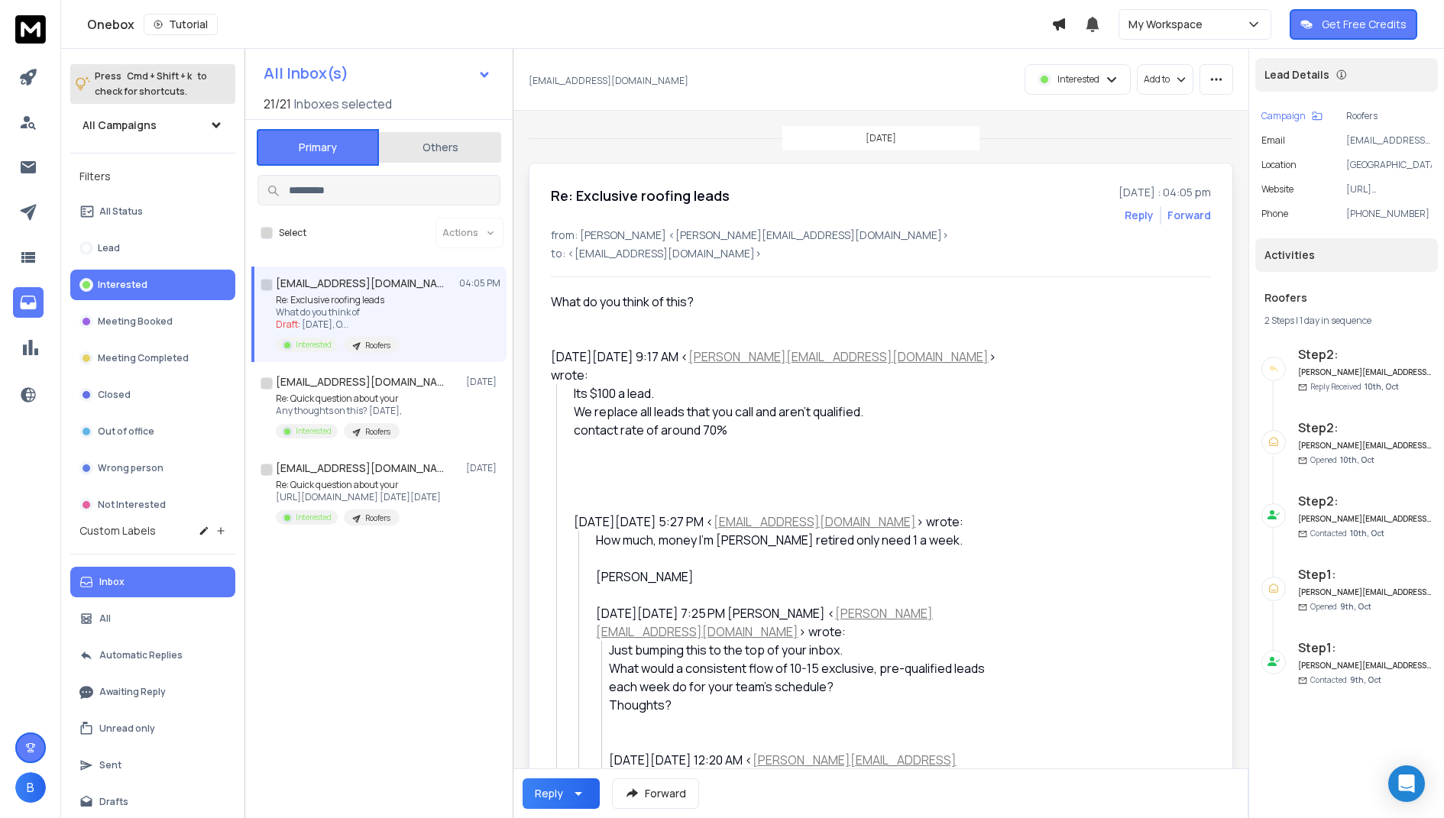
click at [382, 293] on div "[EMAIL_ADDRESS][DOMAIN_NAME] 04:05 PM Re: Exclusive roofing leads What do you t…" at bounding box center [388, 314] width 225 height 77
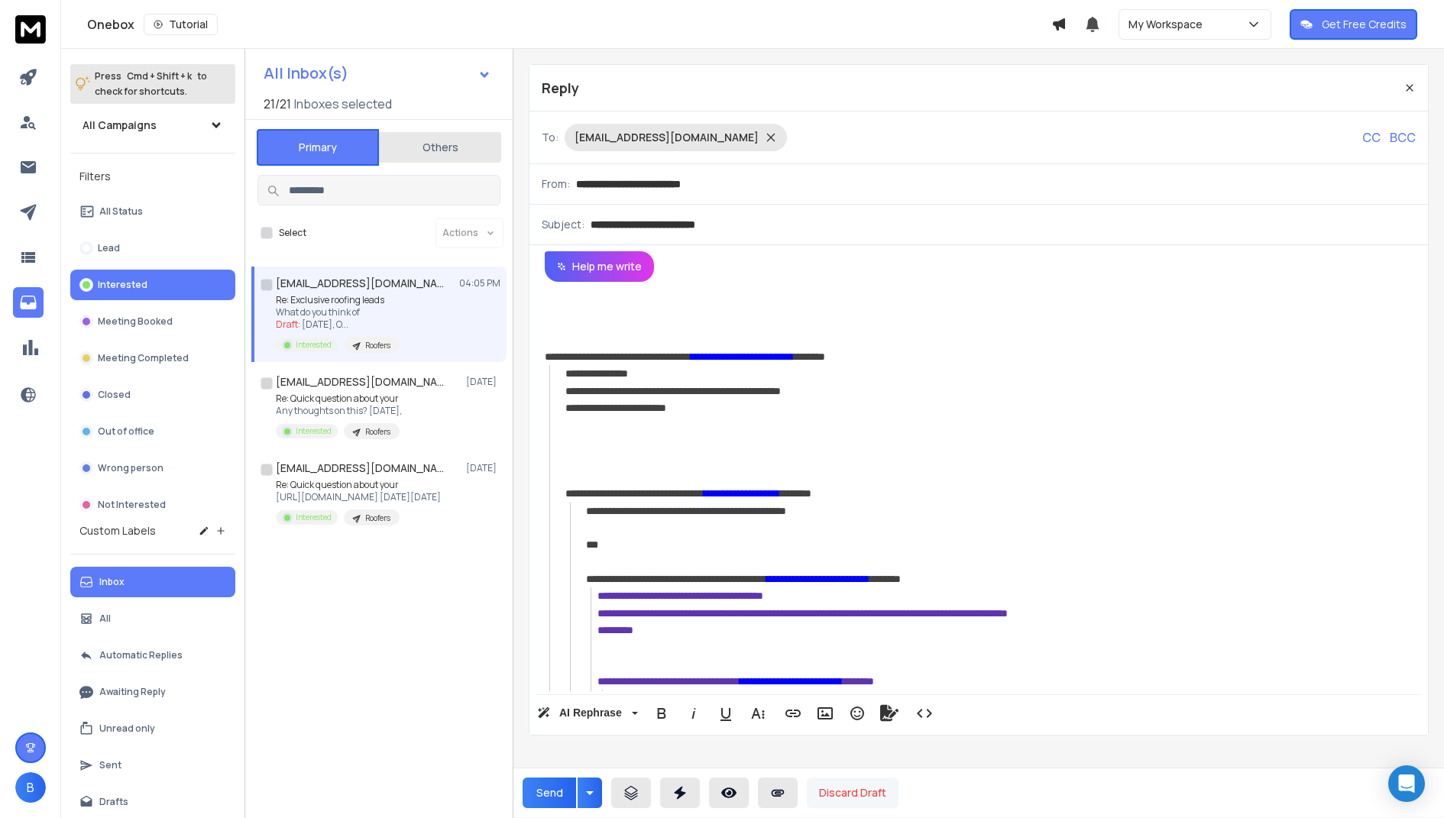
click at [855, 785] on button "Discard Draft" at bounding box center [853, 793] width 92 height 31
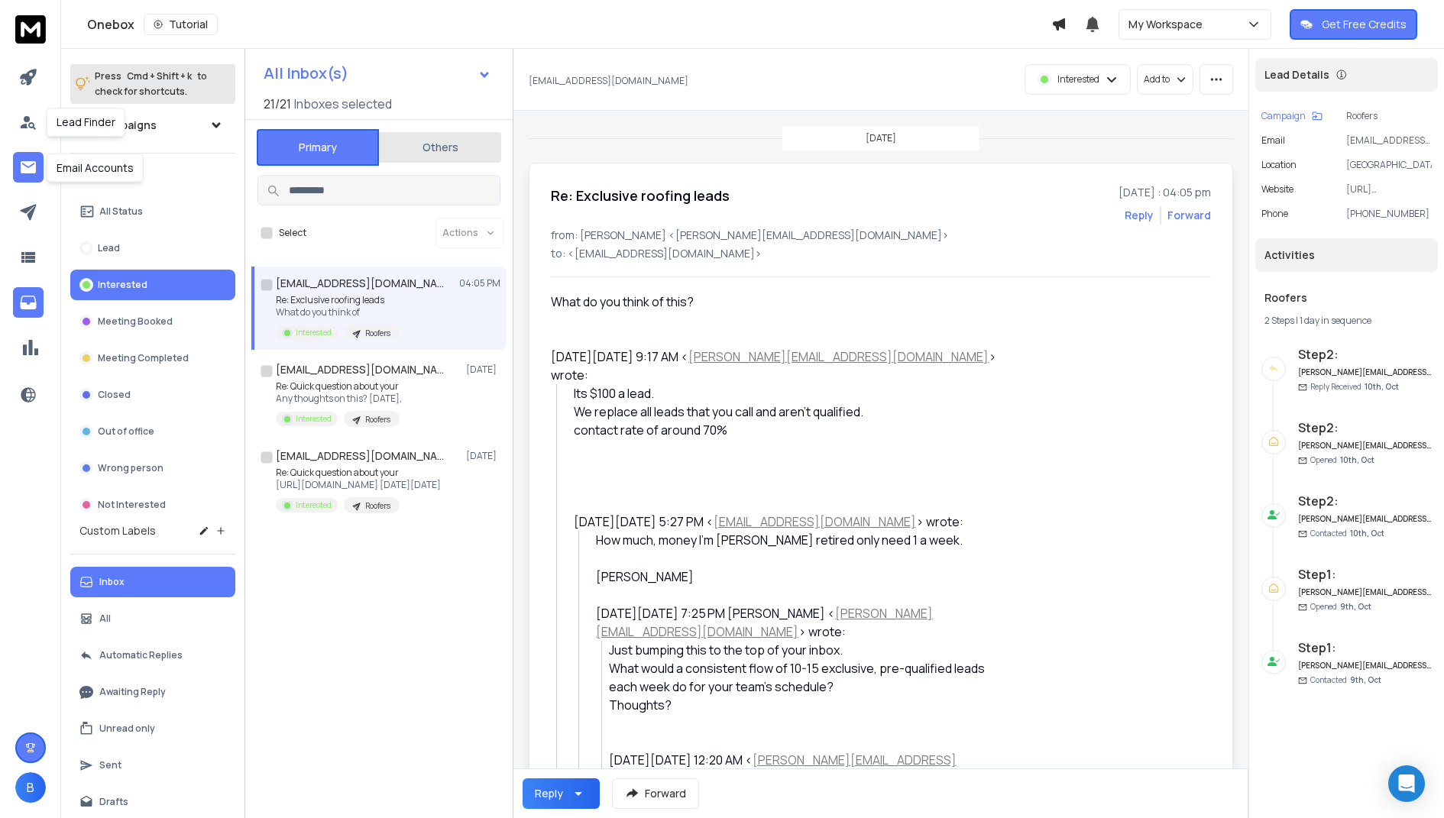
click at [34, 170] on icon at bounding box center [28, 167] width 15 height 12
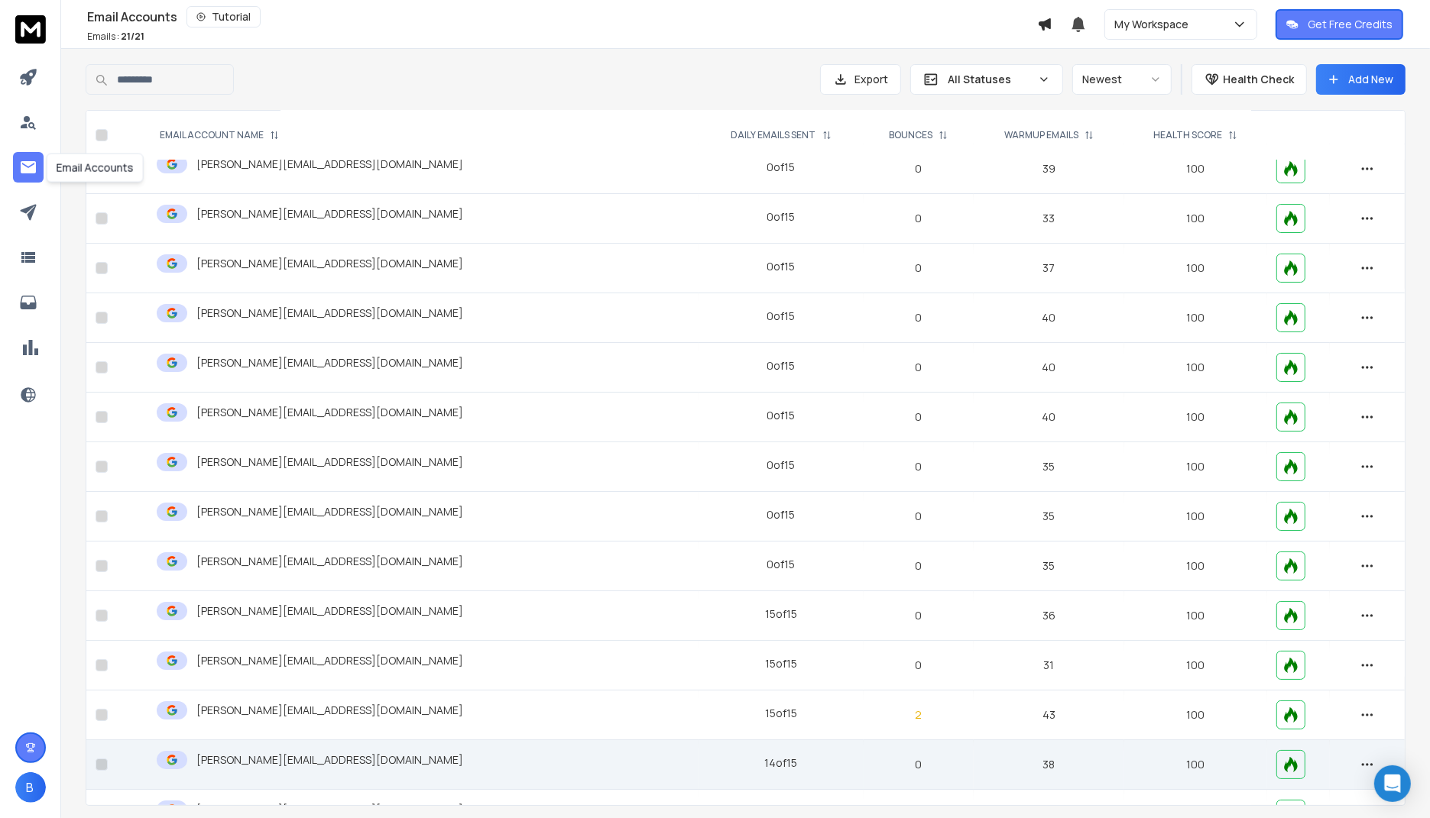
scroll to position [402, 0]
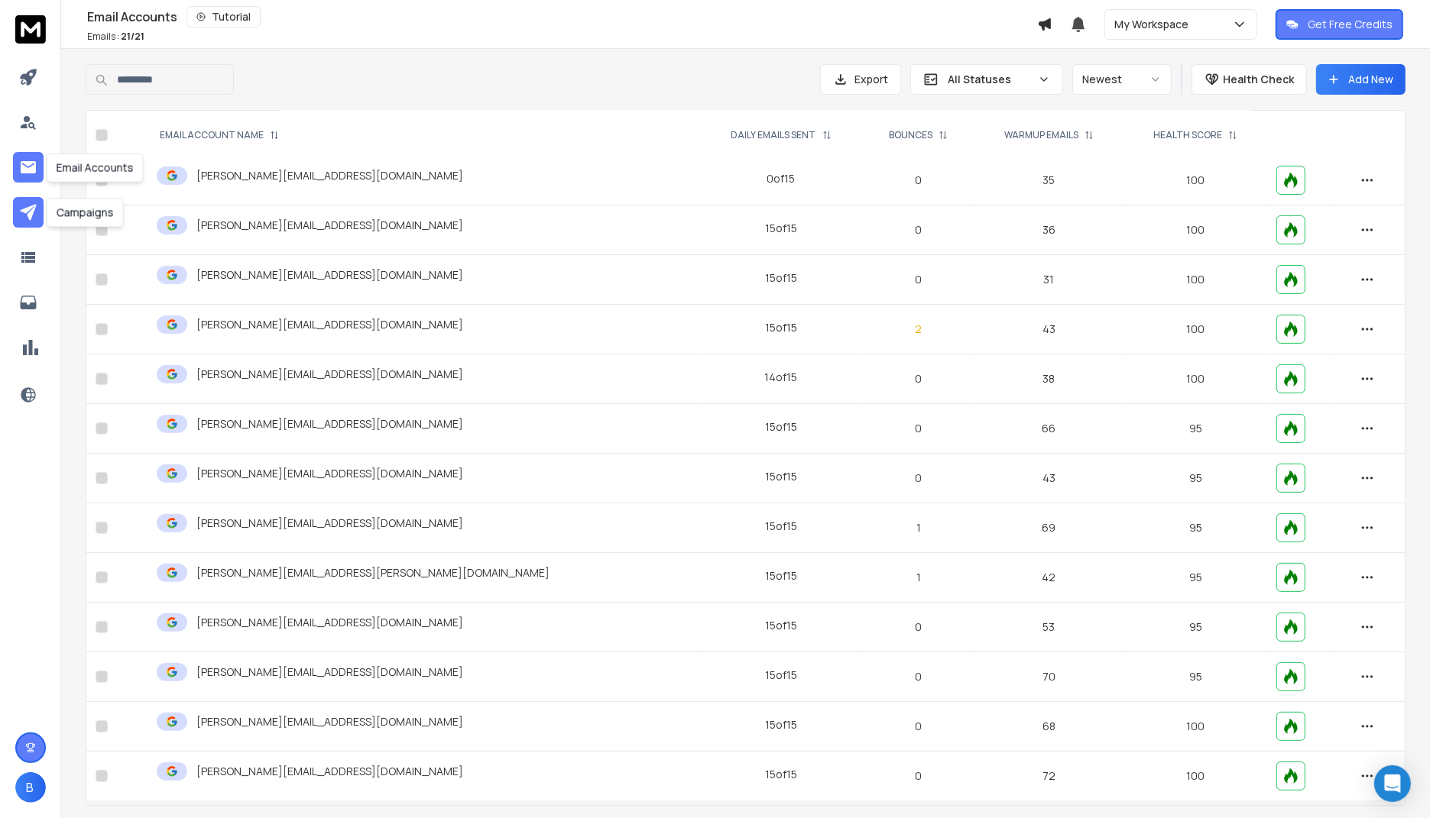
click at [27, 213] on icon at bounding box center [28, 212] width 18 height 18
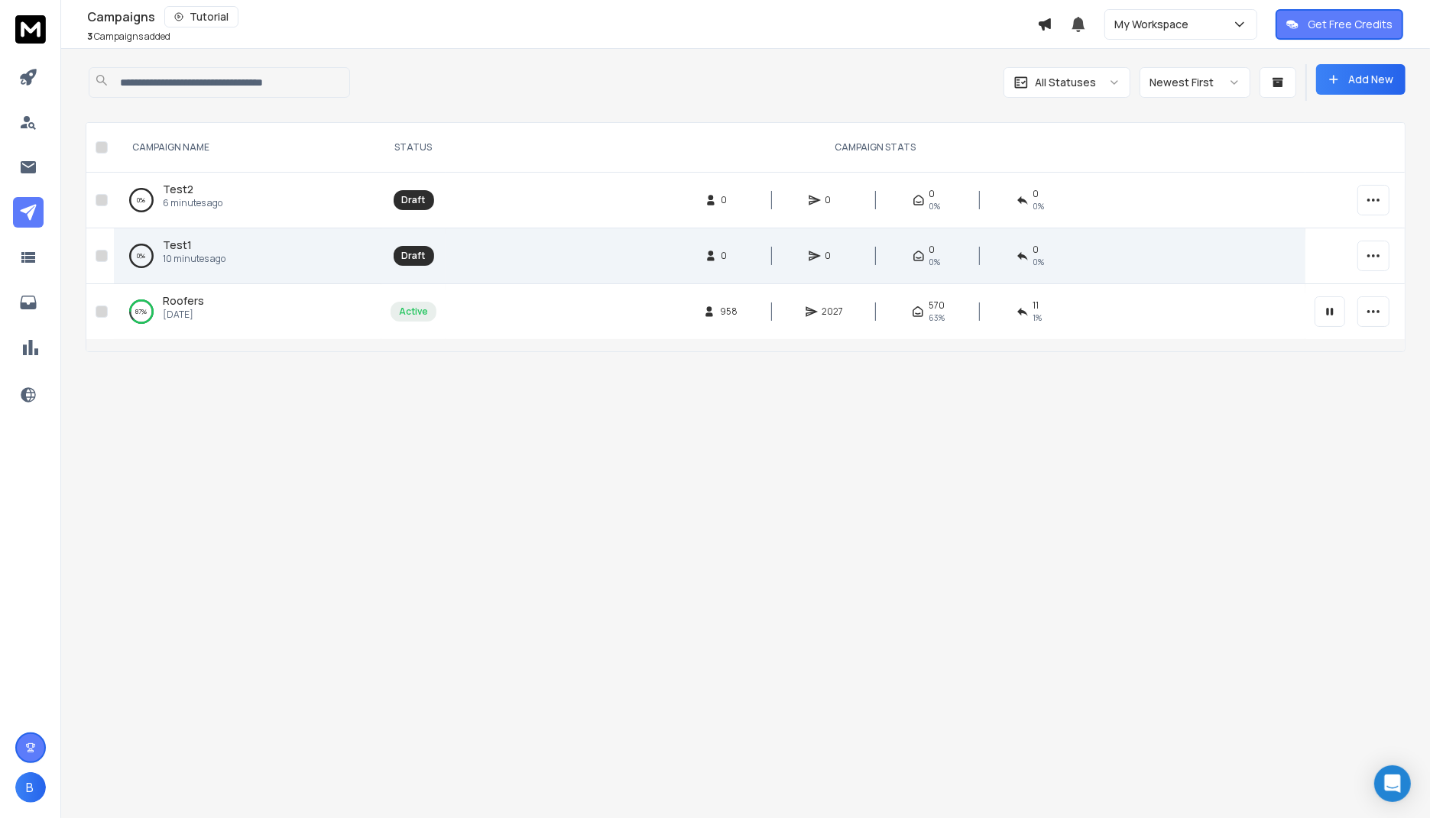
click at [289, 250] on div "0 % Test1 10 minutes ago" at bounding box center [247, 256] width 237 height 37
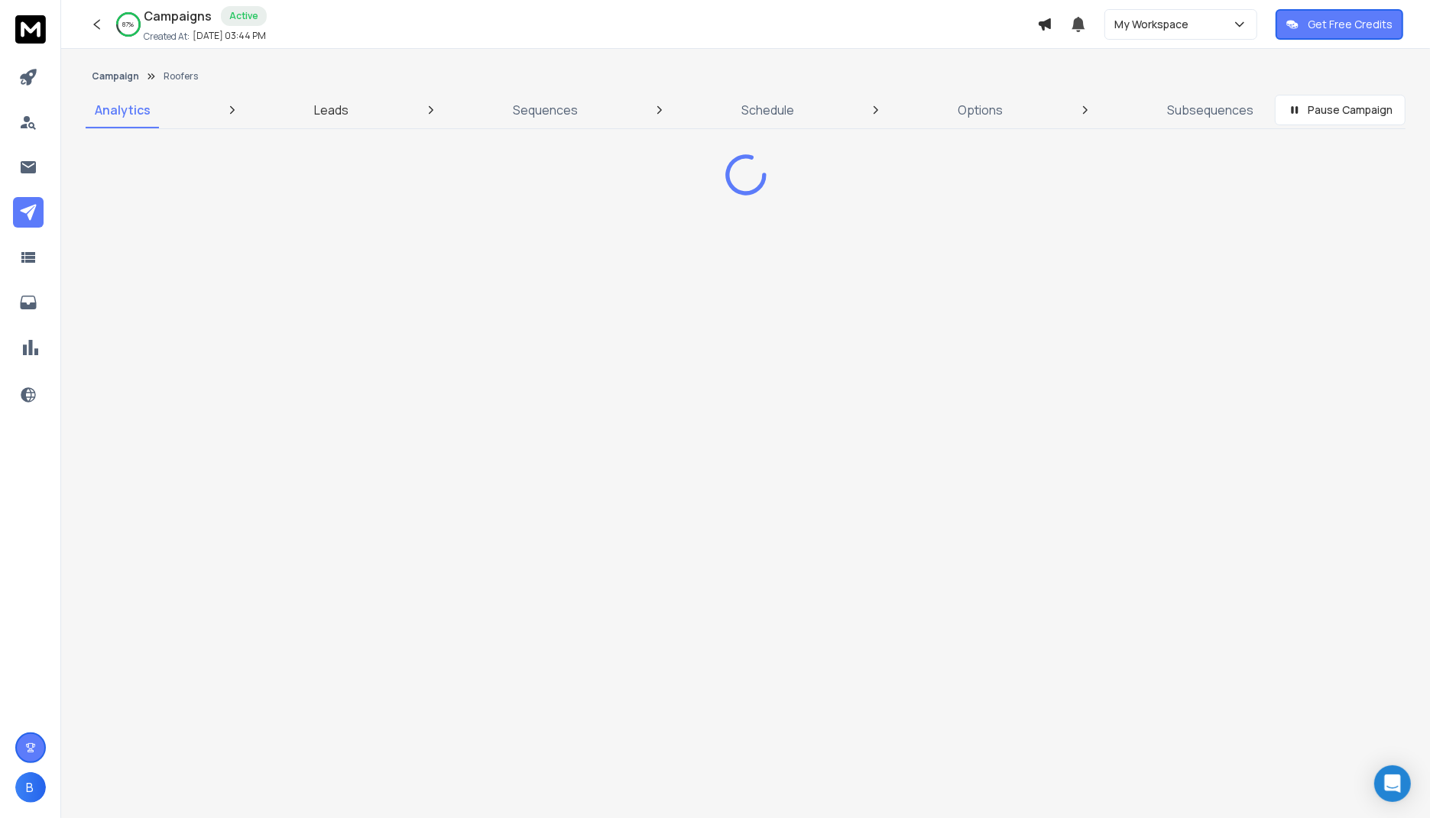
click at [352, 108] on link "Leads" at bounding box center [331, 110] width 53 height 37
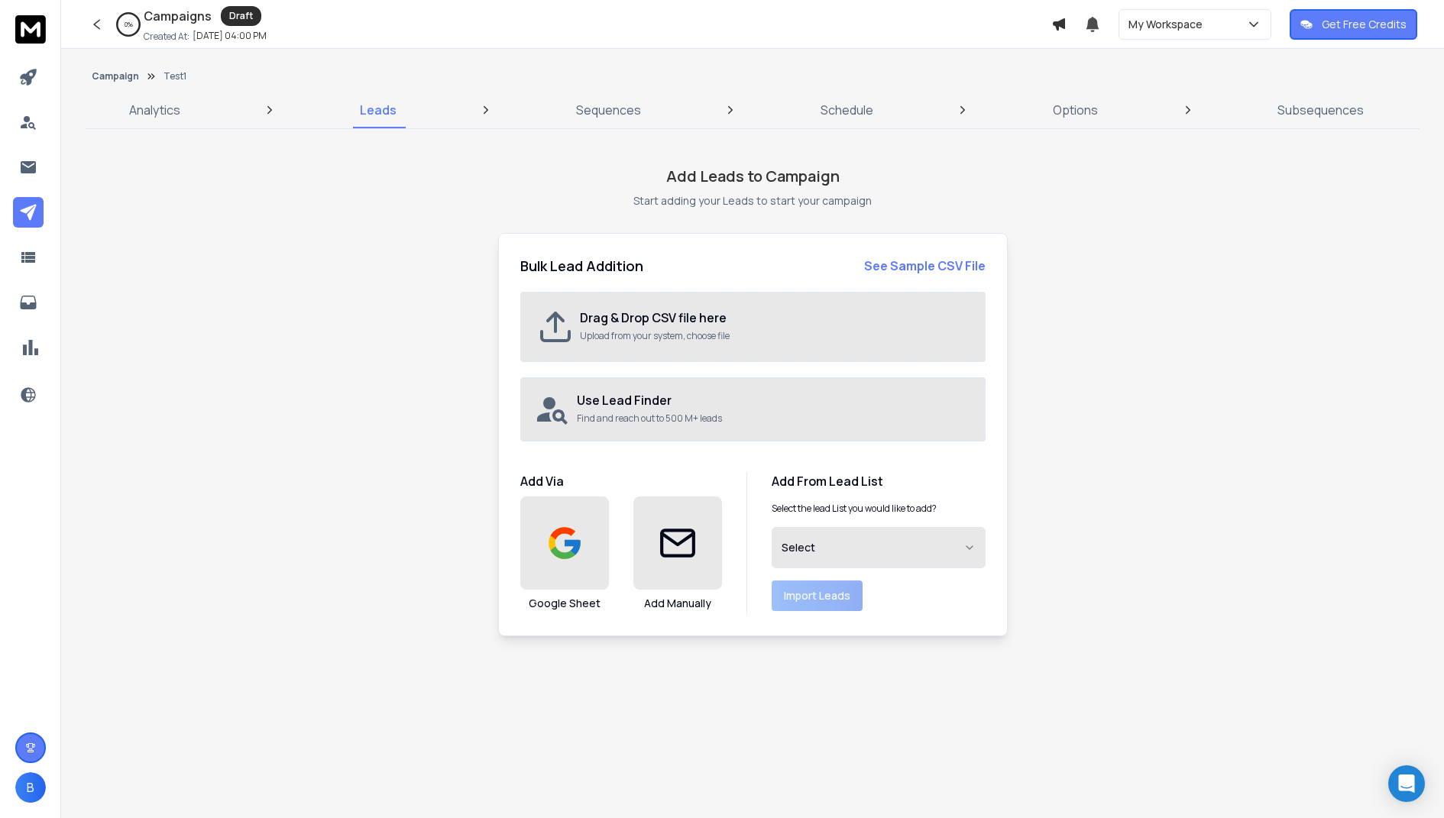
click at [649, 314] on h2 "Drag & Drop CSV file here" at bounding box center [774, 318] width 389 height 18
type input "**********"
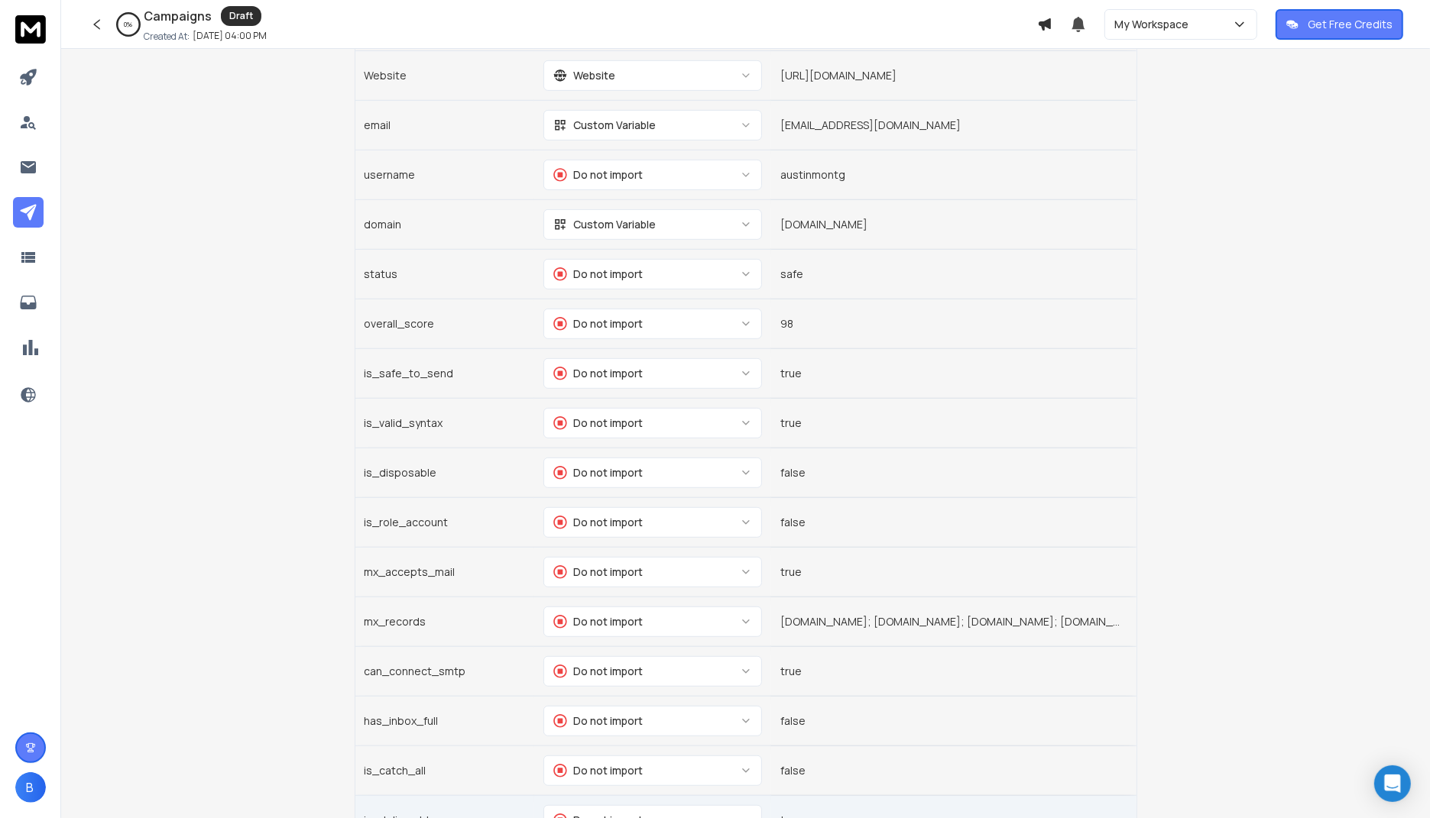
scroll to position [1078, 0]
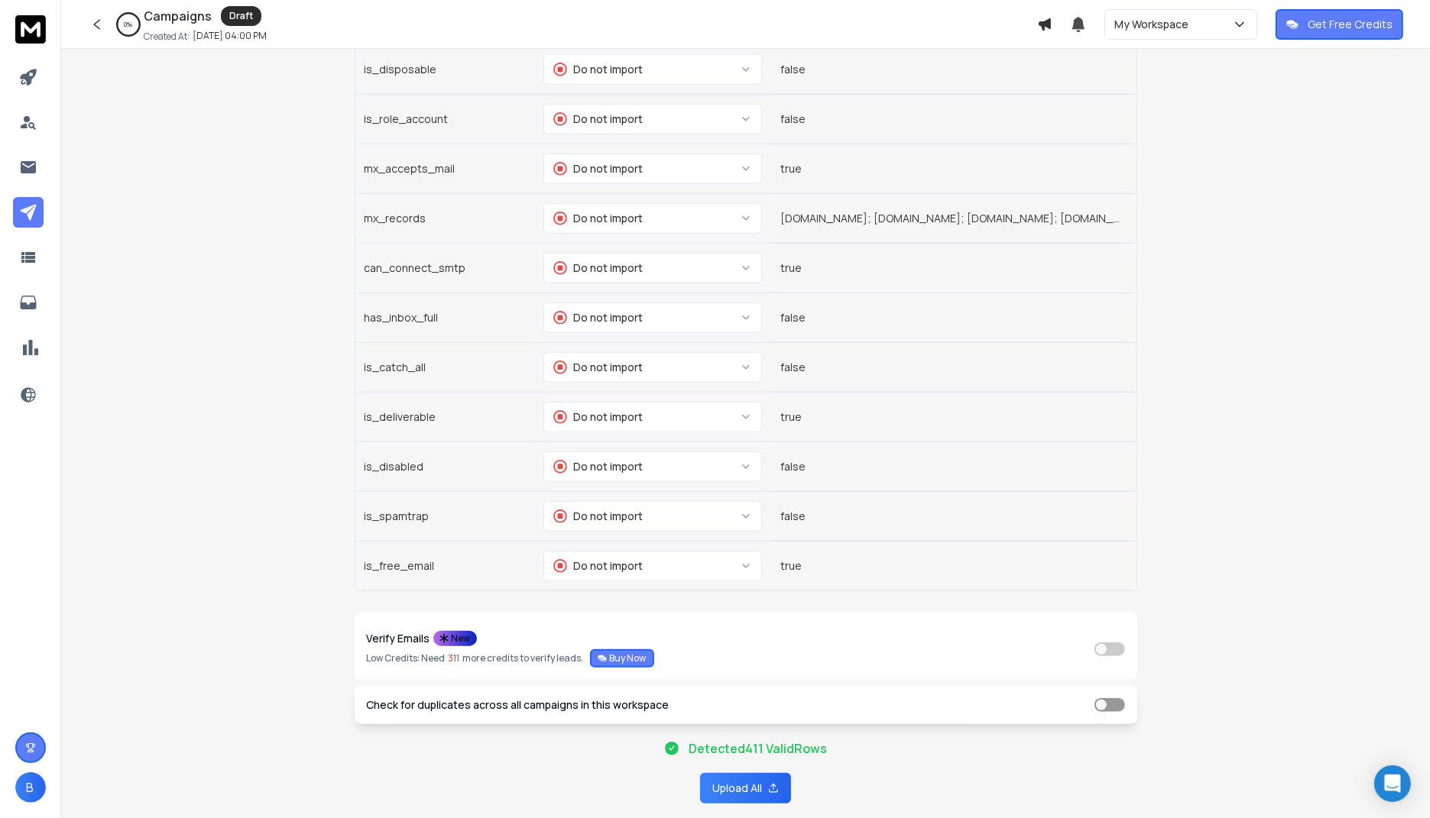
click at [1104, 698] on button "Check for duplicates across all campaigns in this workspace" at bounding box center [1109, 705] width 31 height 14
click at [737, 777] on button "Upload All" at bounding box center [745, 788] width 91 height 31
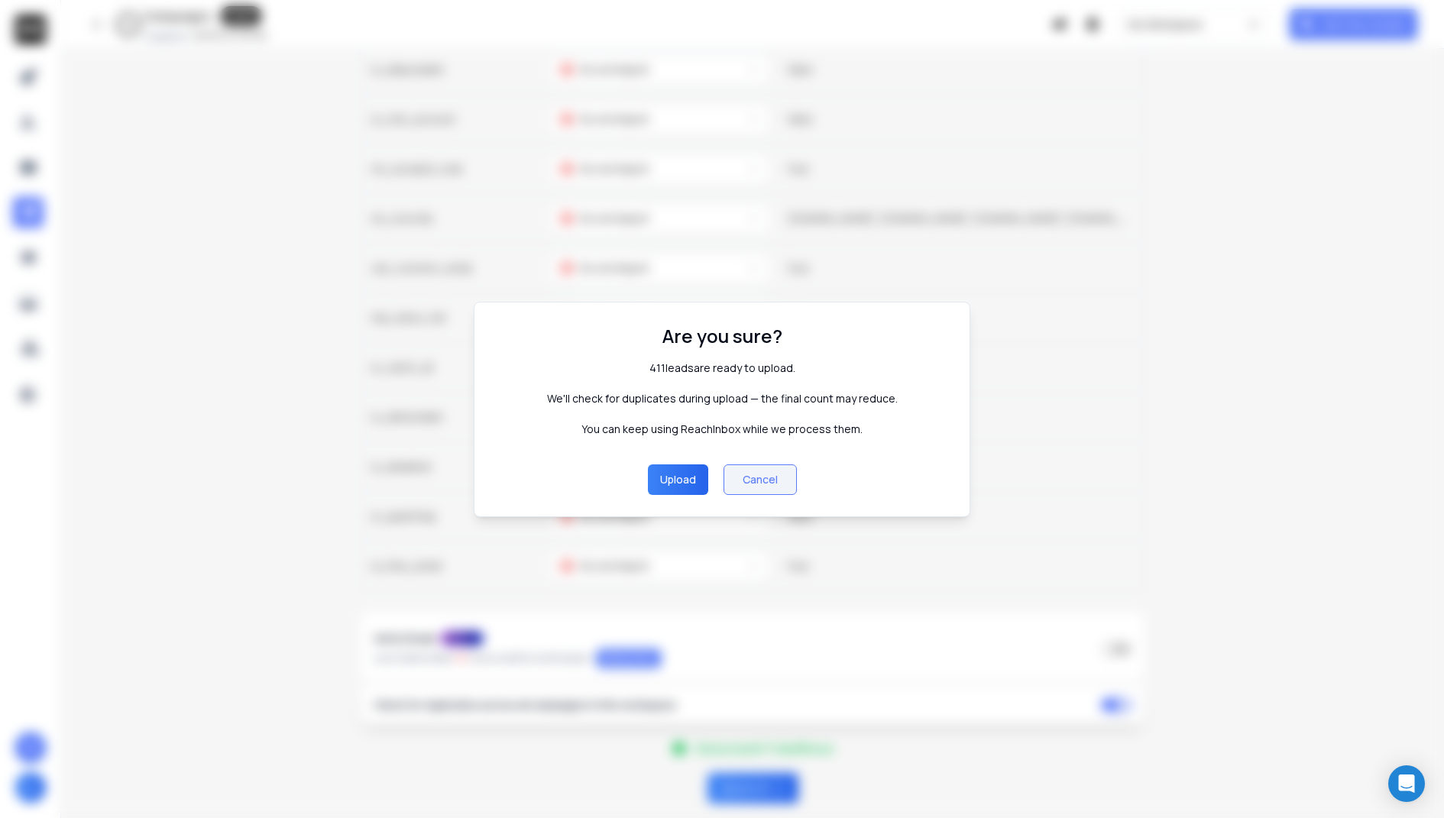
click at [675, 477] on button "Upload" at bounding box center [678, 480] width 60 height 31
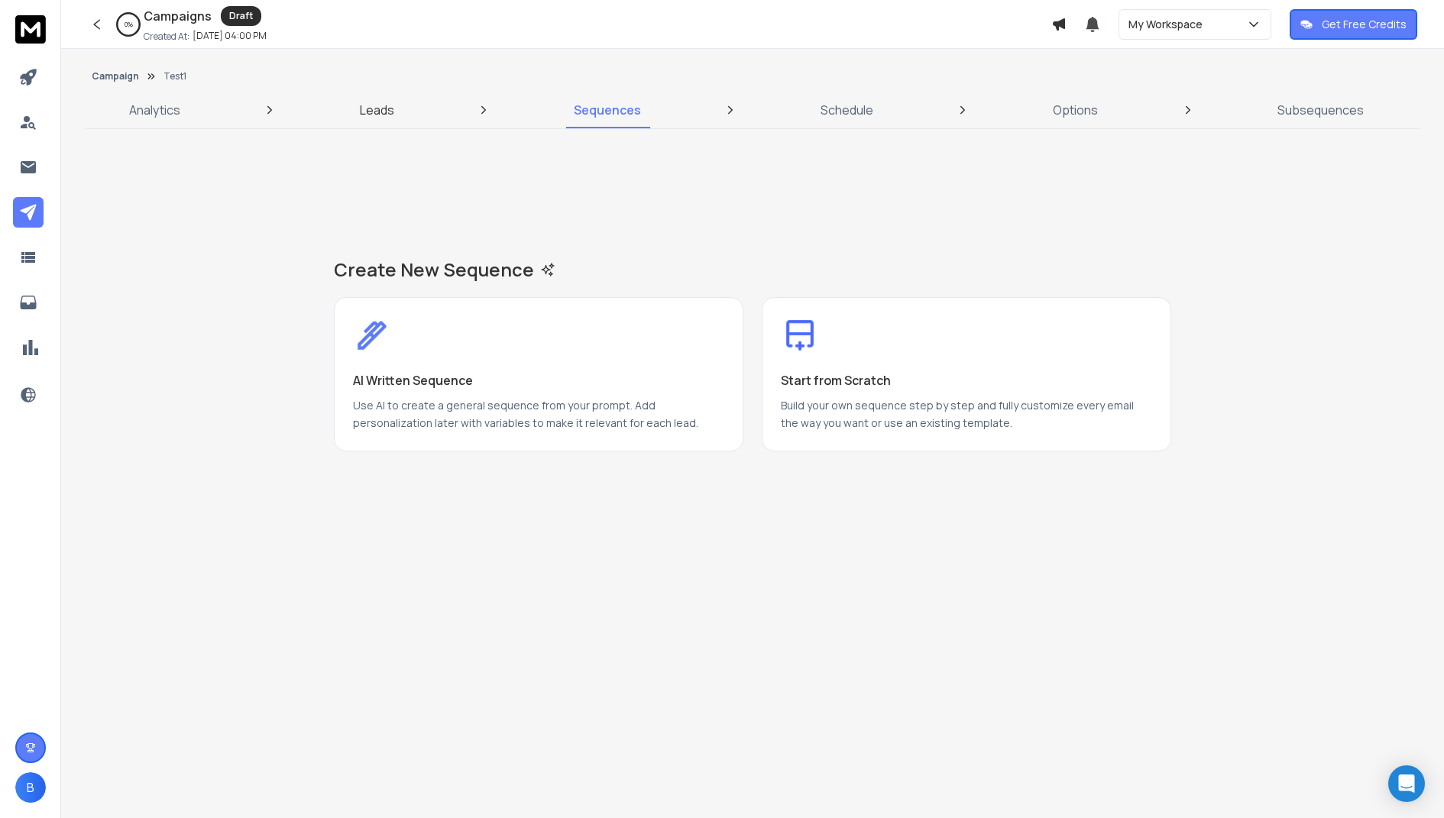
click at [360, 109] on link "Leads" at bounding box center [377, 110] width 53 height 37
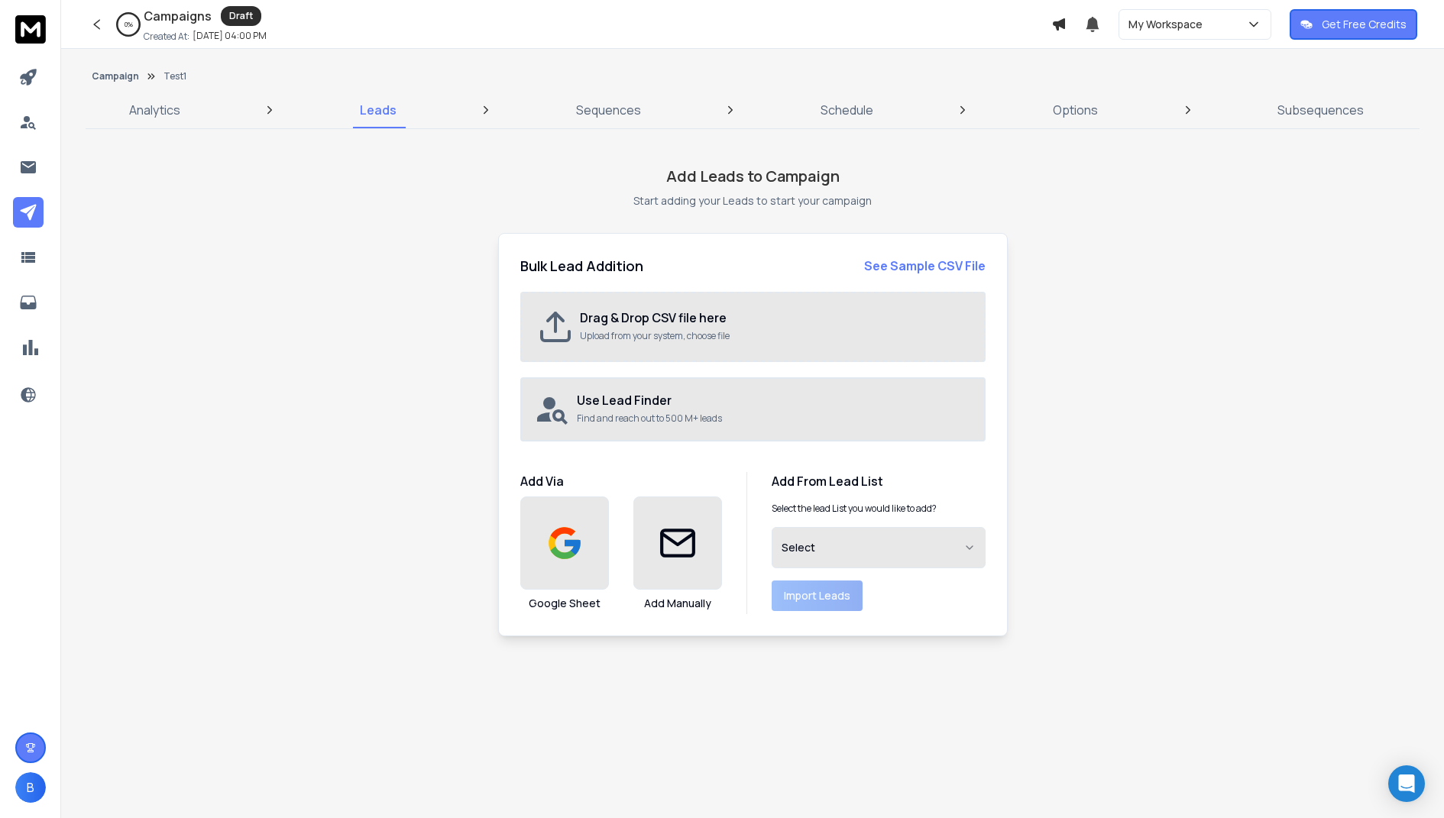
click at [695, 325] on h2 "Drag & Drop CSV file here" at bounding box center [774, 318] width 389 height 18
type input "**********"
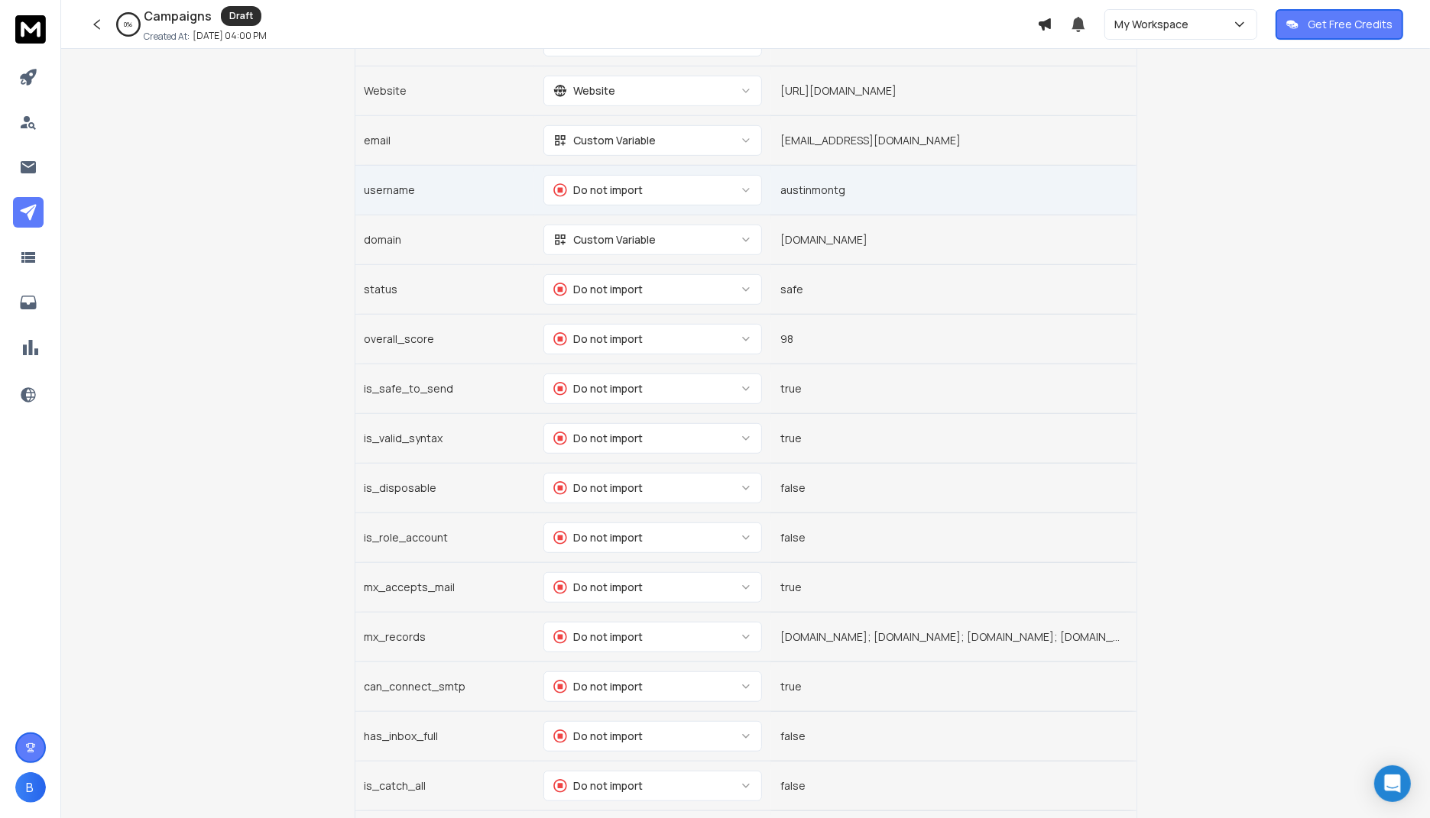
scroll to position [1078, 0]
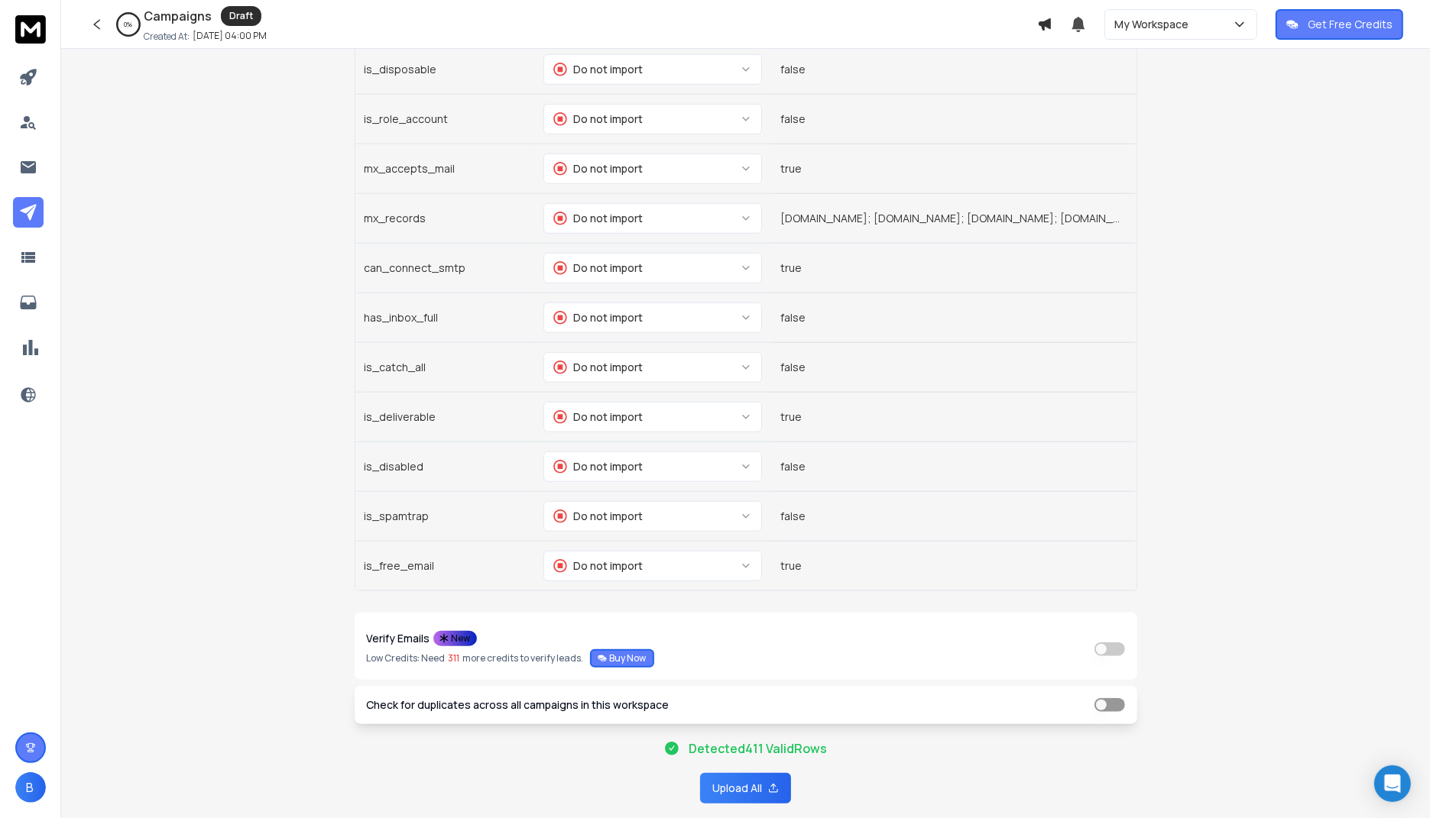
click at [1103, 698] on button "Check for duplicates across all campaigns in this workspace" at bounding box center [1109, 705] width 31 height 14
click at [745, 784] on button "Upload All" at bounding box center [745, 788] width 91 height 31
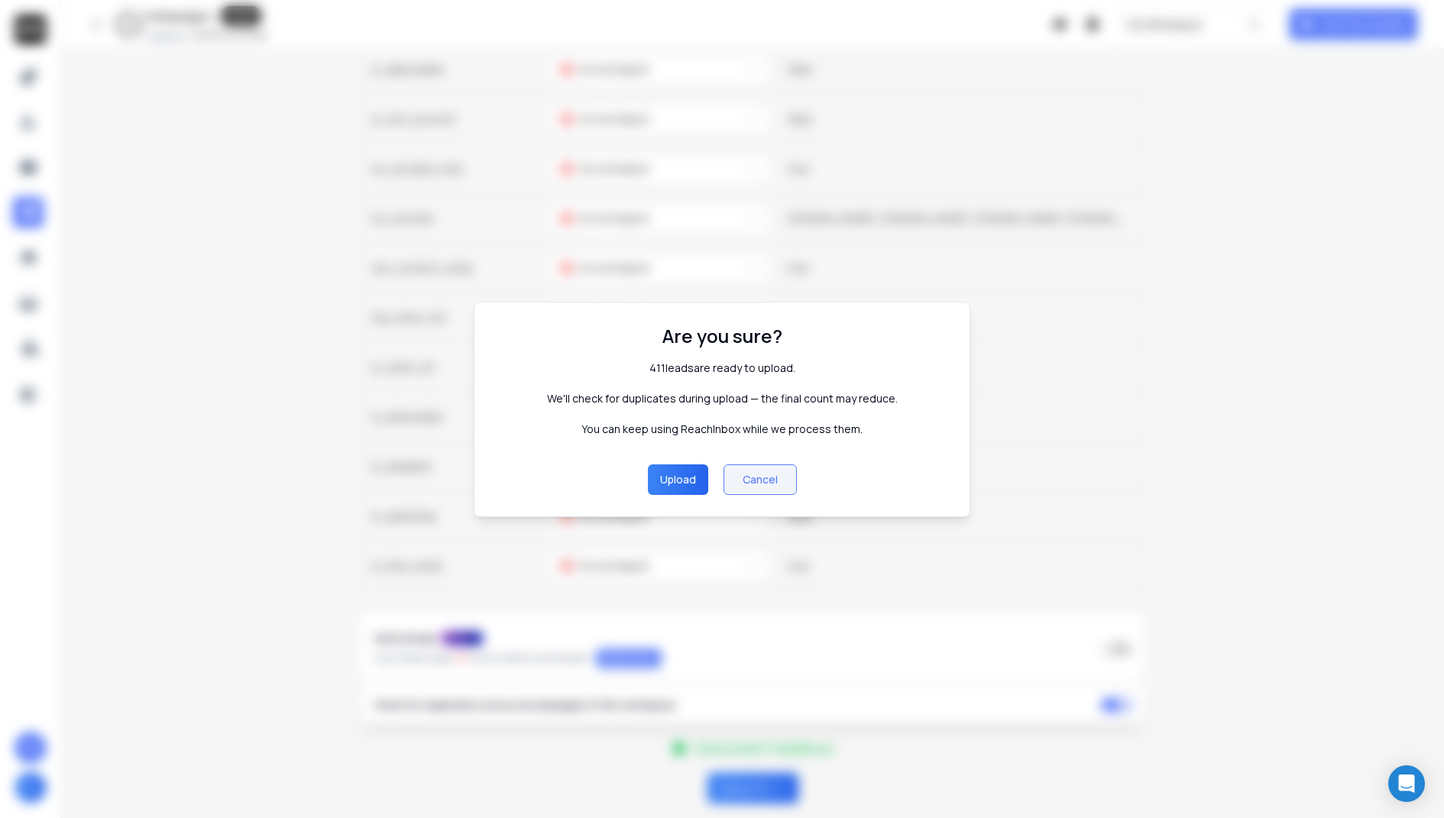
click at [672, 474] on button "Upload" at bounding box center [678, 480] width 60 height 31
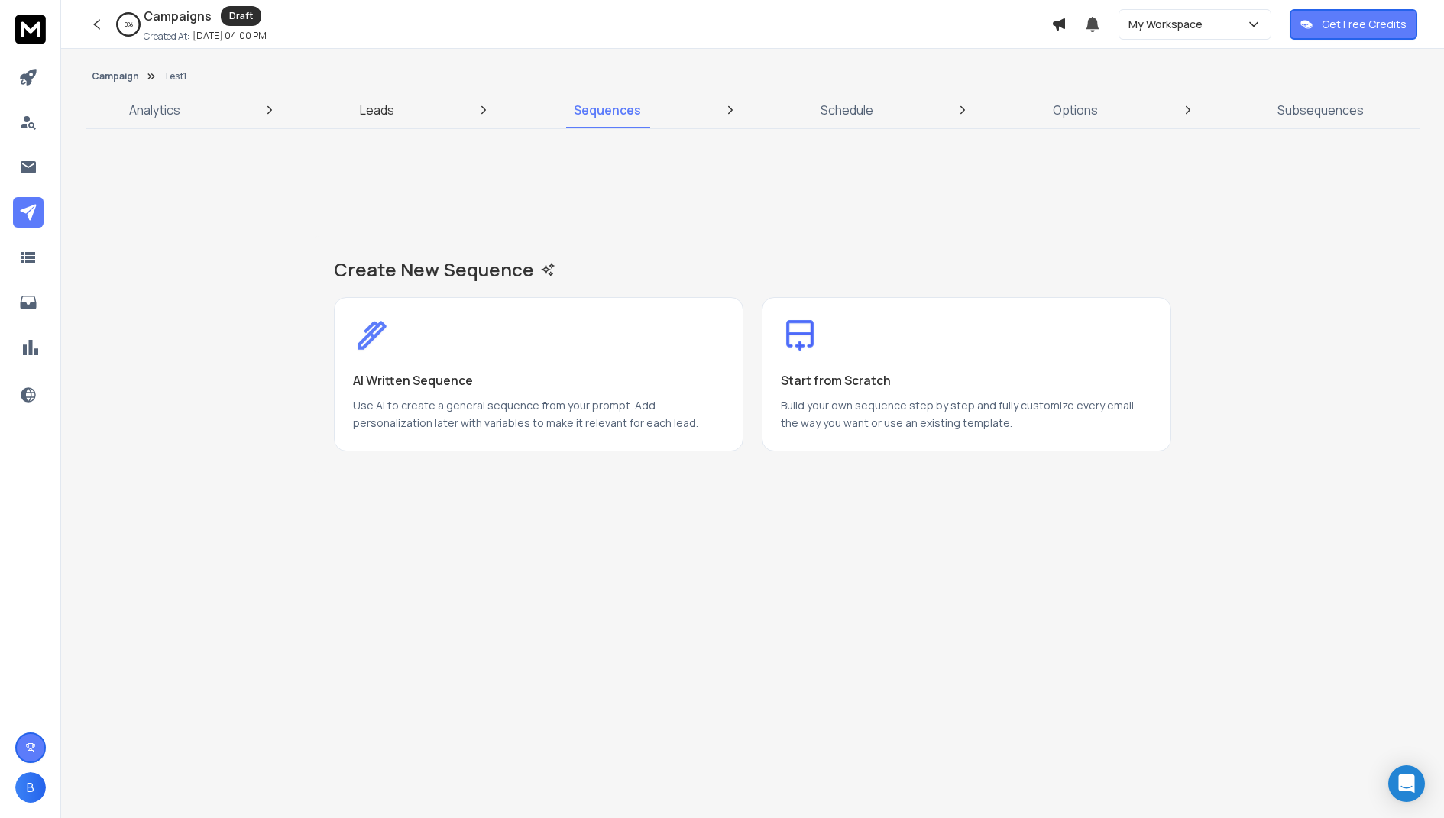
click at [392, 106] on p "Leads" at bounding box center [377, 110] width 34 height 18
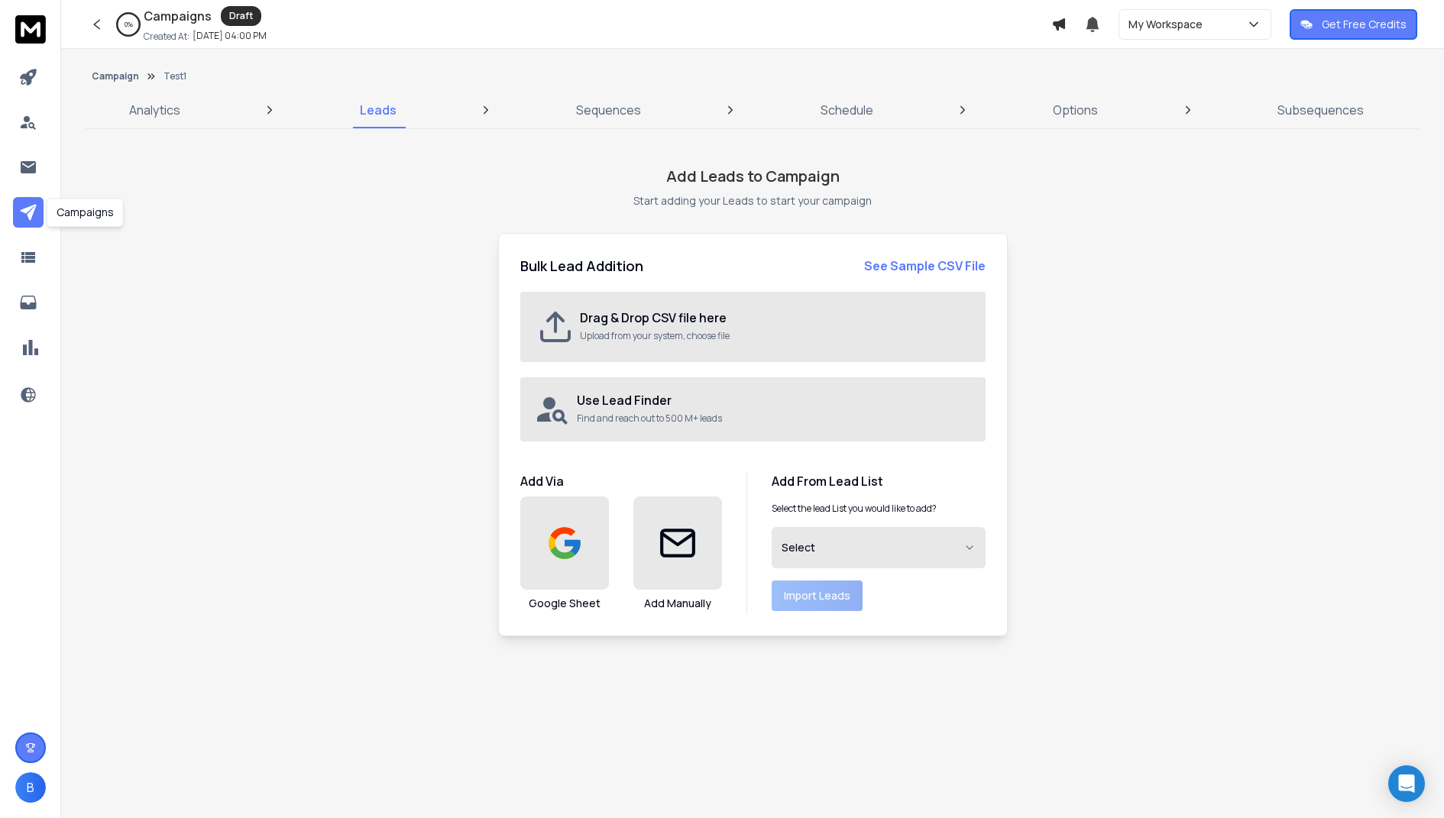
click at [30, 212] on icon at bounding box center [28, 213] width 16 height 16
